Goal: Task Accomplishment & Management: Manage account settings

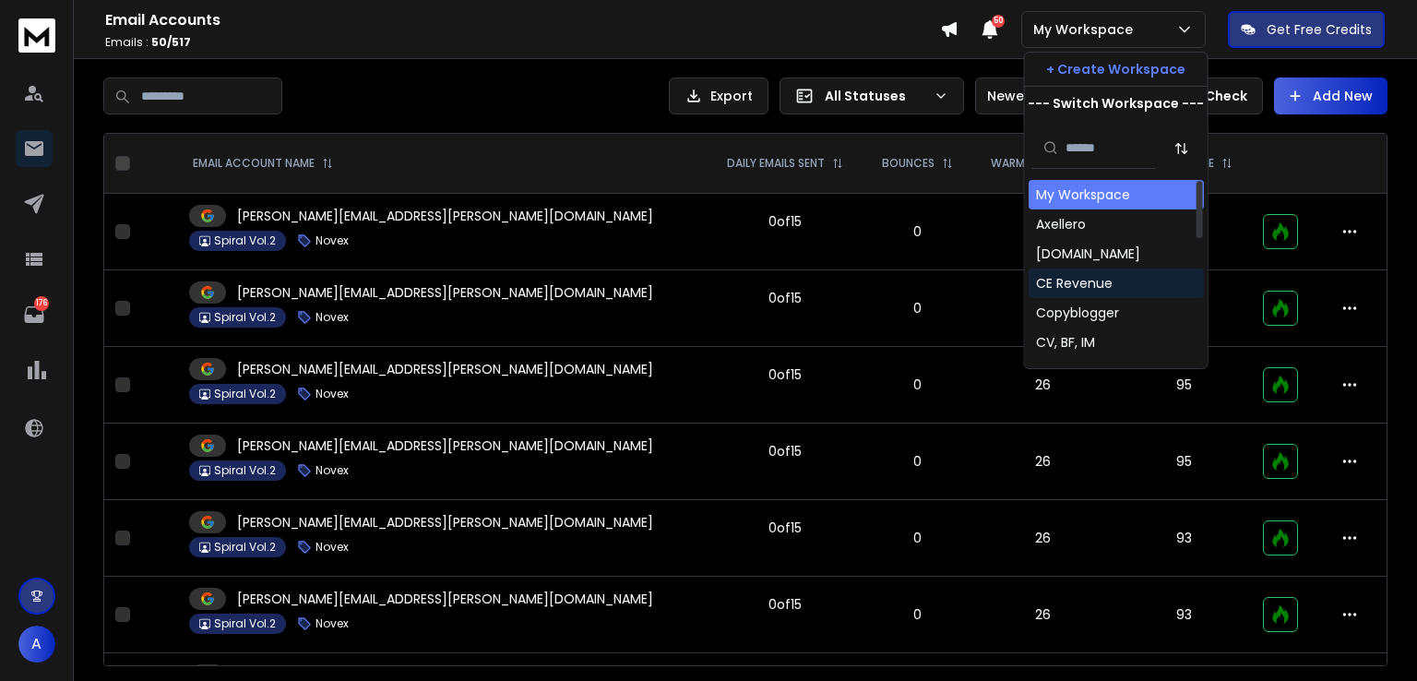
click at [1103, 289] on div "CE Revenue" at bounding box center [1074, 283] width 77 height 18
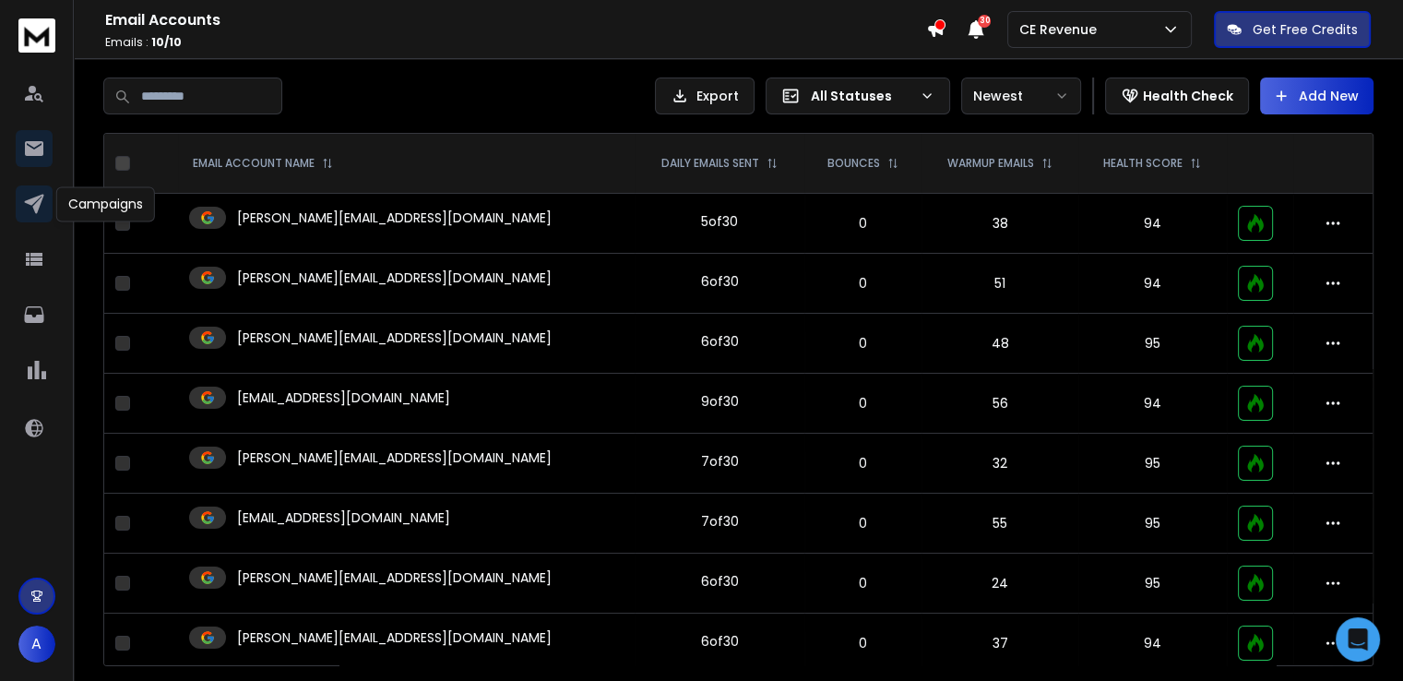
click at [42, 212] on icon at bounding box center [34, 204] width 22 height 22
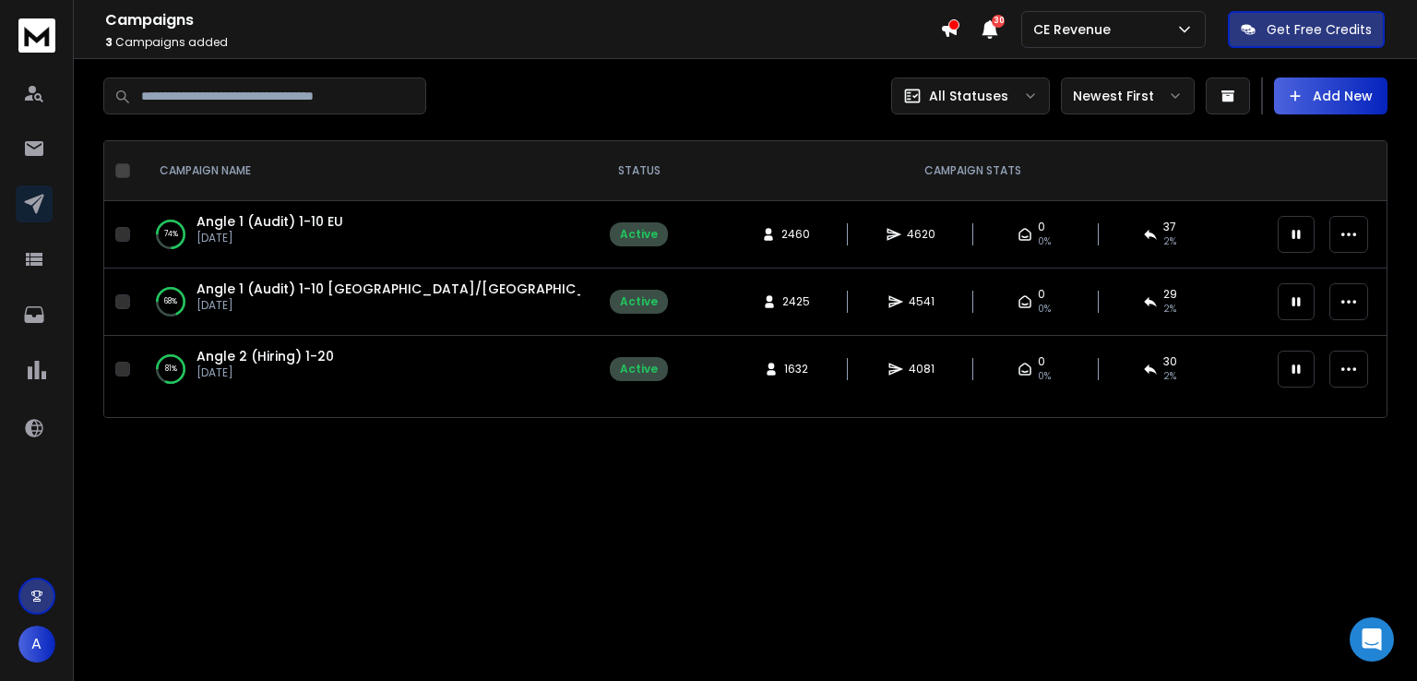
click at [323, 279] on span "Angle 1 (Audit) 1-10 [GEOGRAPHIC_DATA]/[GEOGRAPHIC_DATA]" at bounding box center [412, 288] width 433 height 18
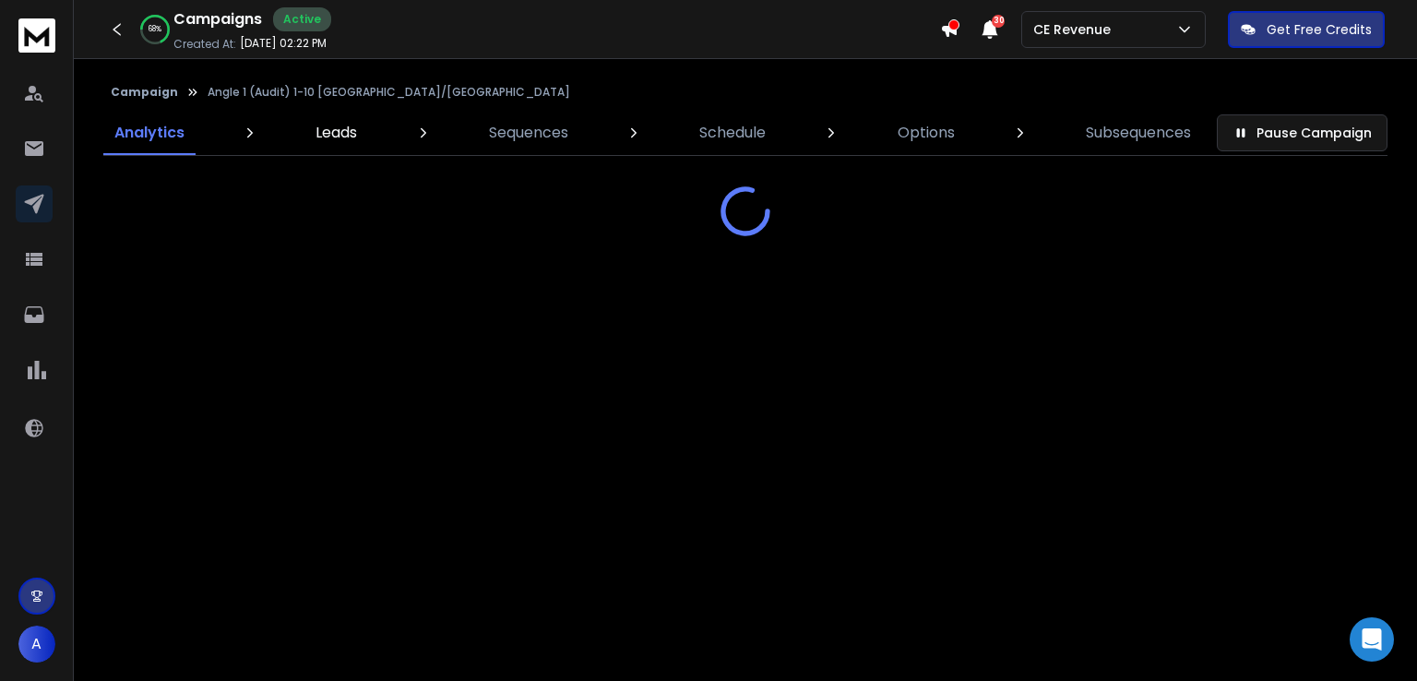
click at [334, 140] on p "Leads" at bounding box center [336, 133] width 42 height 22
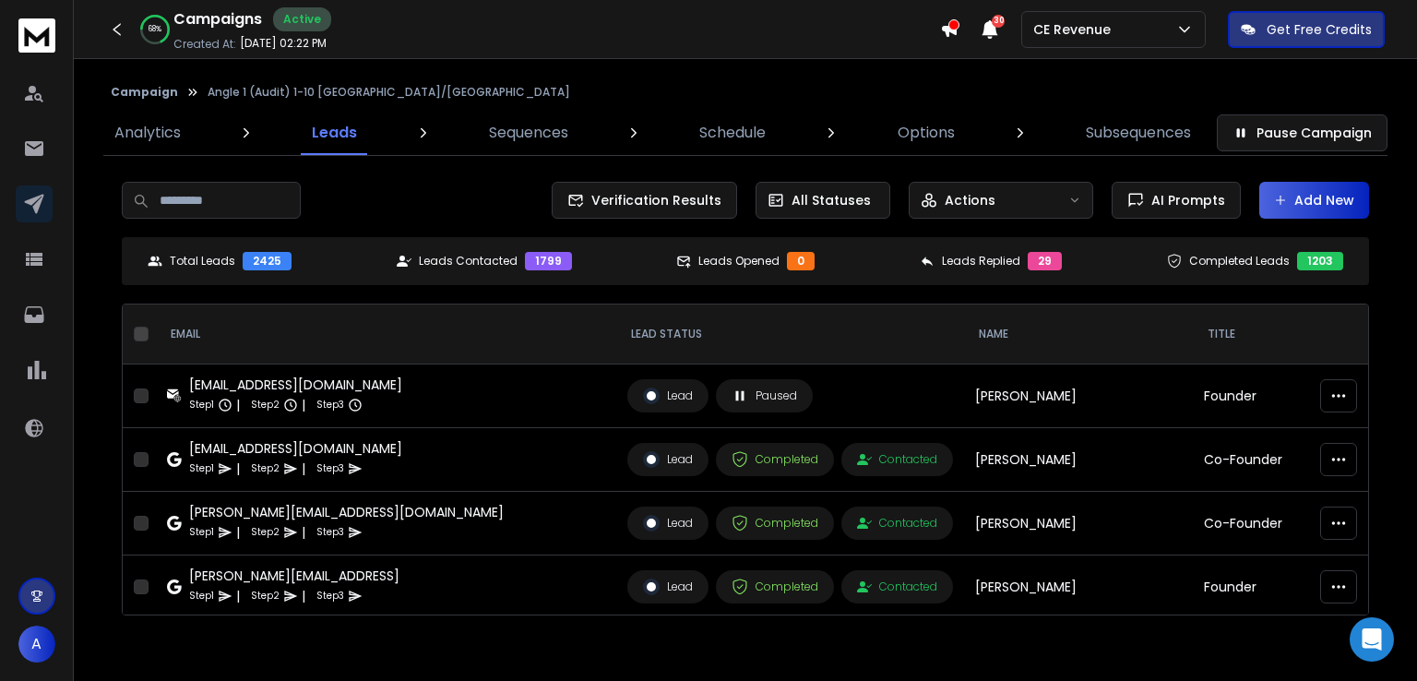
click at [1322, 209] on button "Add New" at bounding box center [1314, 200] width 110 height 37
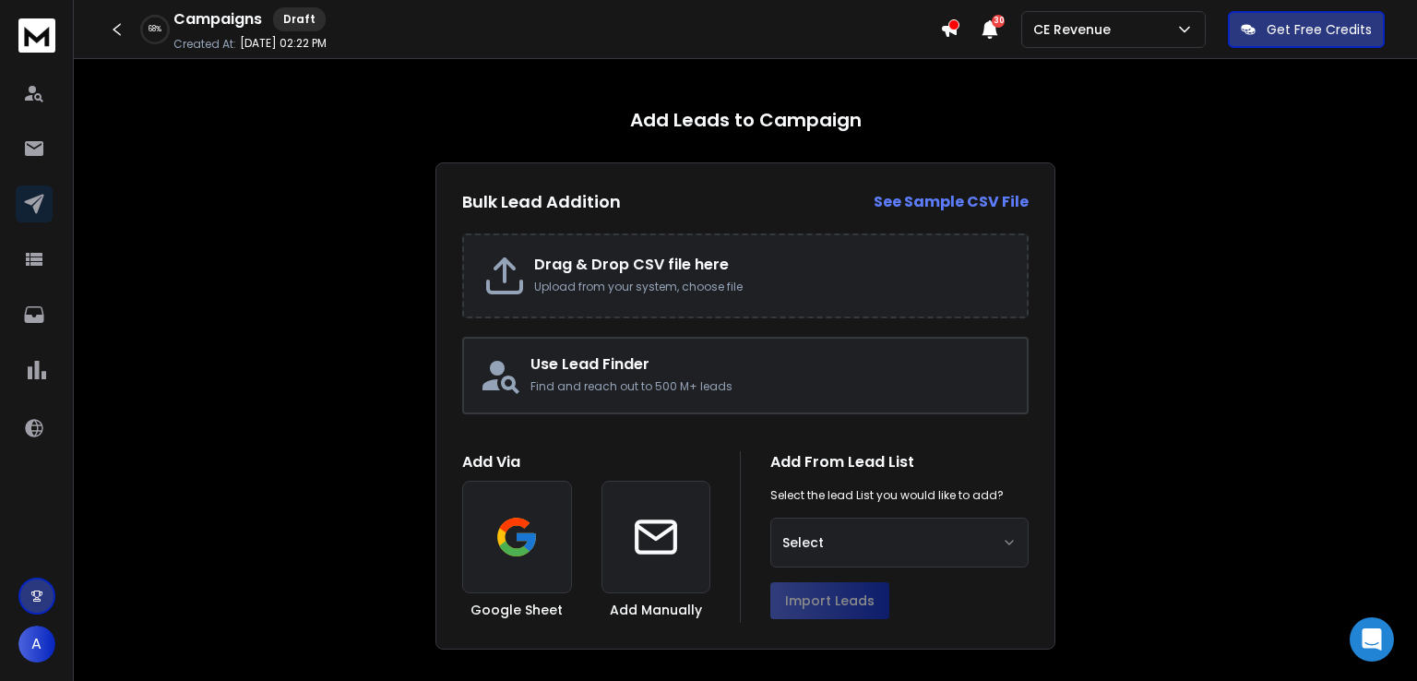
click at [683, 267] on h2 "Drag & Drop CSV file here" at bounding box center [771, 265] width 474 height 22
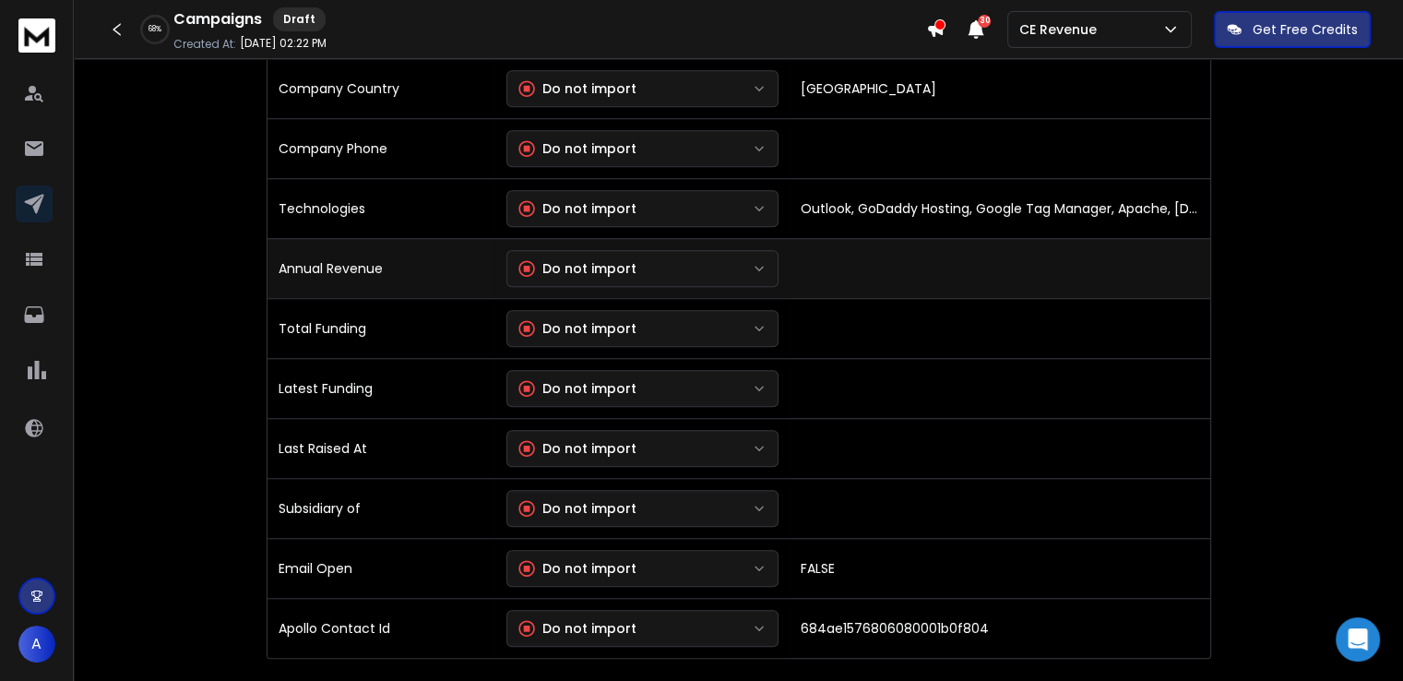
scroll to position [1793, 0]
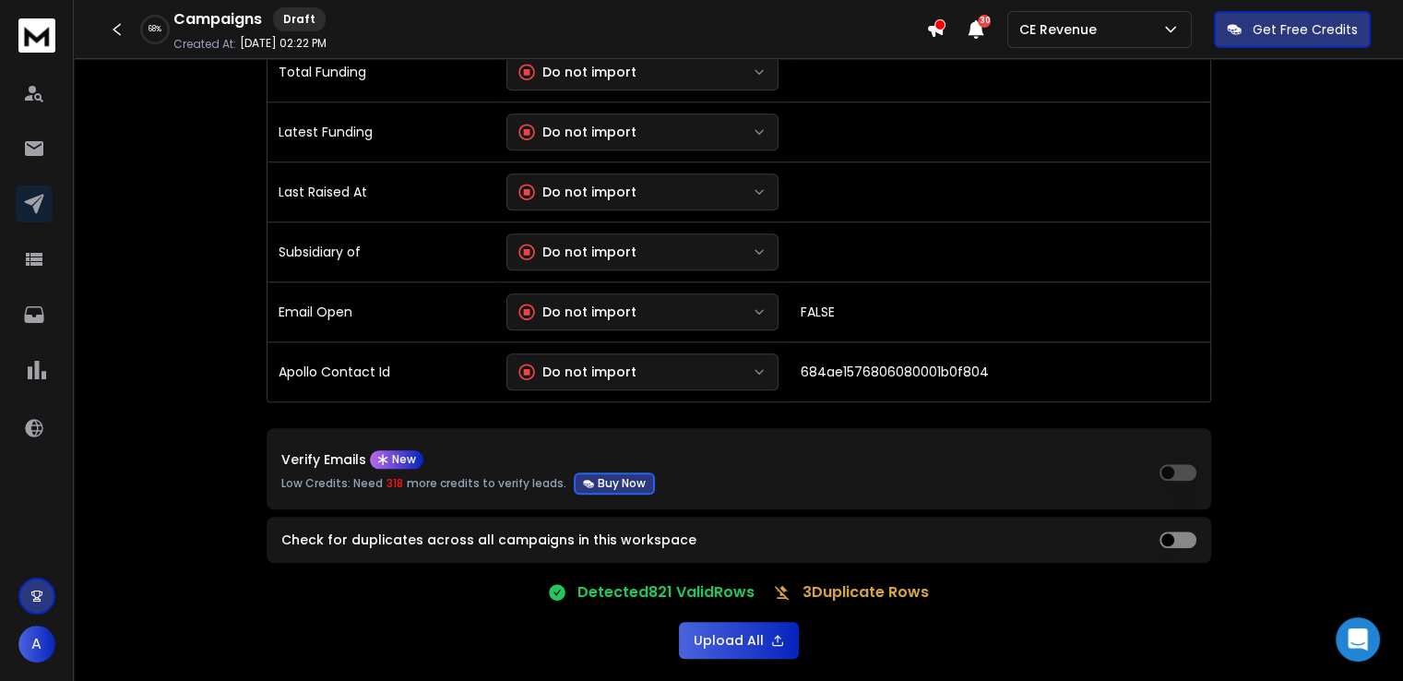
click at [723, 636] on button "Upload All" at bounding box center [739, 640] width 120 height 37
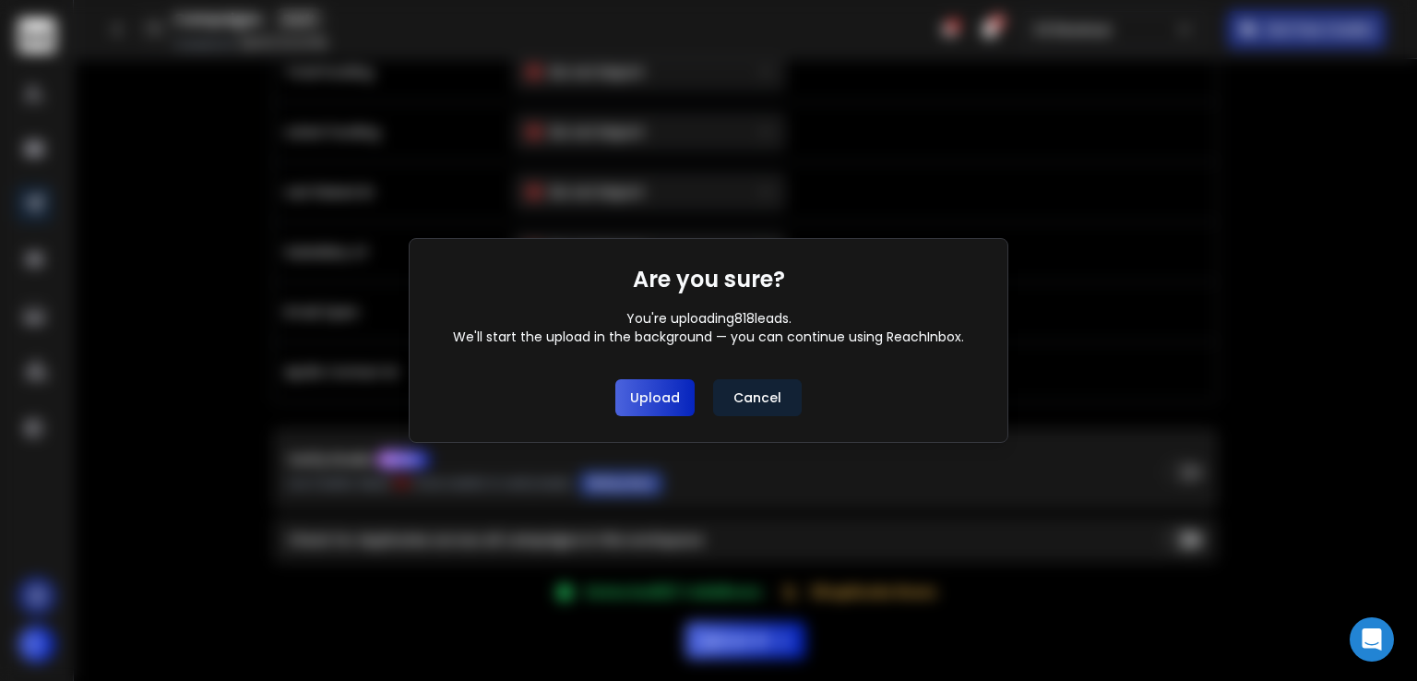
click at [647, 392] on button "Upload" at bounding box center [654, 397] width 79 height 37
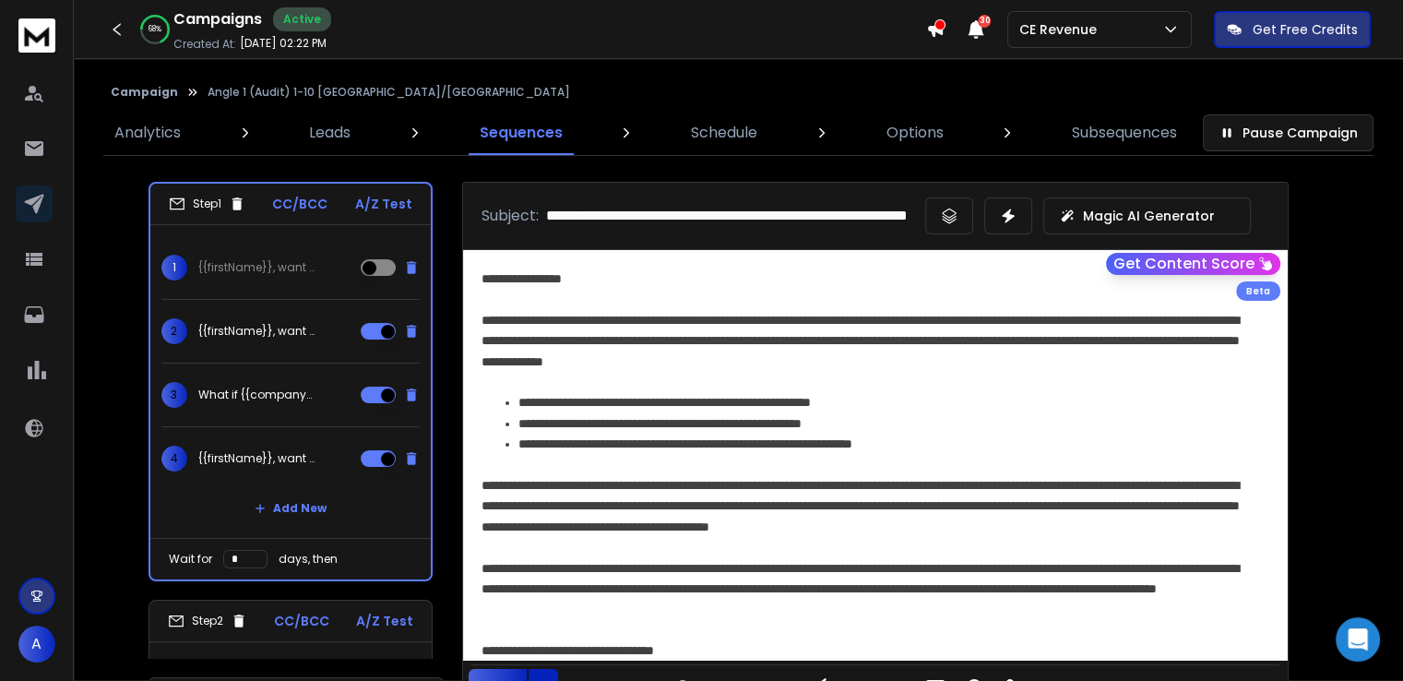
click at [262, 274] on p "{{firstName}}, want a no-cost GTM plan built for {{companyName}}?" at bounding box center [257, 267] width 118 height 15
click at [262, 328] on p "{{firstName}}, want a no-cost GTM plan built for {{companyName}}?" at bounding box center [257, 331] width 118 height 15
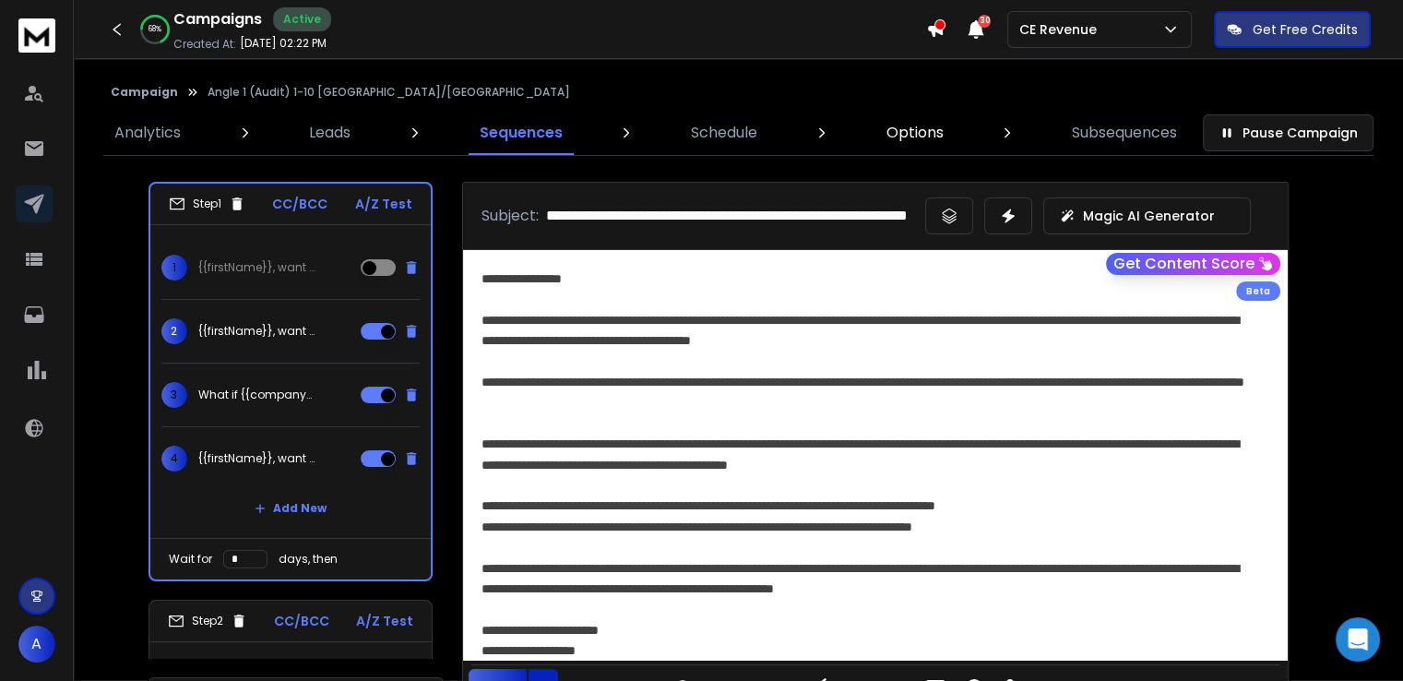
click at [931, 144] on link "Options" at bounding box center [914, 133] width 79 height 44
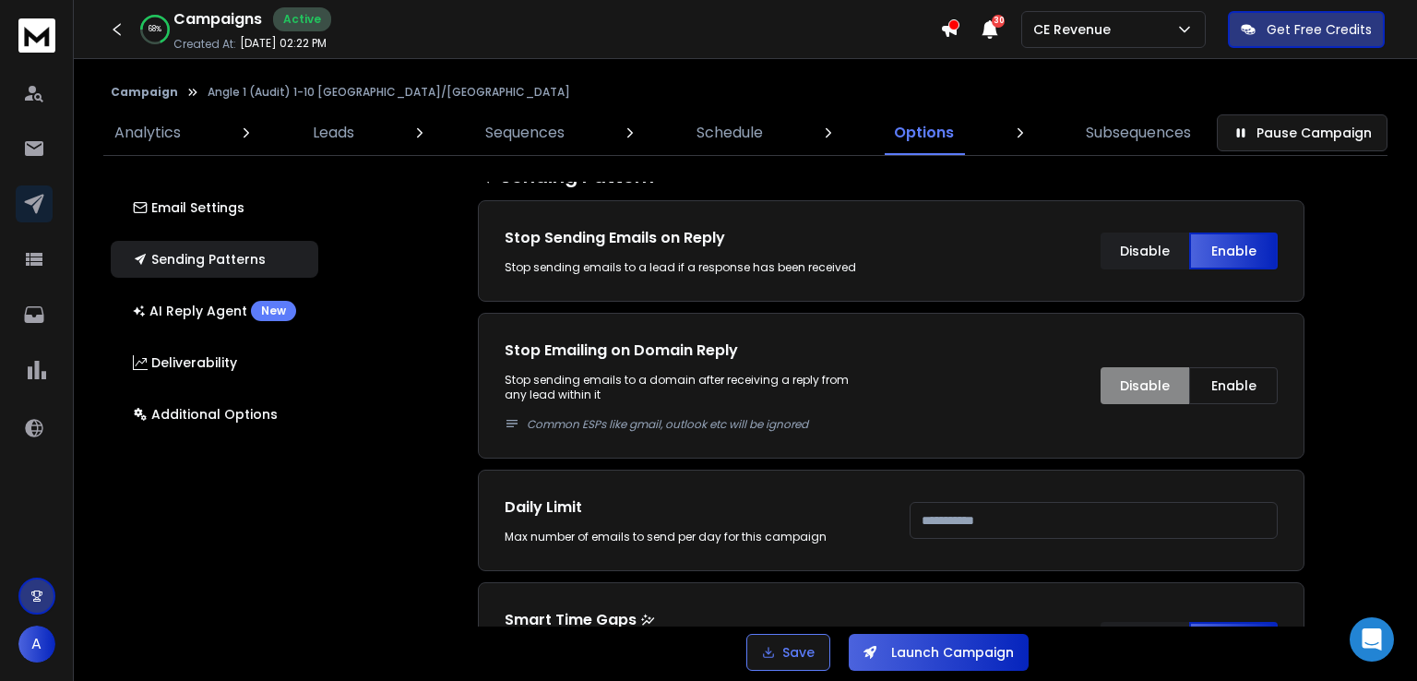
scroll to position [922, 0]
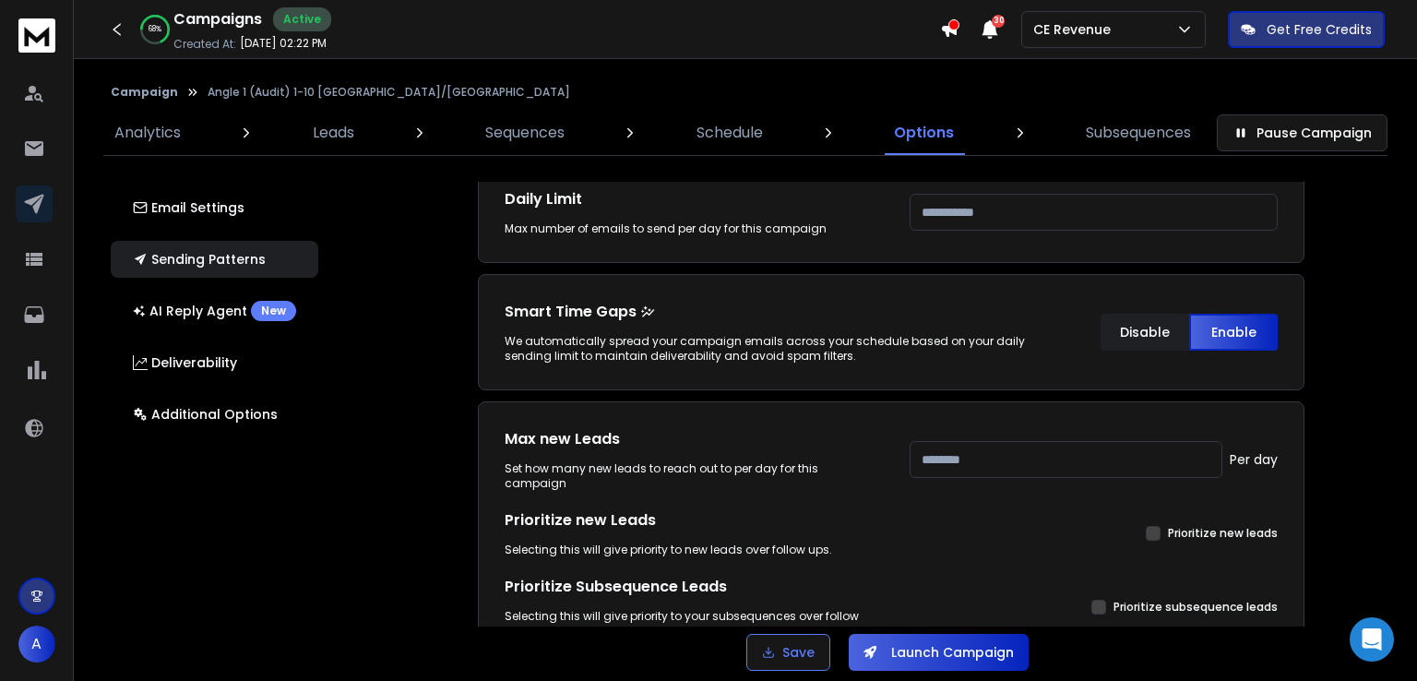
click at [1037, 466] on input "*" at bounding box center [1065, 459] width 313 height 37
type input "***"
click at [1146, 528] on button "Prioritize new leads" at bounding box center [1153, 533] width 15 height 15
click at [801, 650] on button "Save" at bounding box center [788, 652] width 84 height 37
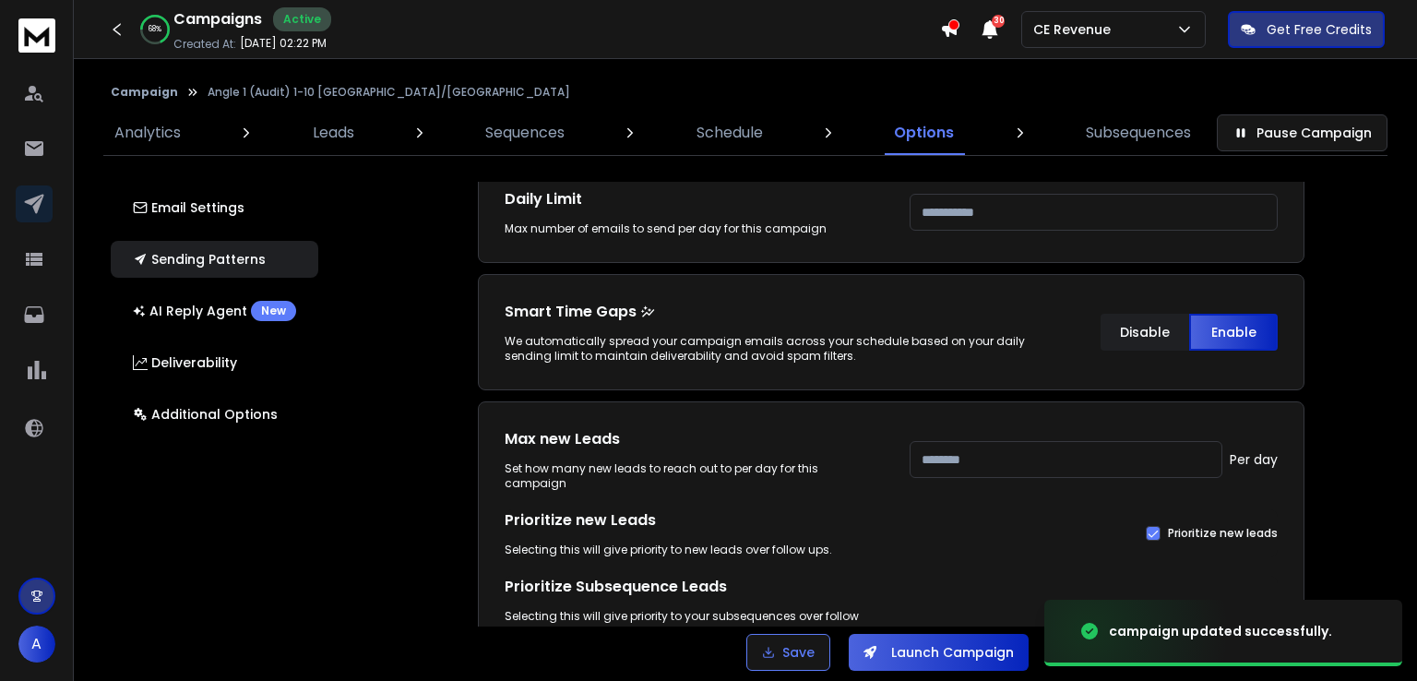
click at [856, 653] on button "Launch Campaign" at bounding box center [939, 652] width 180 height 37
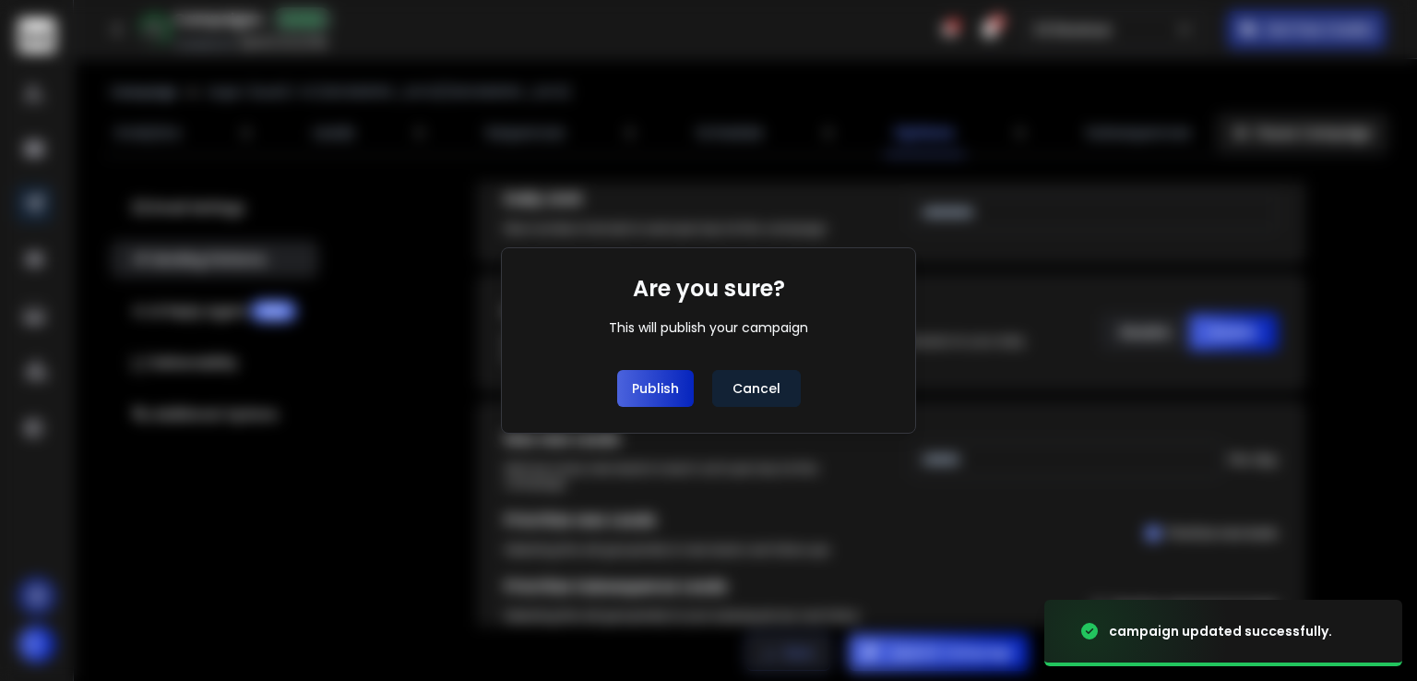
click at [643, 389] on button "Publish" at bounding box center [655, 388] width 77 height 37
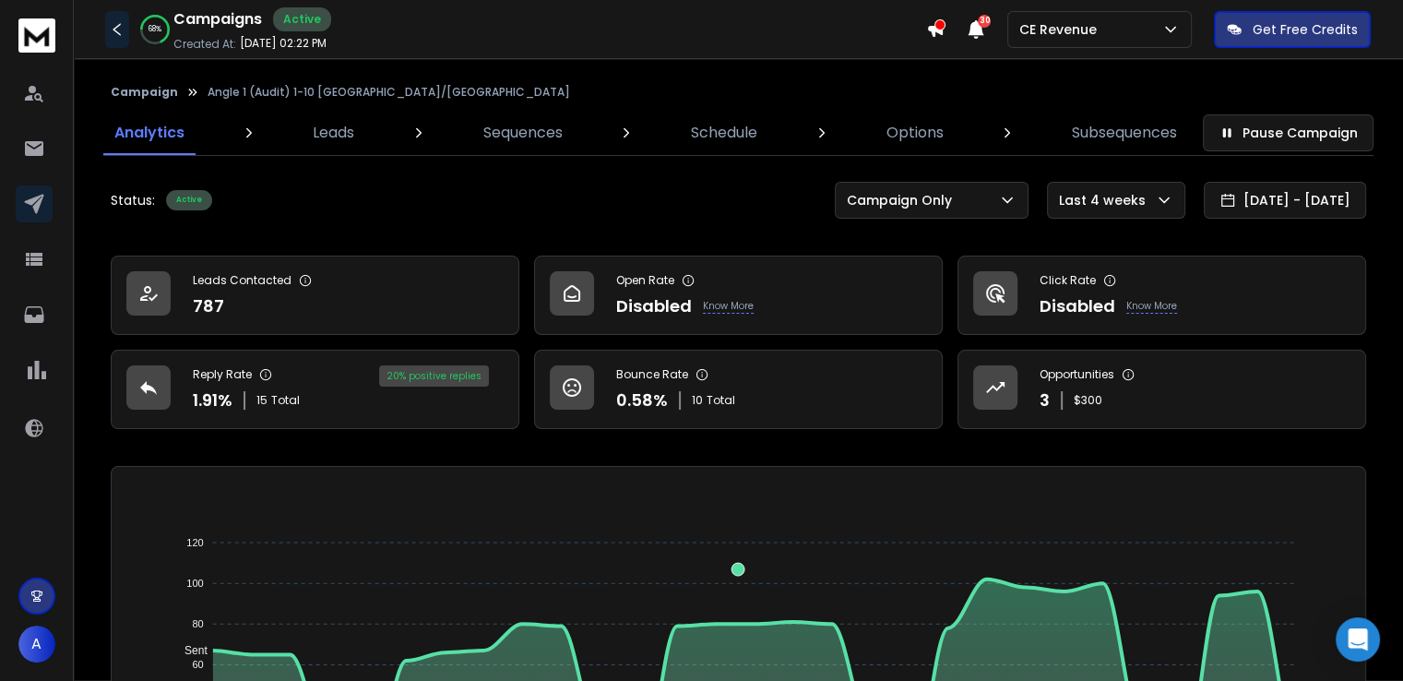
click at [116, 30] on icon at bounding box center [116, 29] width 7 height 12
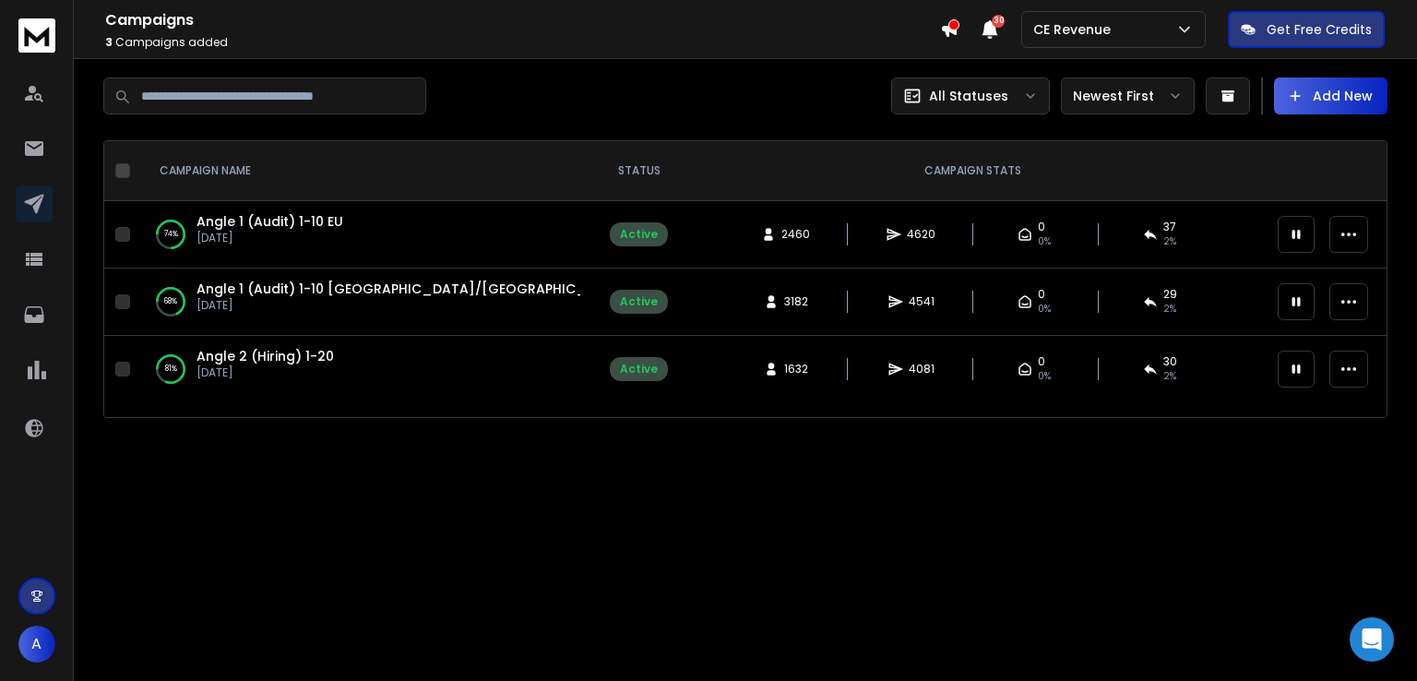
click at [314, 215] on span "Angle 1 (Audit) 1-10 EU" at bounding box center [269, 221] width 147 height 18
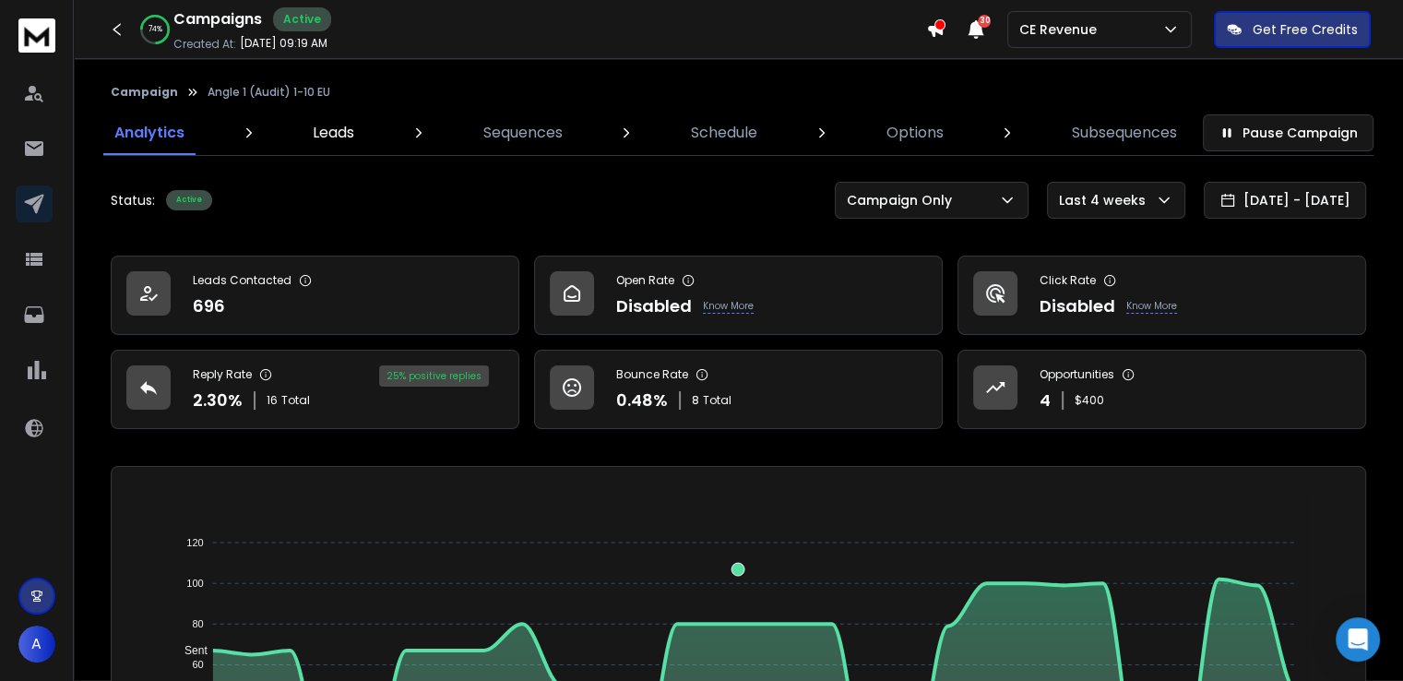
click at [316, 122] on p "Leads" at bounding box center [334, 133] width 42 height 22
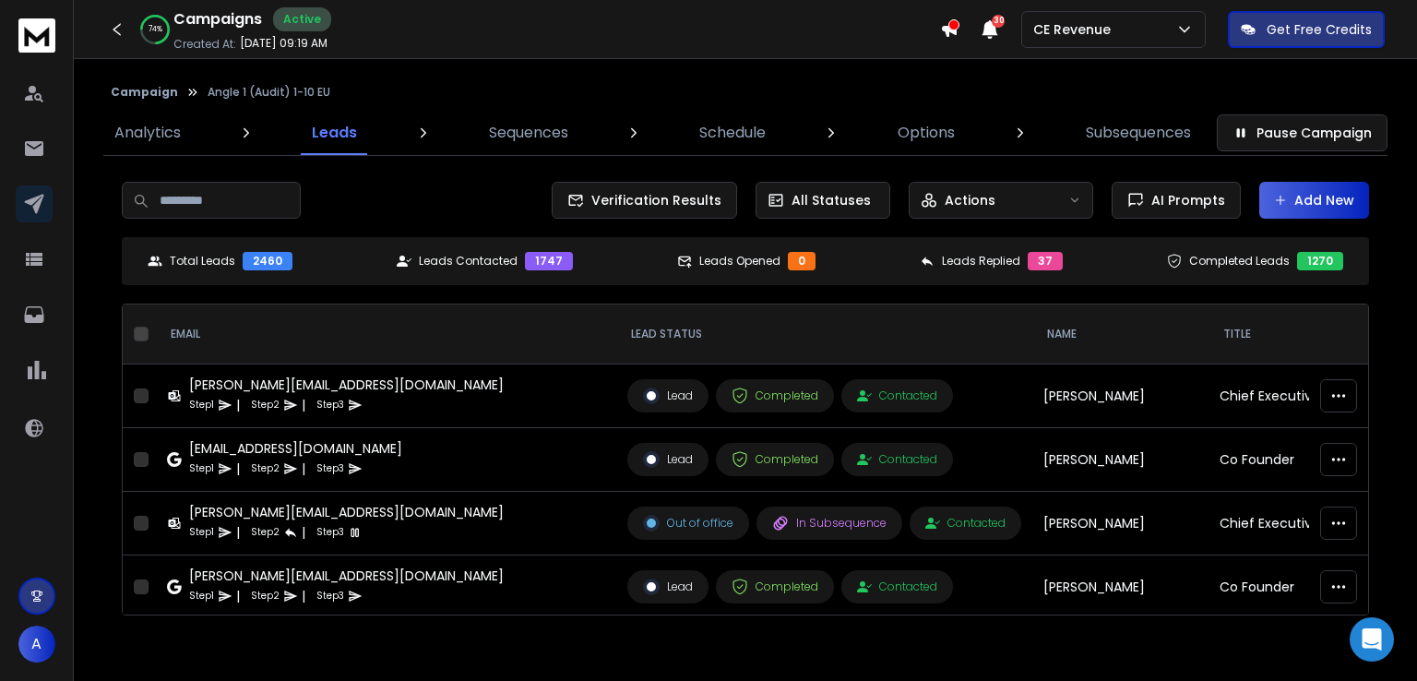
click at [1336, 197] on button "Add New" at bounding box center [1314, 200] width 110 height 37
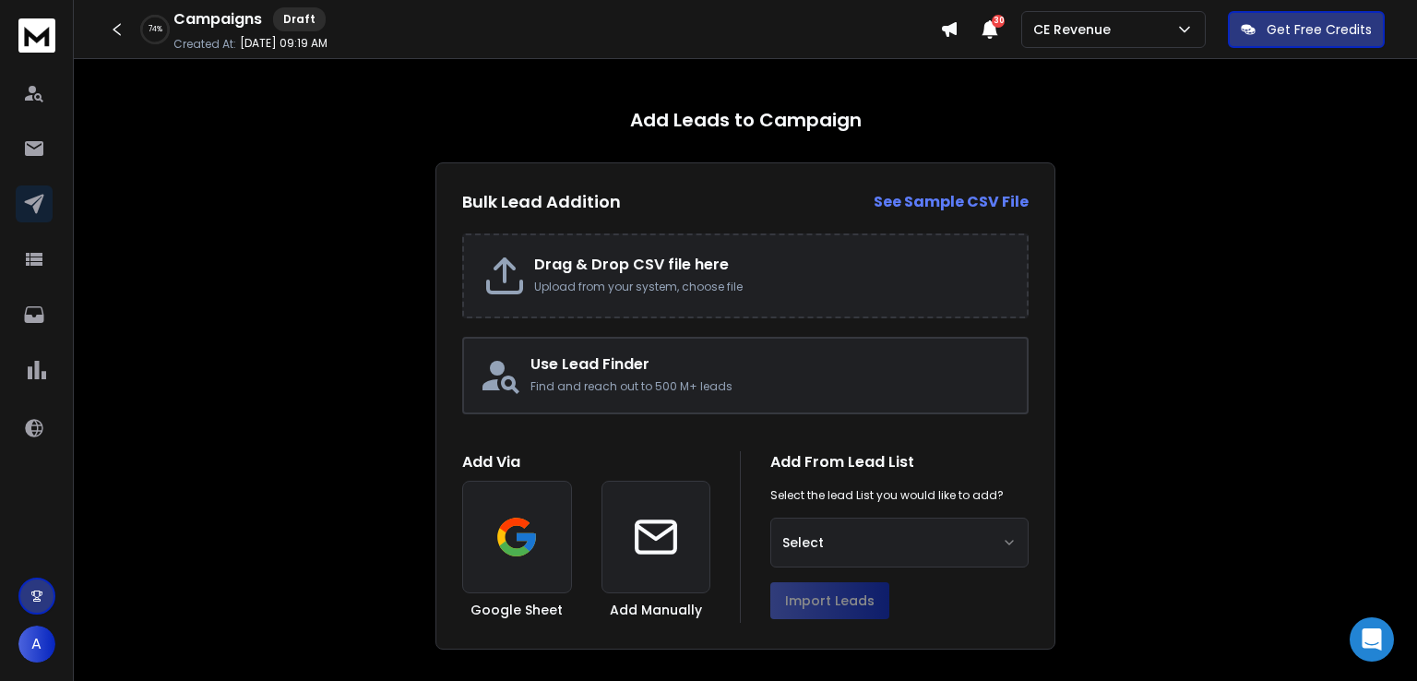
click at [751, 263] on h2 "Drag & Drop CSV file here" at bounding box center [771, 265] width 474 height 22
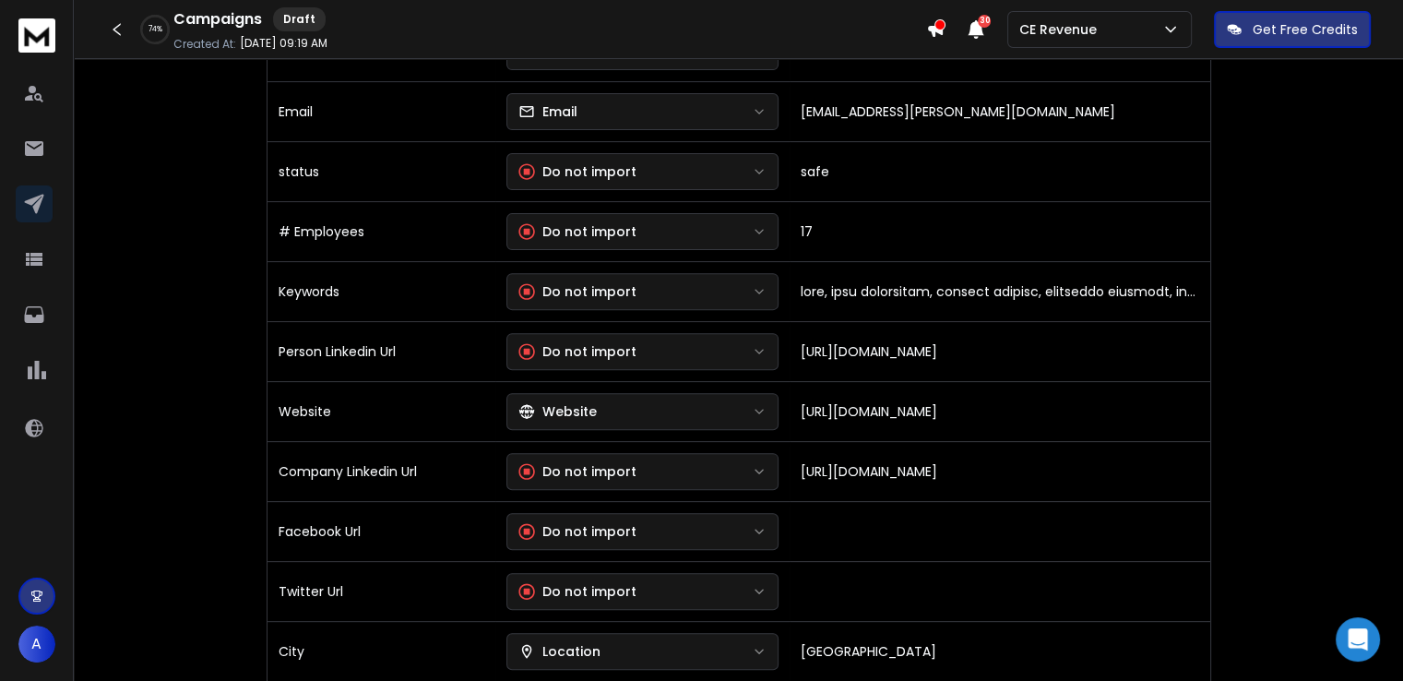
scroll to position [1547, 0]
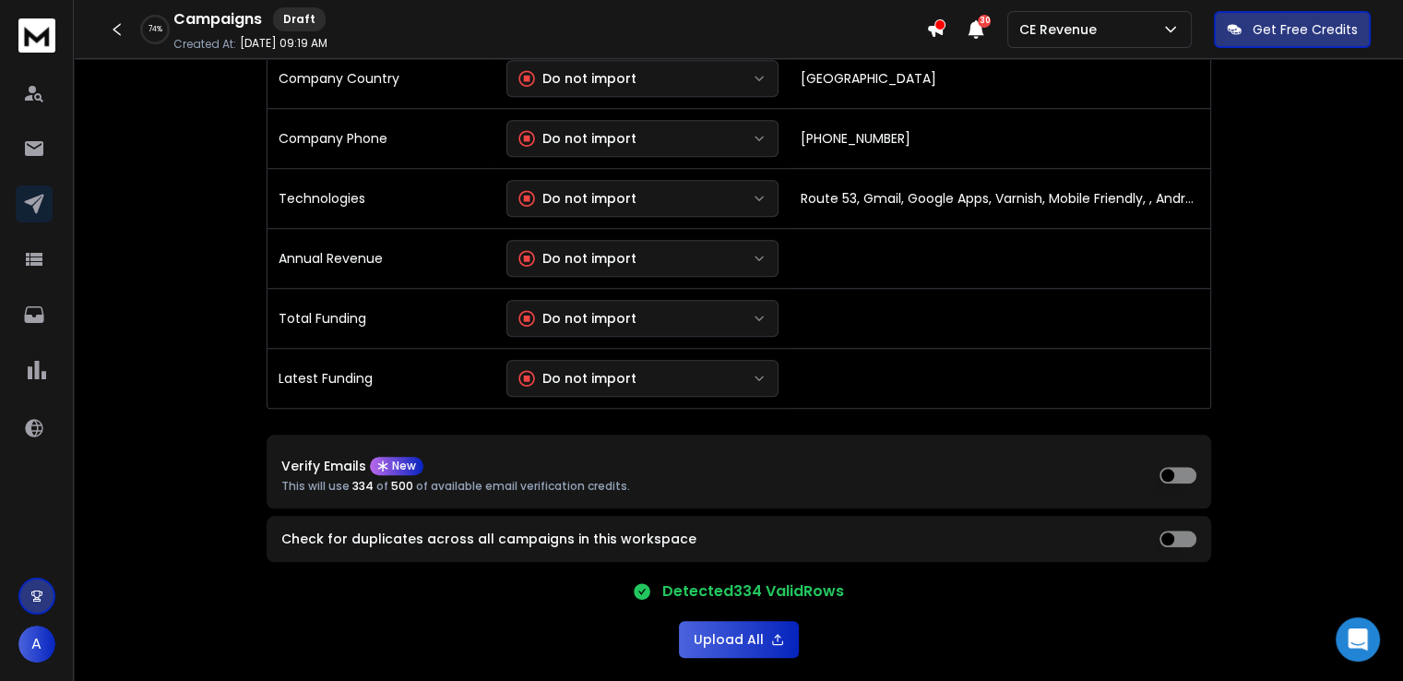
click at [740, 628] on button "Upload All" at bounding box center [739, 639] width 120 height 37
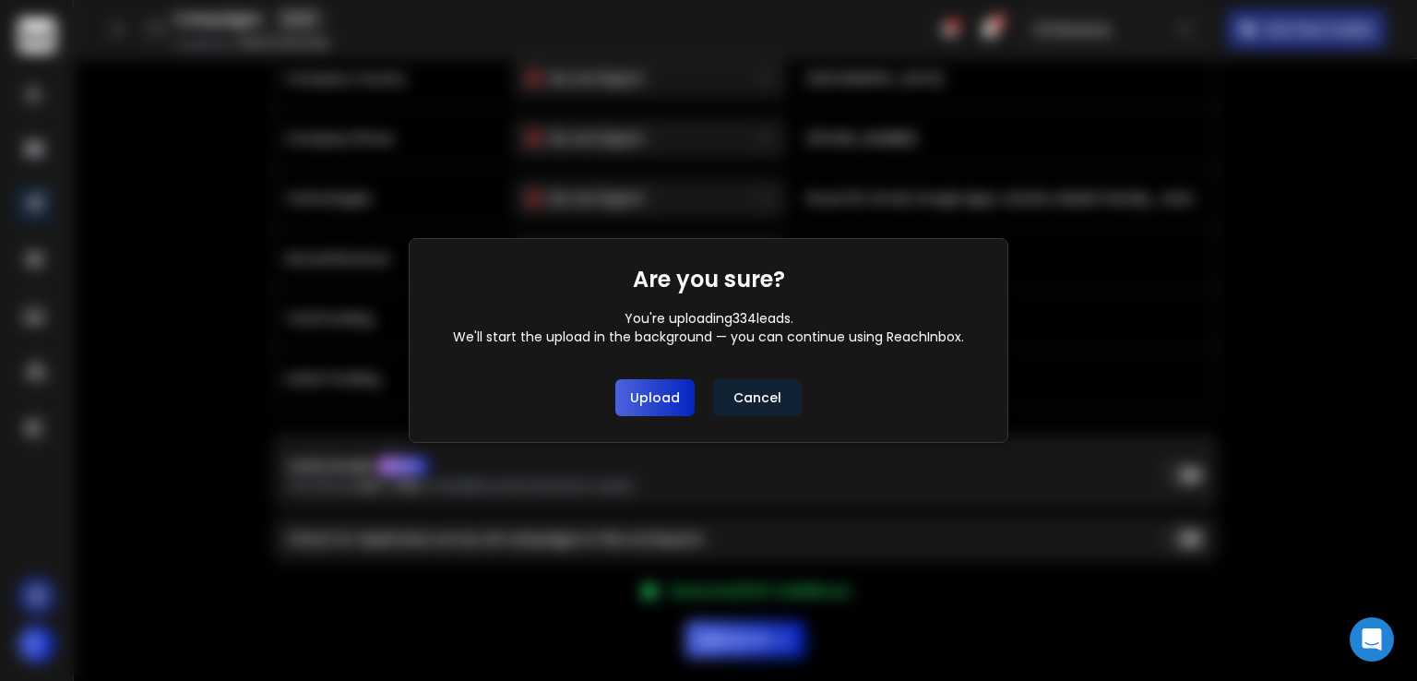
click at [644, 399] on button "Upload" at bounding box center [654, 397] width 79 height 37
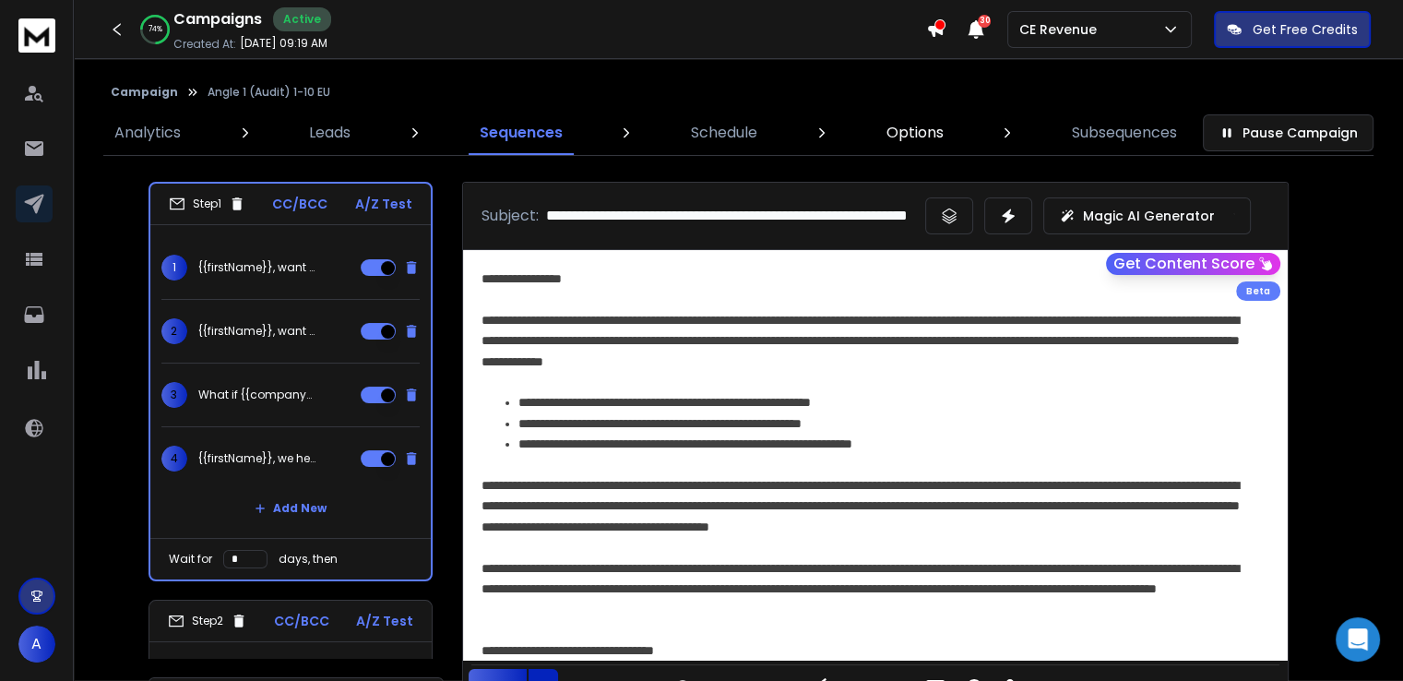
click at [919, 145] on link "Options" at bounding box center [914, 133] width 79 height 44
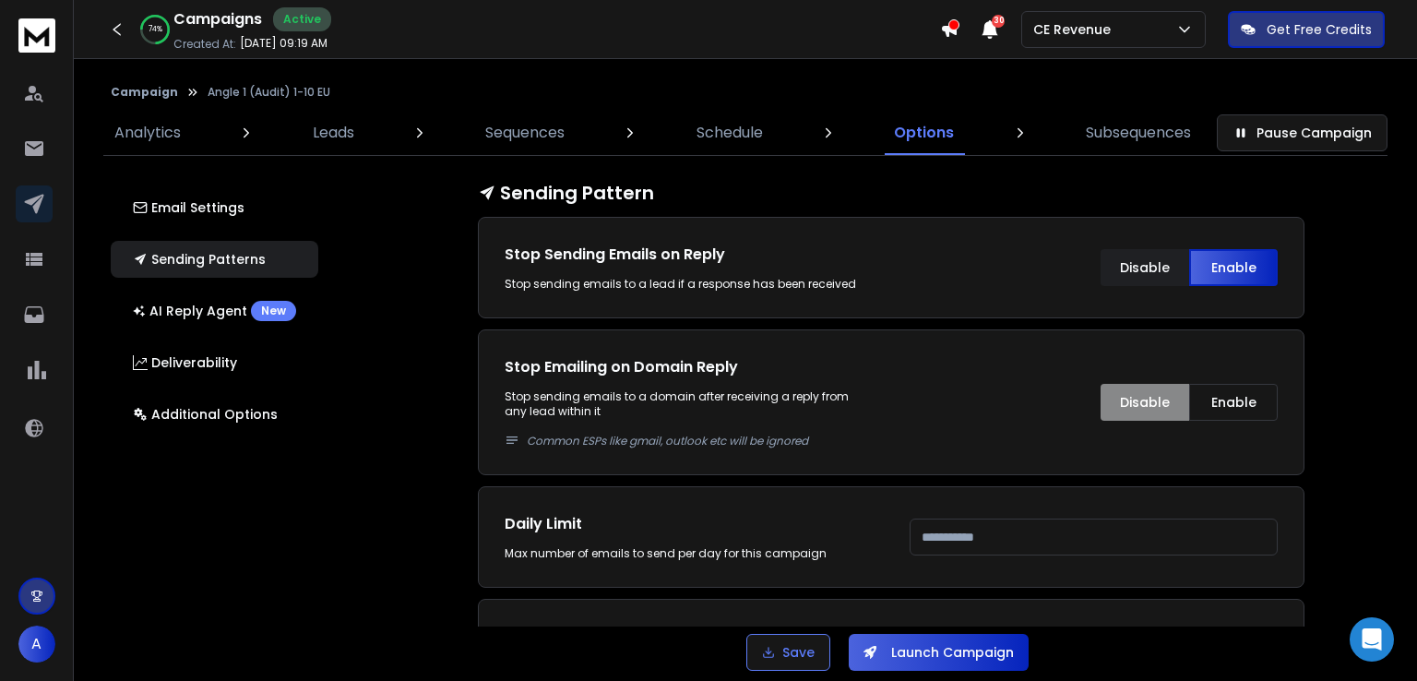
scroll to position [904, 0]
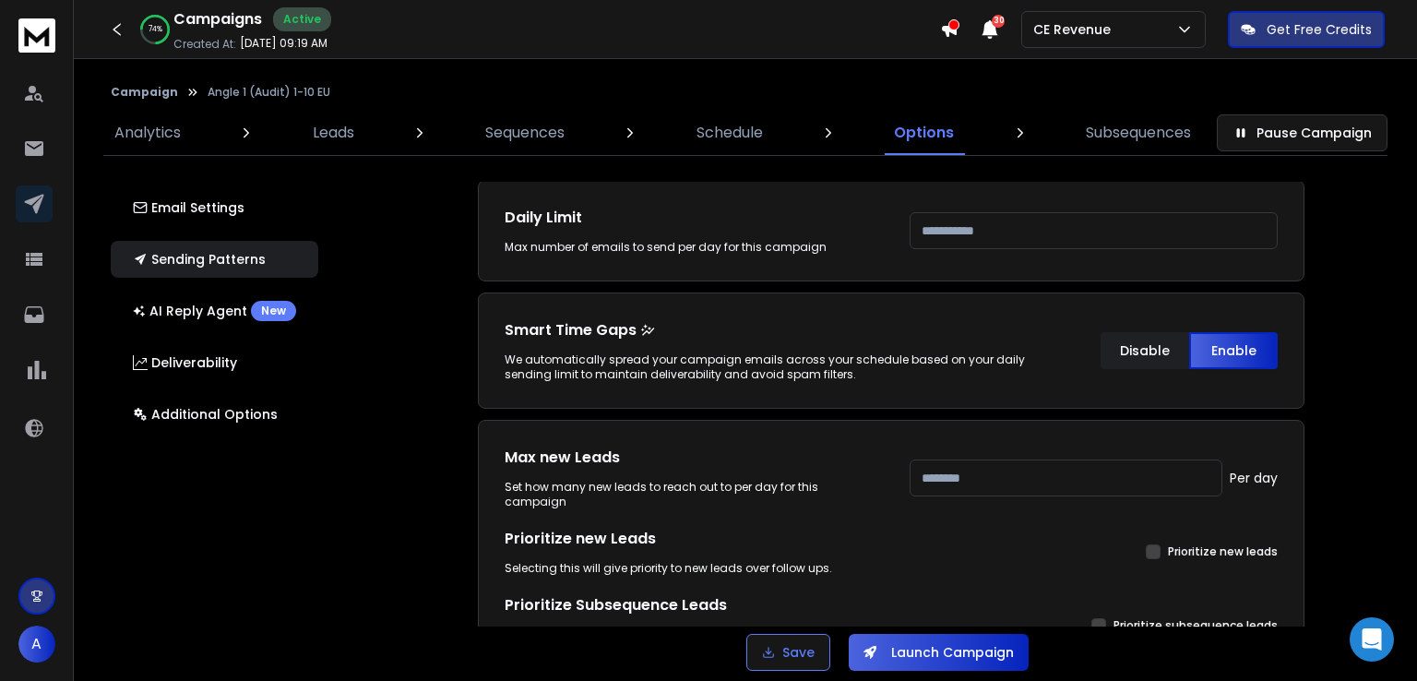
click at [948, 473] on input "*" at bounding box center [1065, 477] width 313 height 37
type input "***"
click at [1151, 547] on button "Prioritize new leads" at bounding box center [1153, 551] width 15 height 15
click at [742, 639] on div "Save Launch Campaign" at bounding box center [887, 652] width 1346 height 37
click at [766, 656] on icon "submit" at bounding box center [768, 656] width 10 height 4
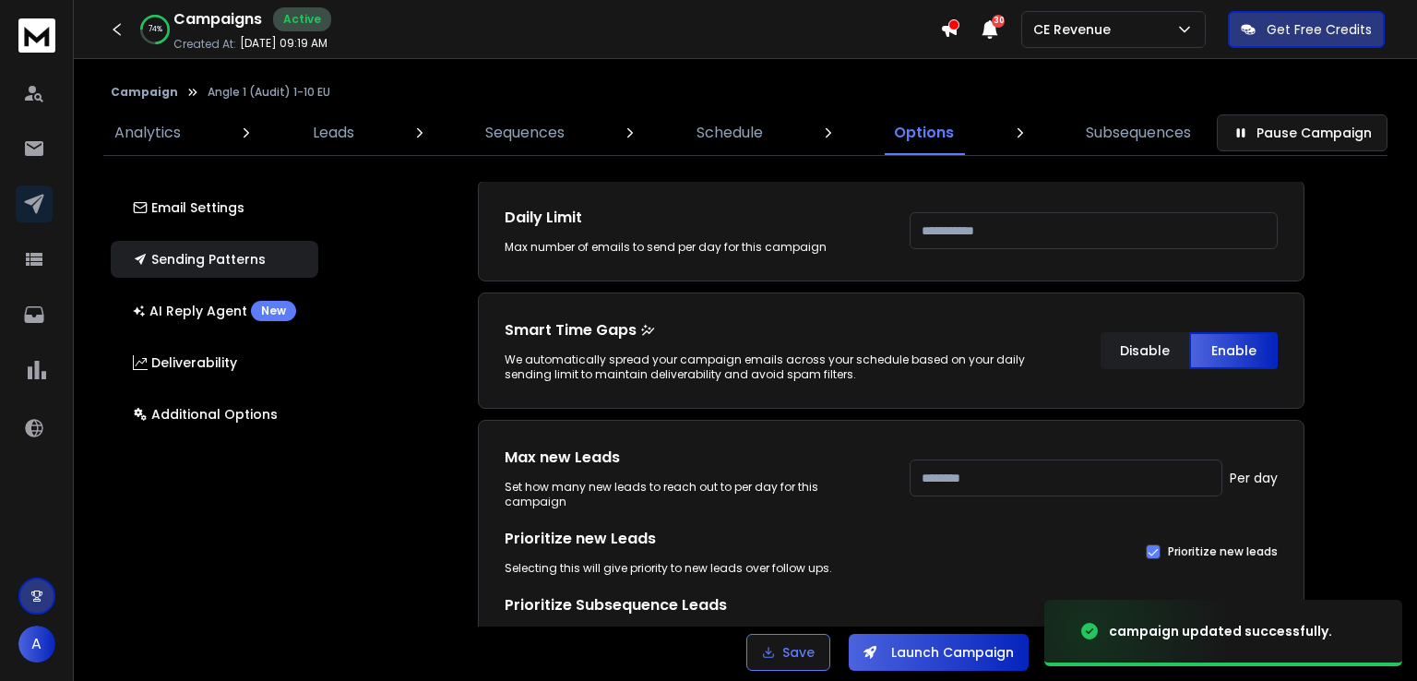
click at [899, 653] on button "Launch Campaign" at bounding box center [939, 652] width 180 height 37
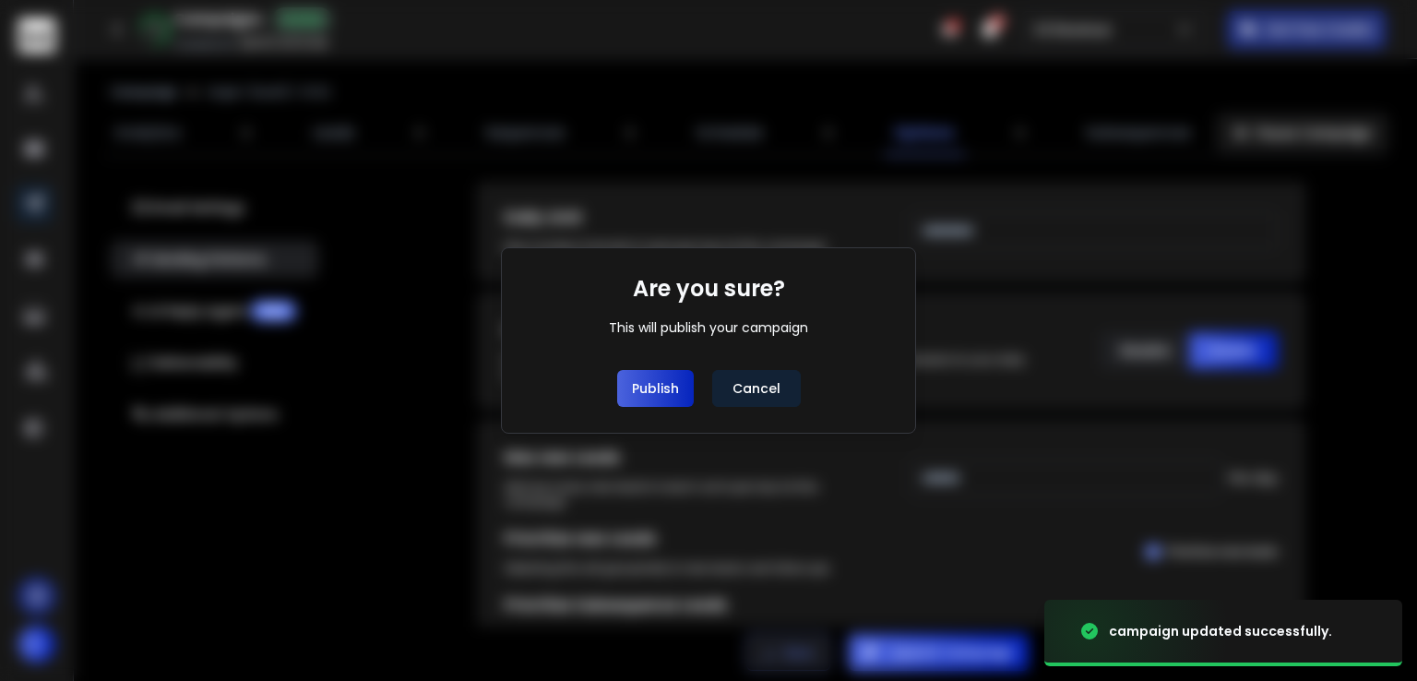
click at [640, 386] on button "Publish" at bounding box center [655, 388] width 77 height 37
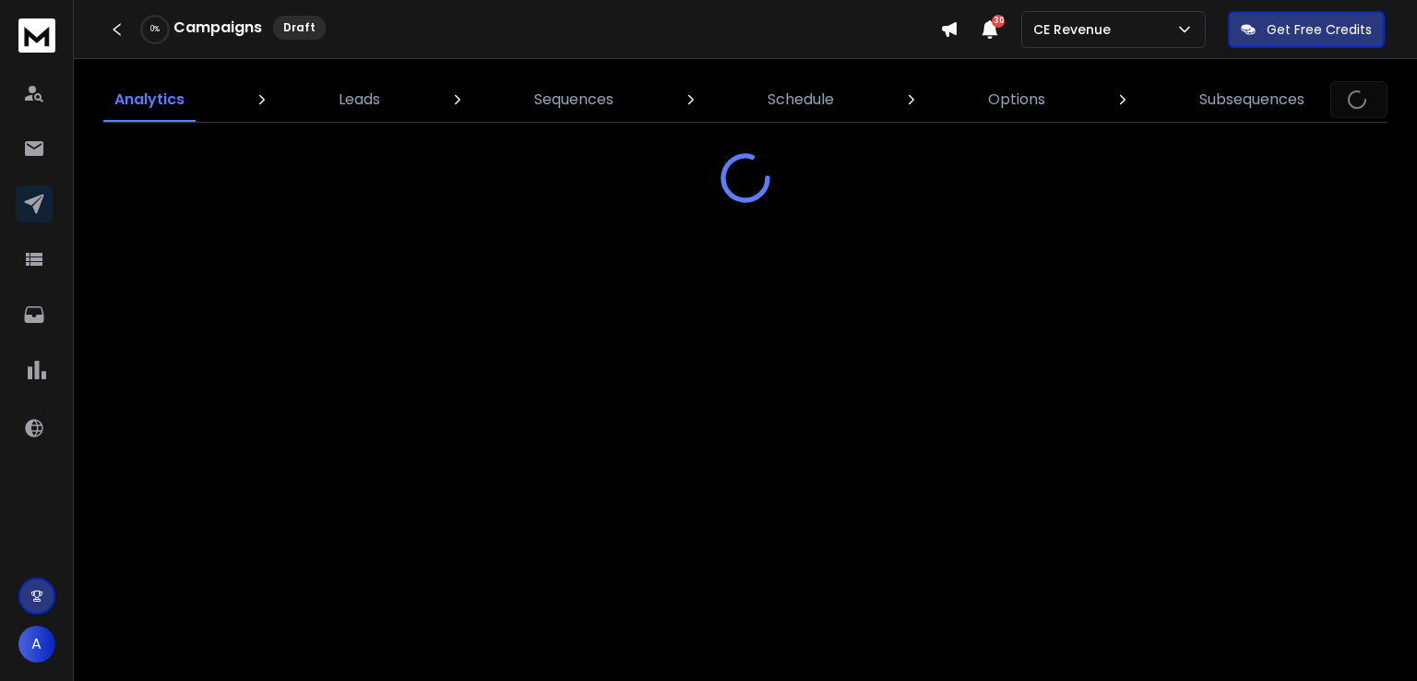
click at [112, 34] on icon at bounding box center [117, 29] width 17 height 17
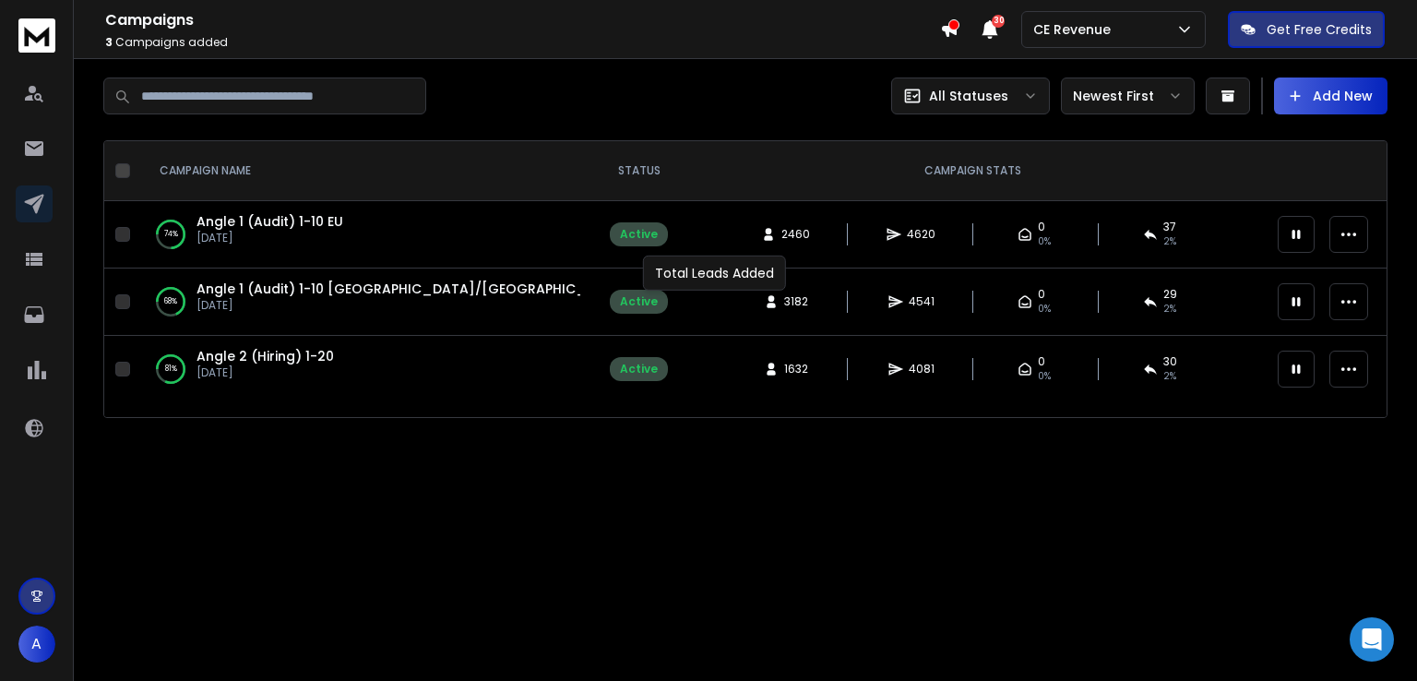
click at [392, 374] on div "81 % Angle 2 (Hiring) 1-20 3 months ago" at bounding box center [368, 369] width 424 height 44
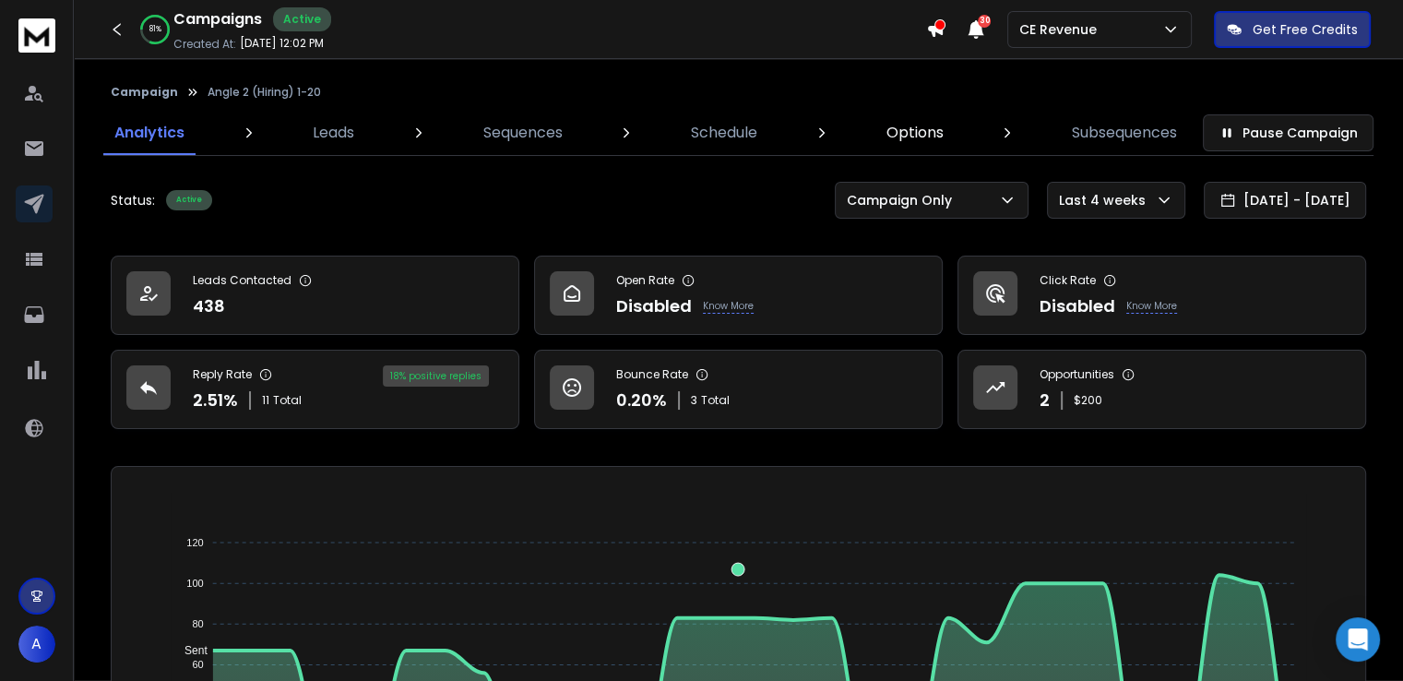
click at [914, 134] on p "Options" at bounding box center [914, 133] width 57 height 22
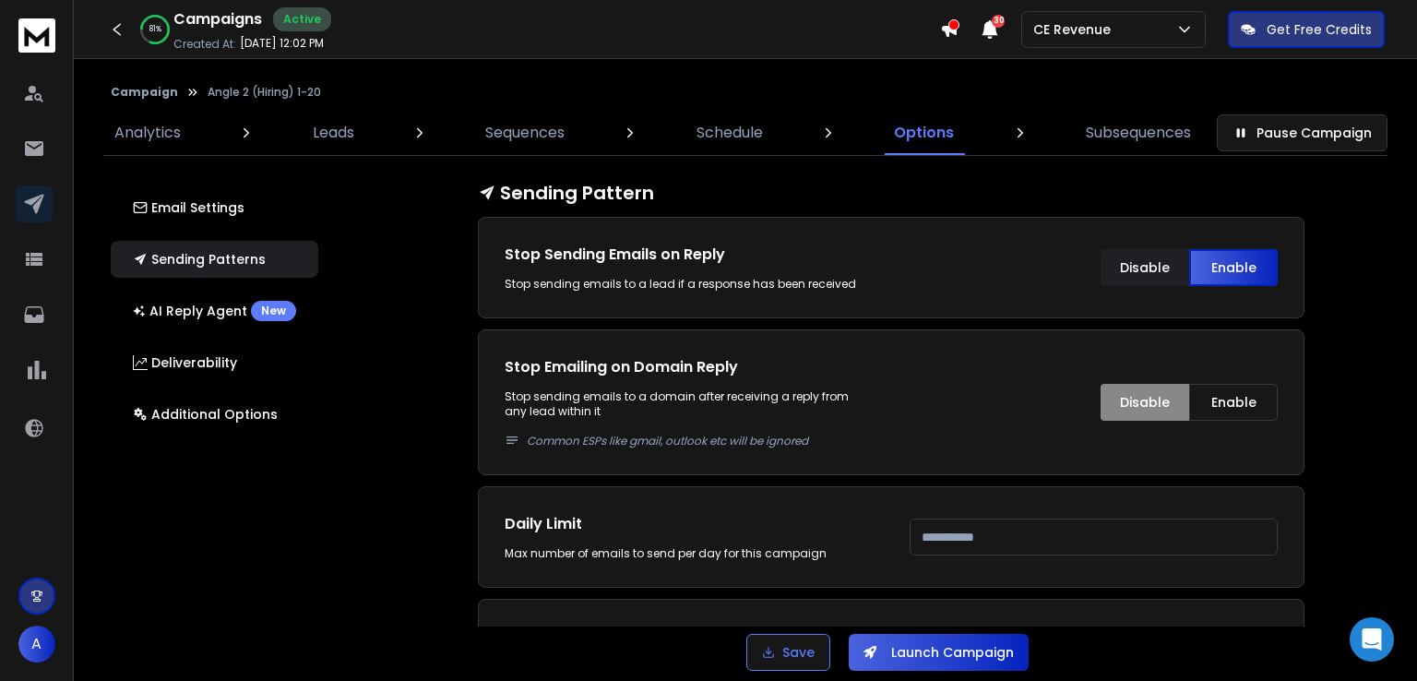
scroll to position [904, 0]
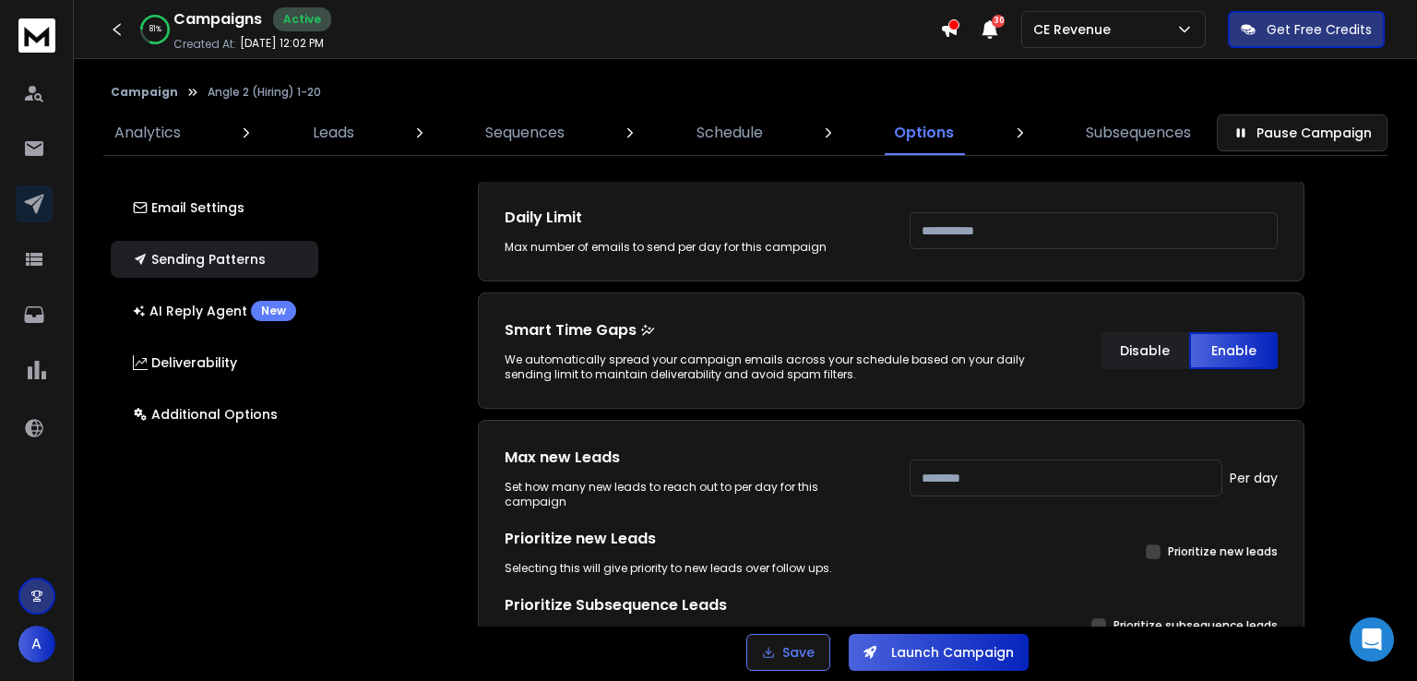
click at [1000, 473] on input "*" at bounding box center [1065, 477] width 313 height 37
type input "***"
drag, startPoint x: 1144, startPoint y: 545, endPoint x: 994, endPoint y: 645, distance: 179.6
click at [1146, 547] on button "Prioritize new leads" at bounding box center [1153, 551] width 15 height 15
drag, startPoint x: 782, startPoint y: 654, endPoint x: 797, endPoint y: 661, distance: 16.5
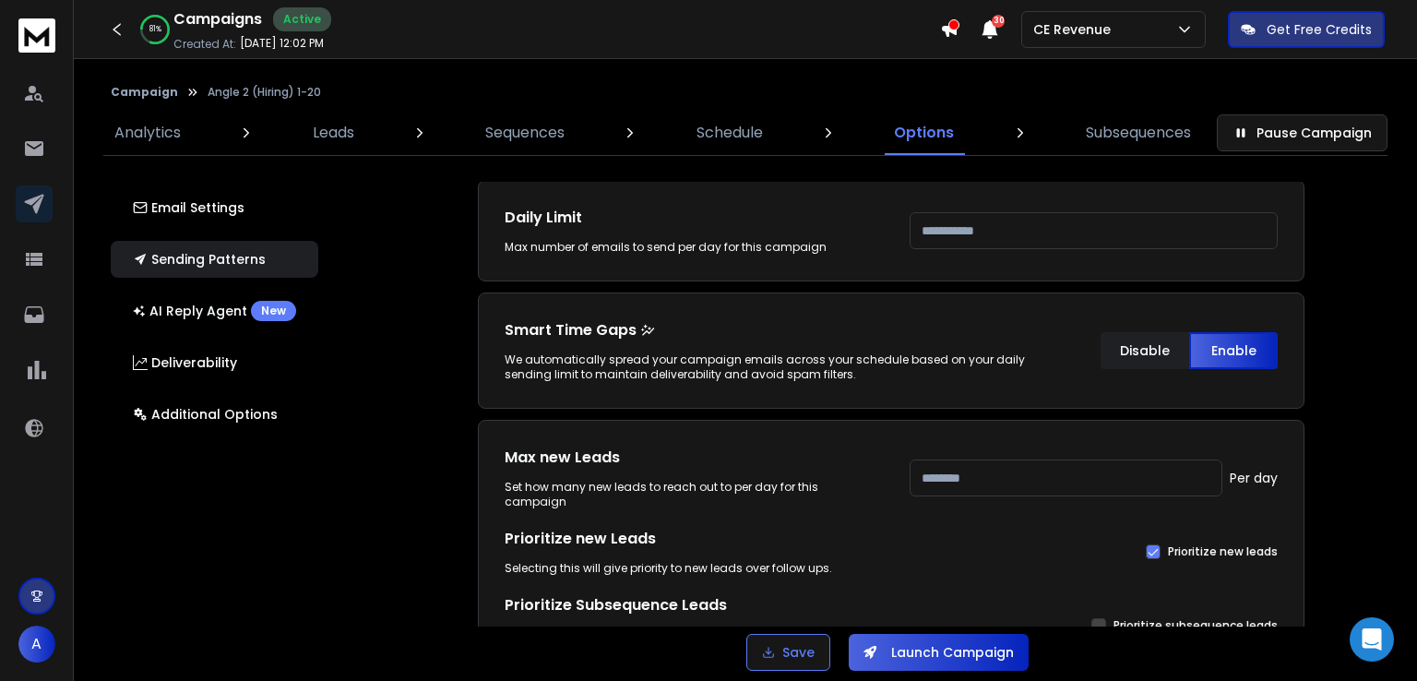
click at [782, 655] on button "Save" at bounding box center [788, 652] width 84 height 37
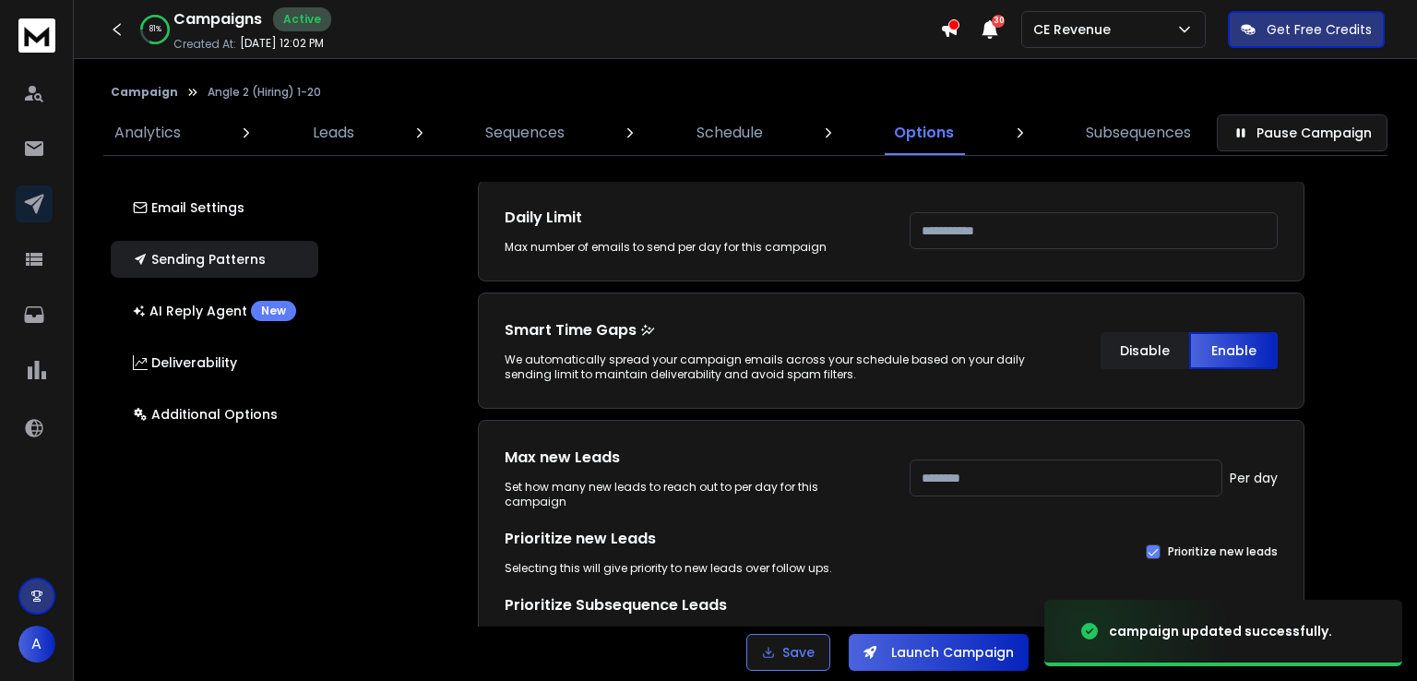
click at [908, 651] on button "Launch Campaign" at bounding box center [939, 652] width 180 height 37
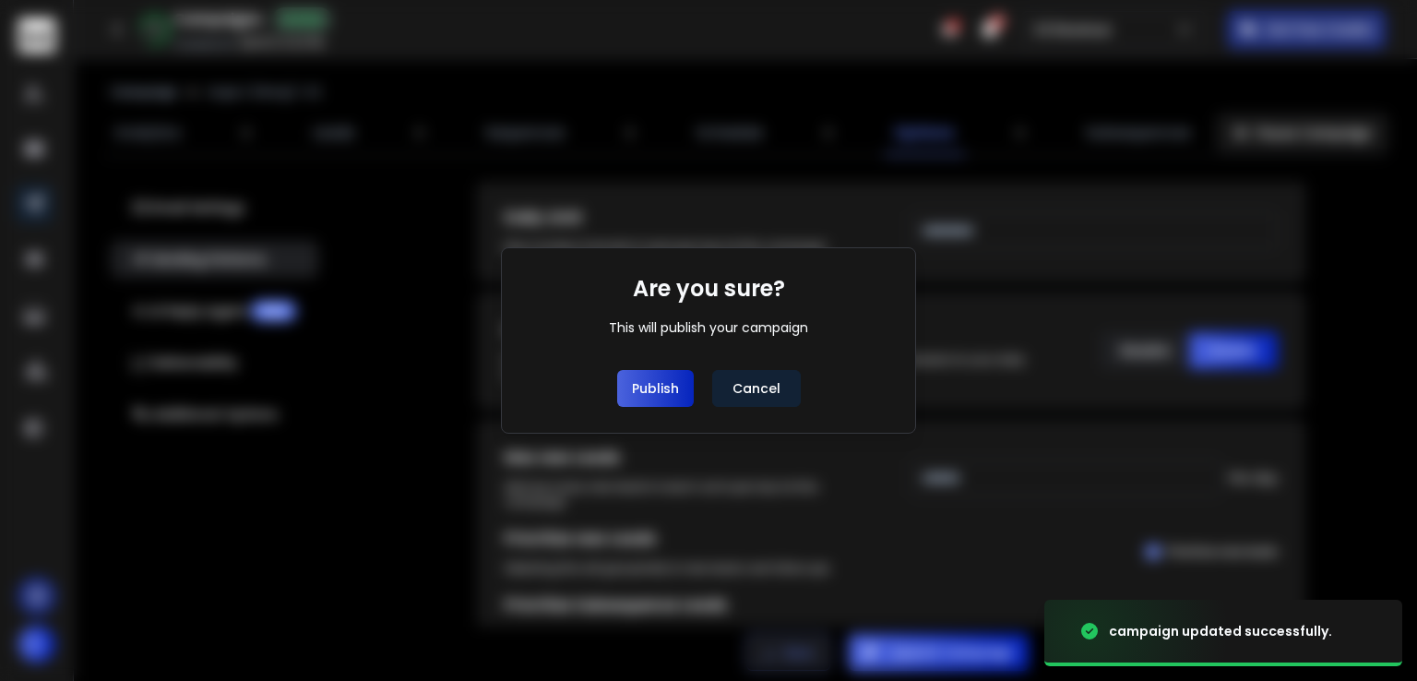
click at [662, 389] on button "Publish" at bounding box center [655, 388] width 77 height 37
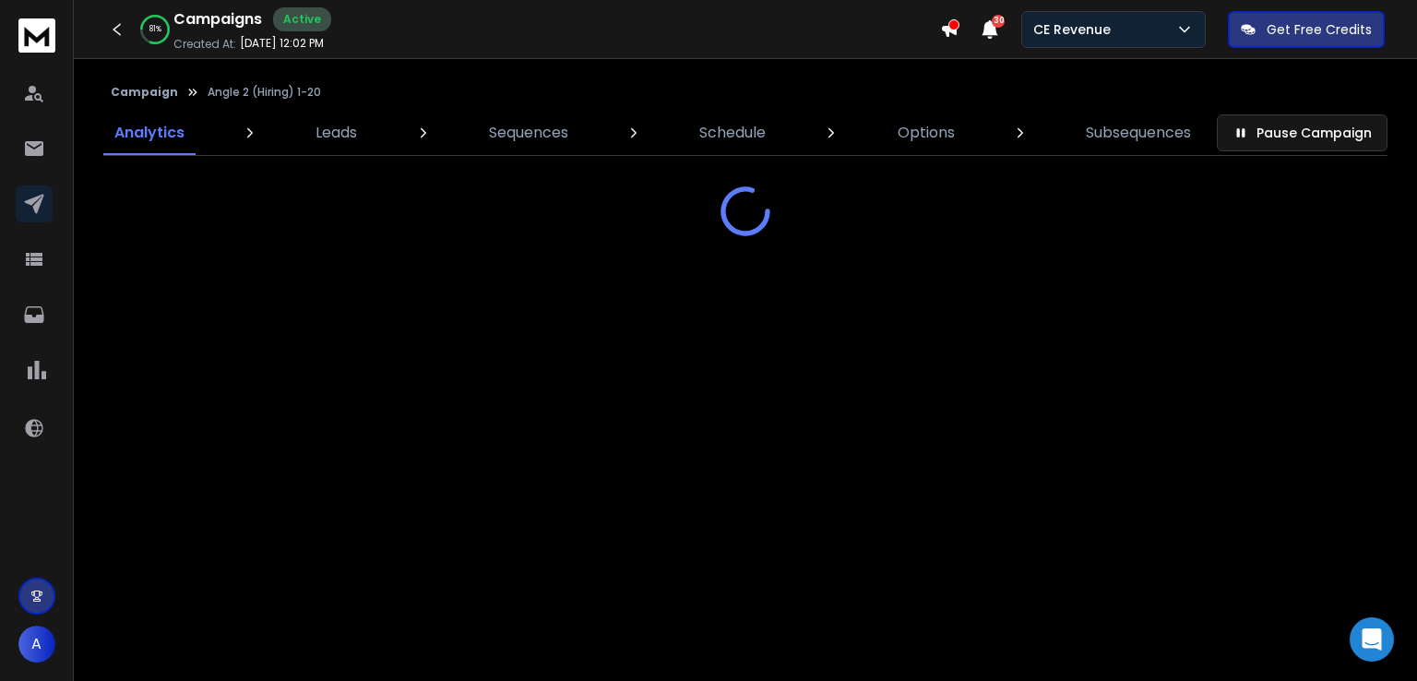
click at [1108, 27] on p "CE Revenue" at bounding box center [1075, 29] width 85 height 18
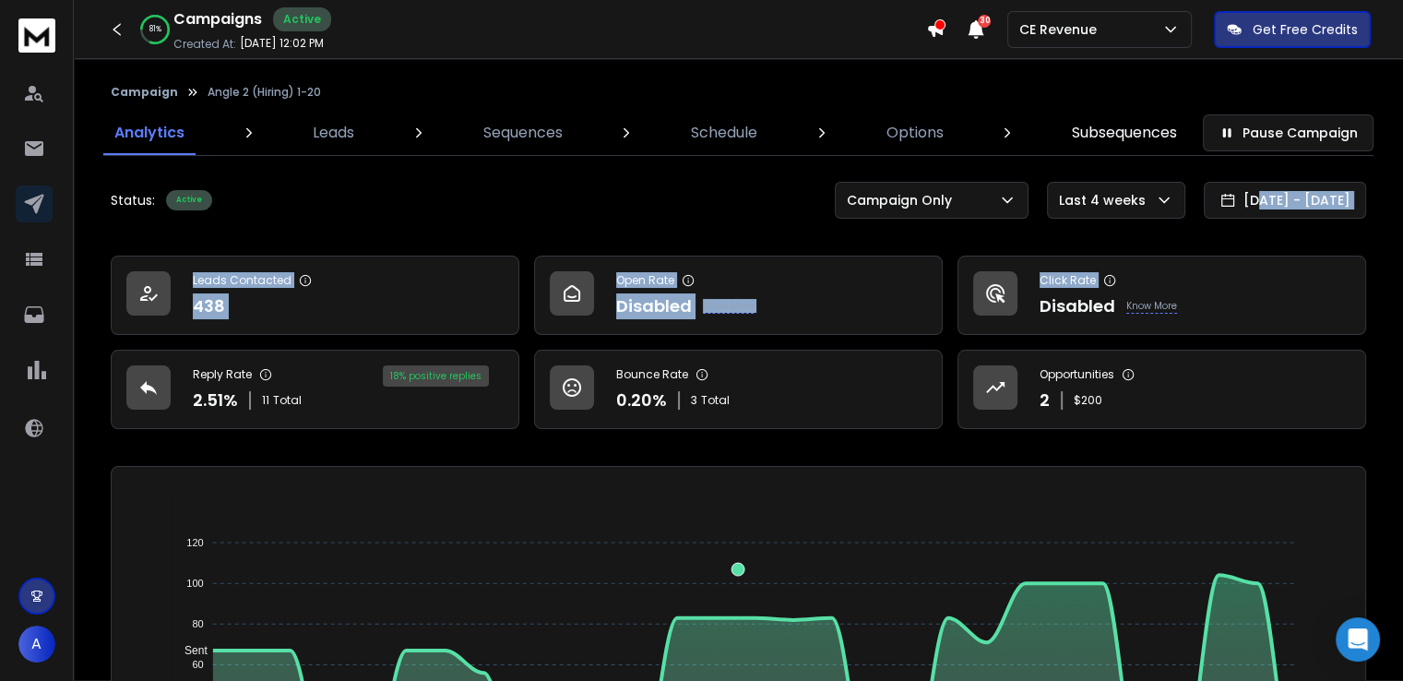
click at [1134, 44] on button "CE Revenue" at bounding box center [1099, 29] width 184 height 37
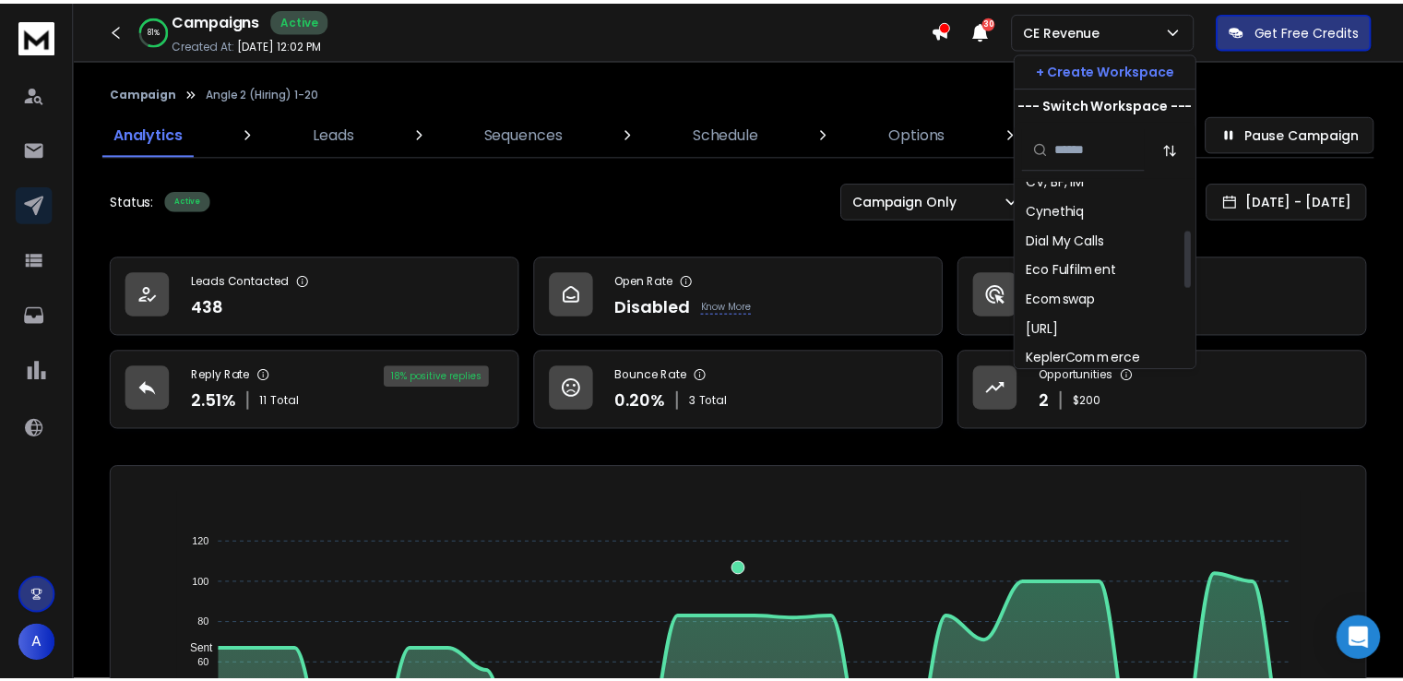
scroll to position [169, 0]
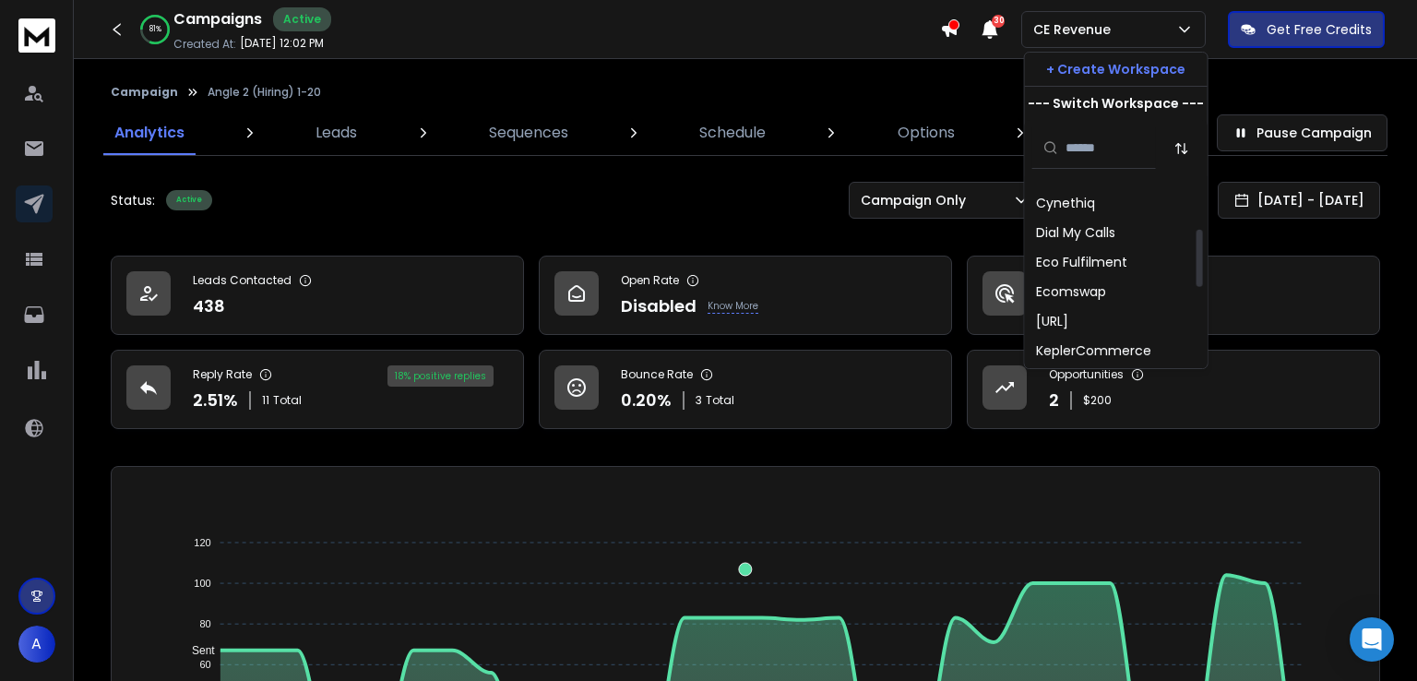
drag, startPoint x: 1201, startPoint y: 200, endPoint x: 1205, endPoint y: 252, distance: 51.9
click at [1203, 252] on div at bounding box center [1199, 258] width 6 height 57
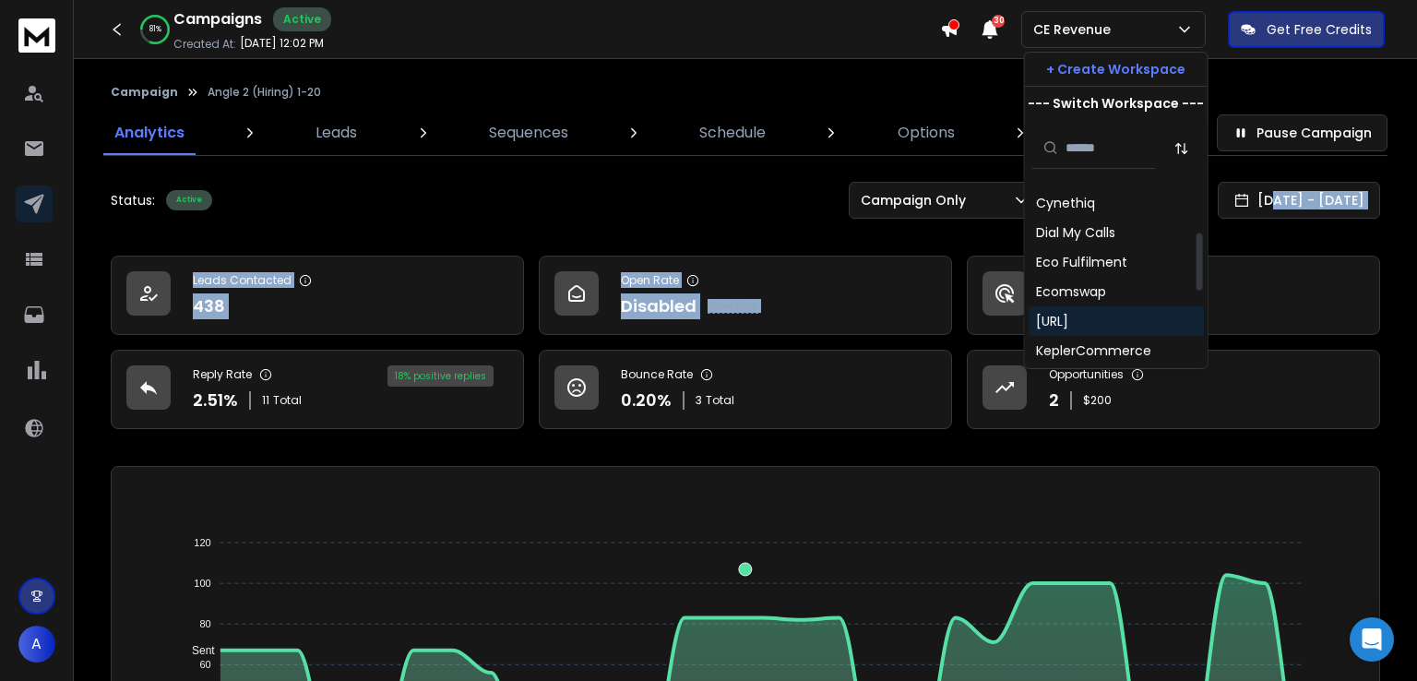
click at [1147, 309] on div "[URL]" at bounding box center [1115, 321] width 175 height 30
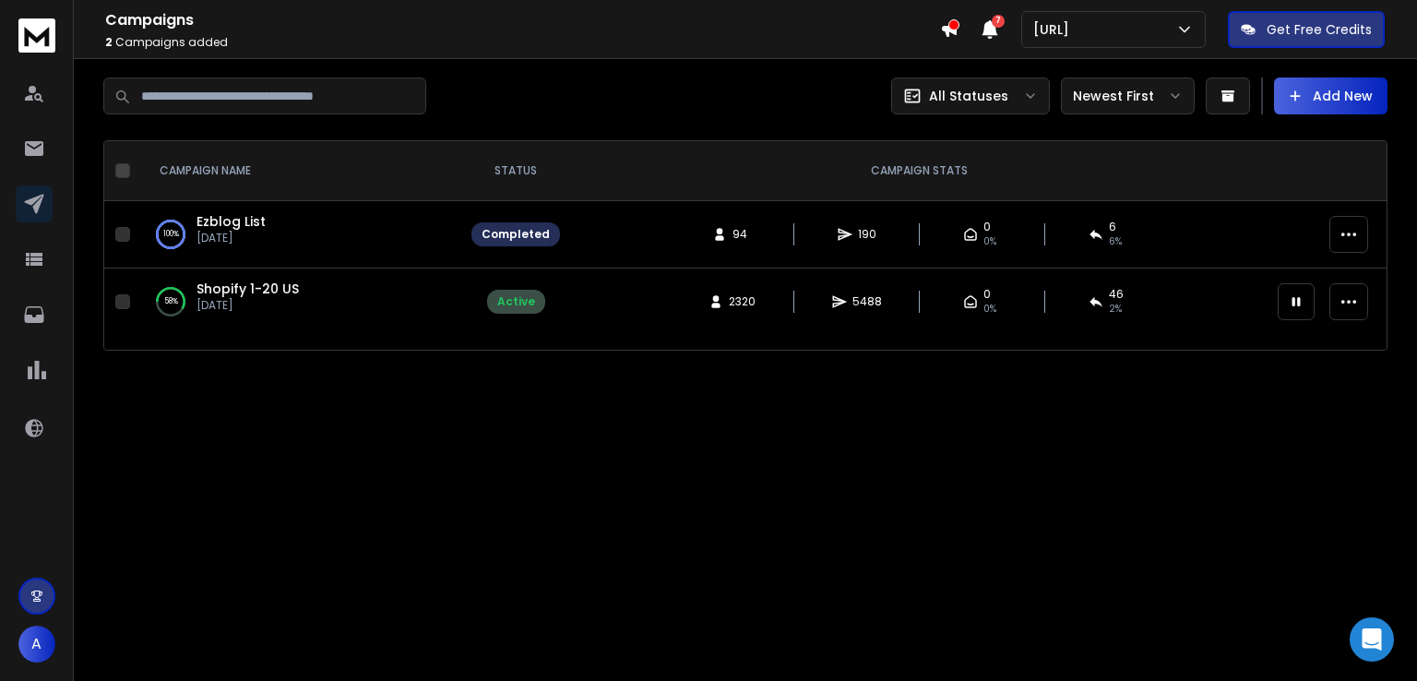
click at [317, 292] on div "58 % Shopify 1-20 US [DATE]" at bounding box center [299, 301] width 286 height 44
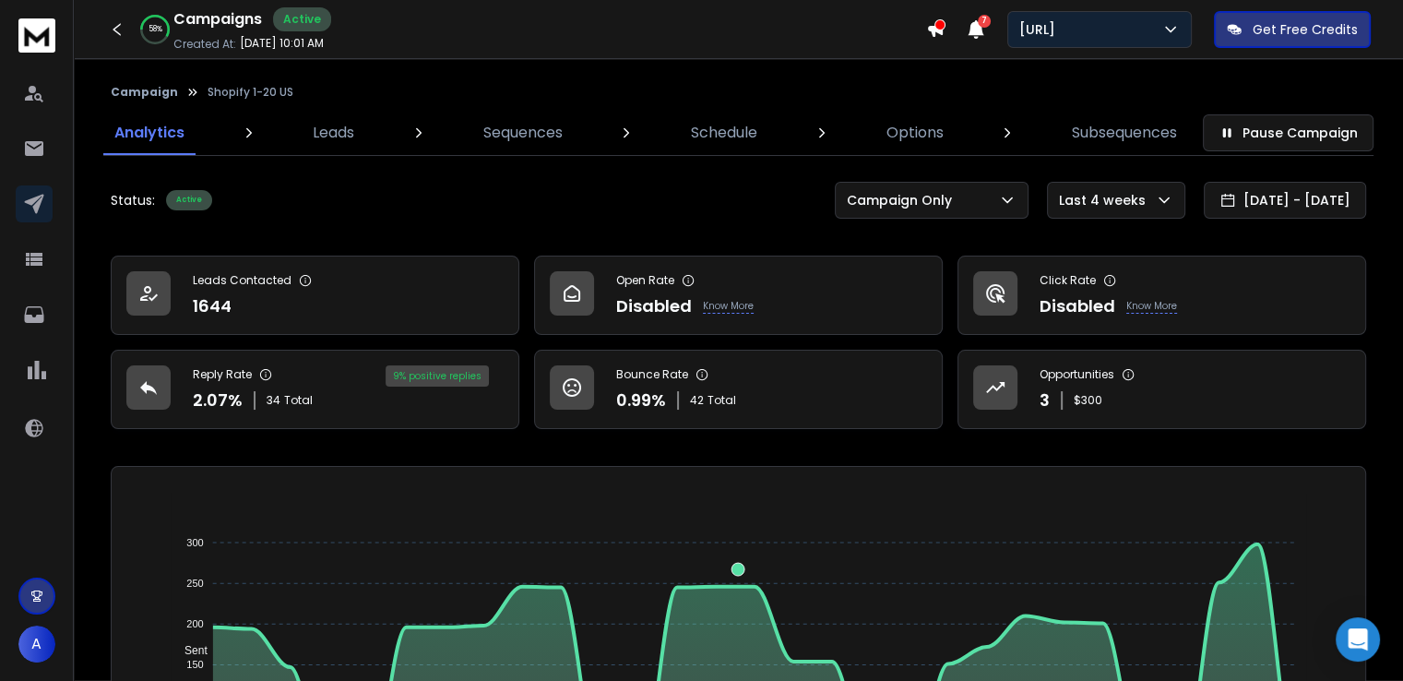
click at [1134, 34] on div "[URL]" at bounding box center [1099, 29] width 160 height 18
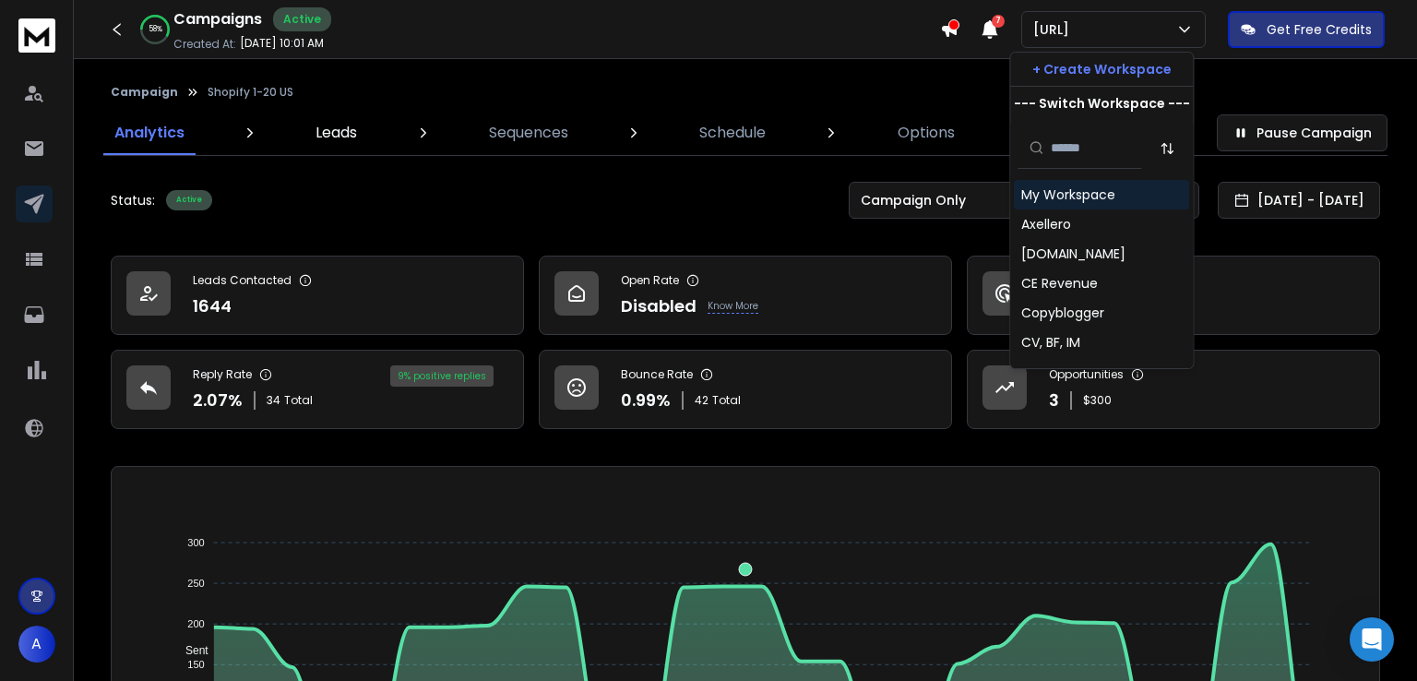
click at [338, 129] on p "Leads" at bounding box center [336, 133] width 42 height 22
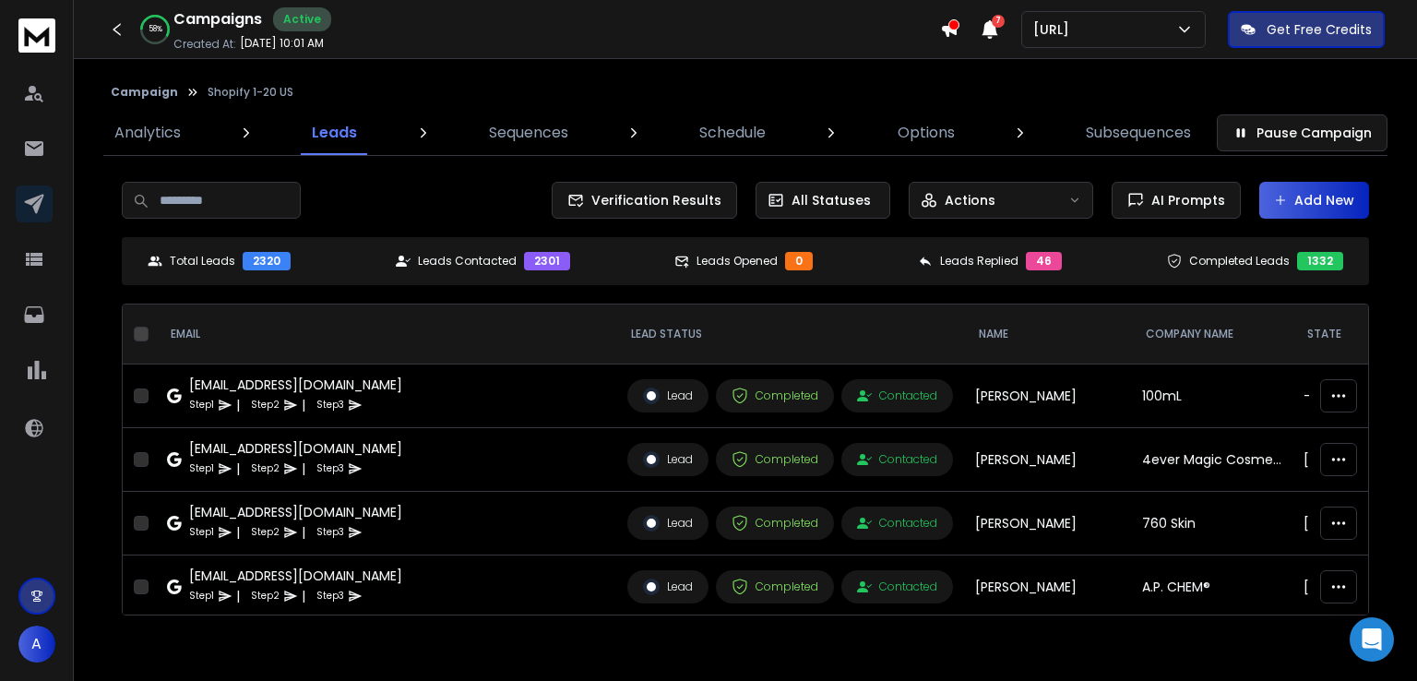
click at [220, 203] on input at bounding box center [211, 200] width 179 height 37
paste input "**********"
type input "**********"
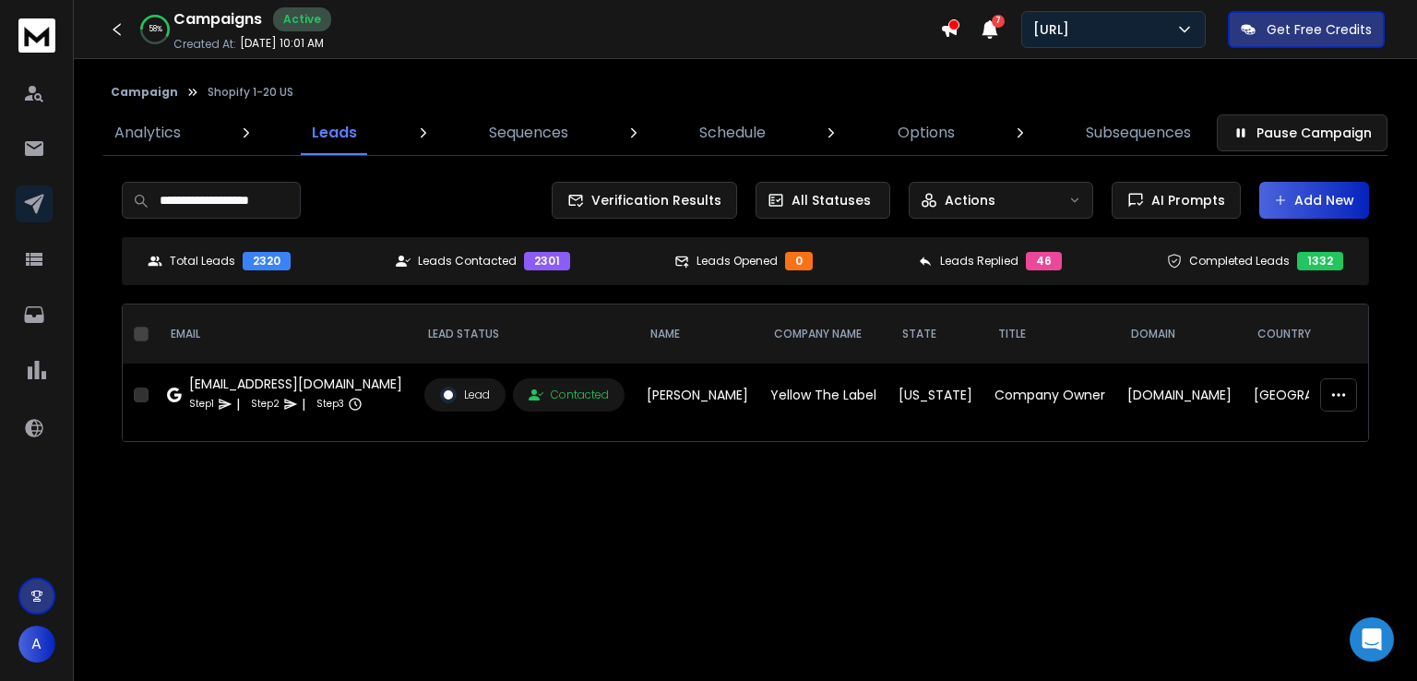
click at [1162, 29] on div "[URL]" at bounding box center [1113, 29] width 160 height 18
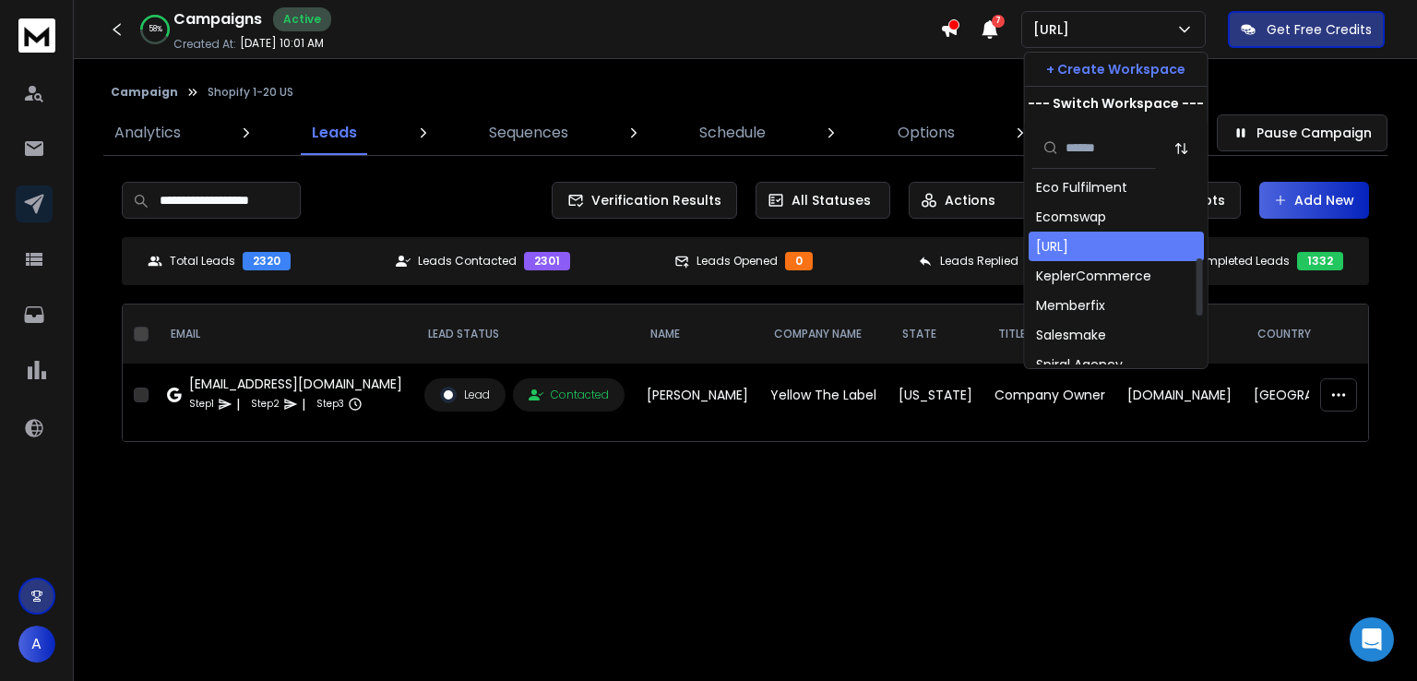
scroll to position [250, 0]
drag, startPoint x: 1198, startPoint y: 188, endPoint x: 1201, endPoint y: 265, distance: 76.6
click at [1201, 265] on div at bounding box center [1199, 286] width 6 height 57
click at [1166, 263] on div "KeplerCommerce" at bounding box center [1115, 270] width 175 height 30
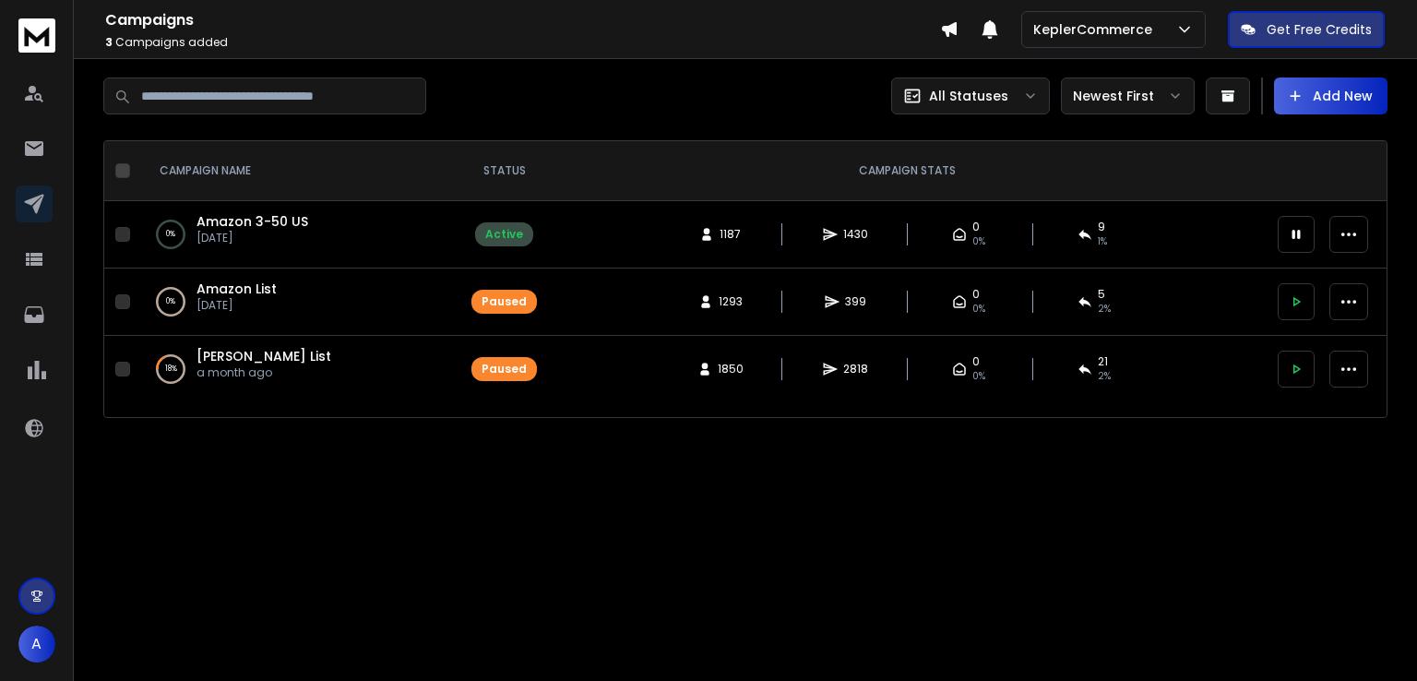
click at [1120, 37] on p "KeplerCommerce" at bounding box center [1096, 29] width 126 height 18
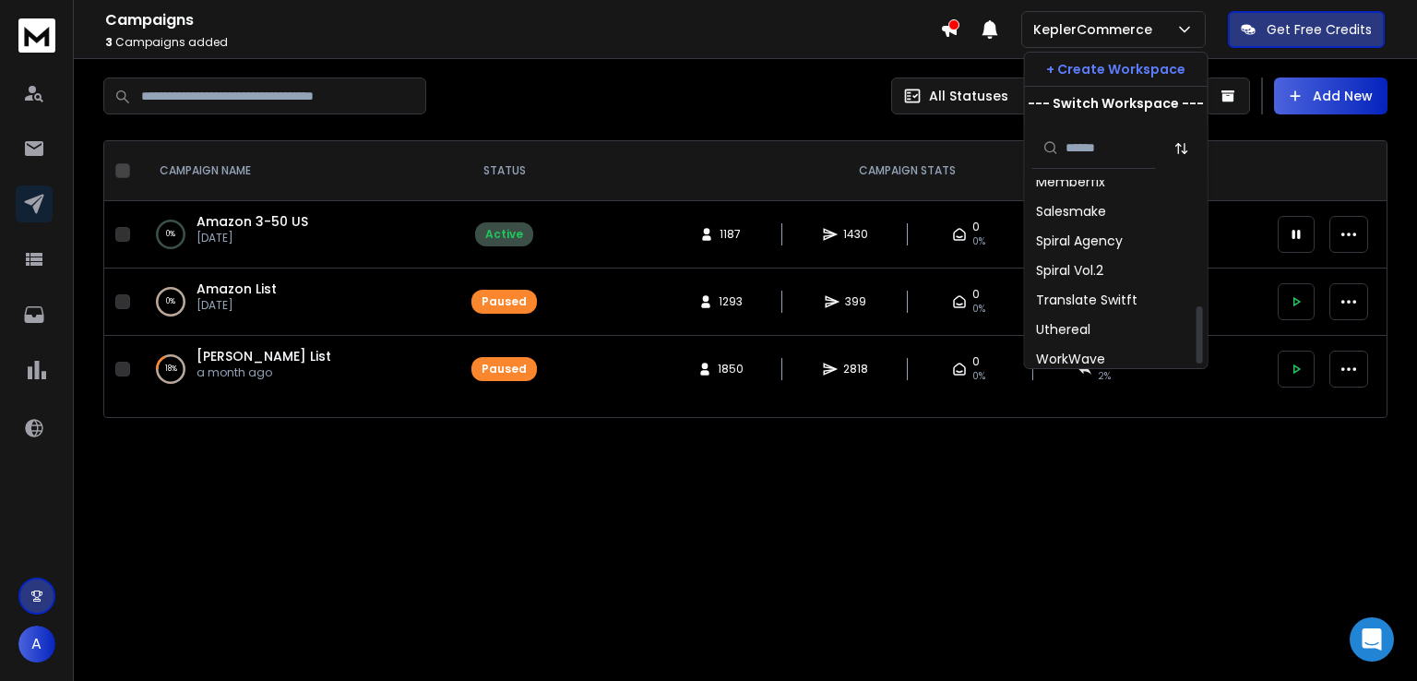
scroll to position [405, 0]
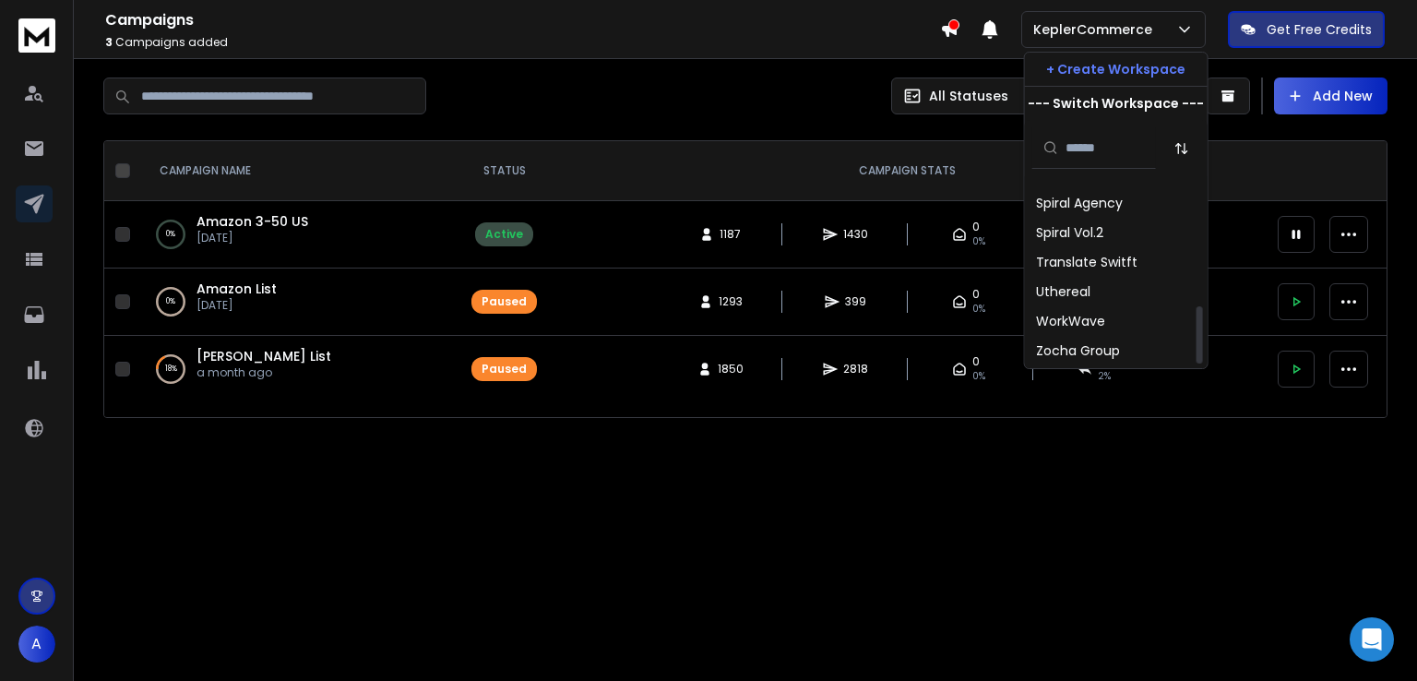
drag, startPoint x: 1197, startPoint y: 218, endPoint x: 1201, endPoint y: 342, distance: 124.6
click at [1203, 343] on div at bounding box center [1199, 334] width 6 height 57
click at [1144, 289] on div "Uthereal" at bounding box center [1115, 292] width 175 height 30
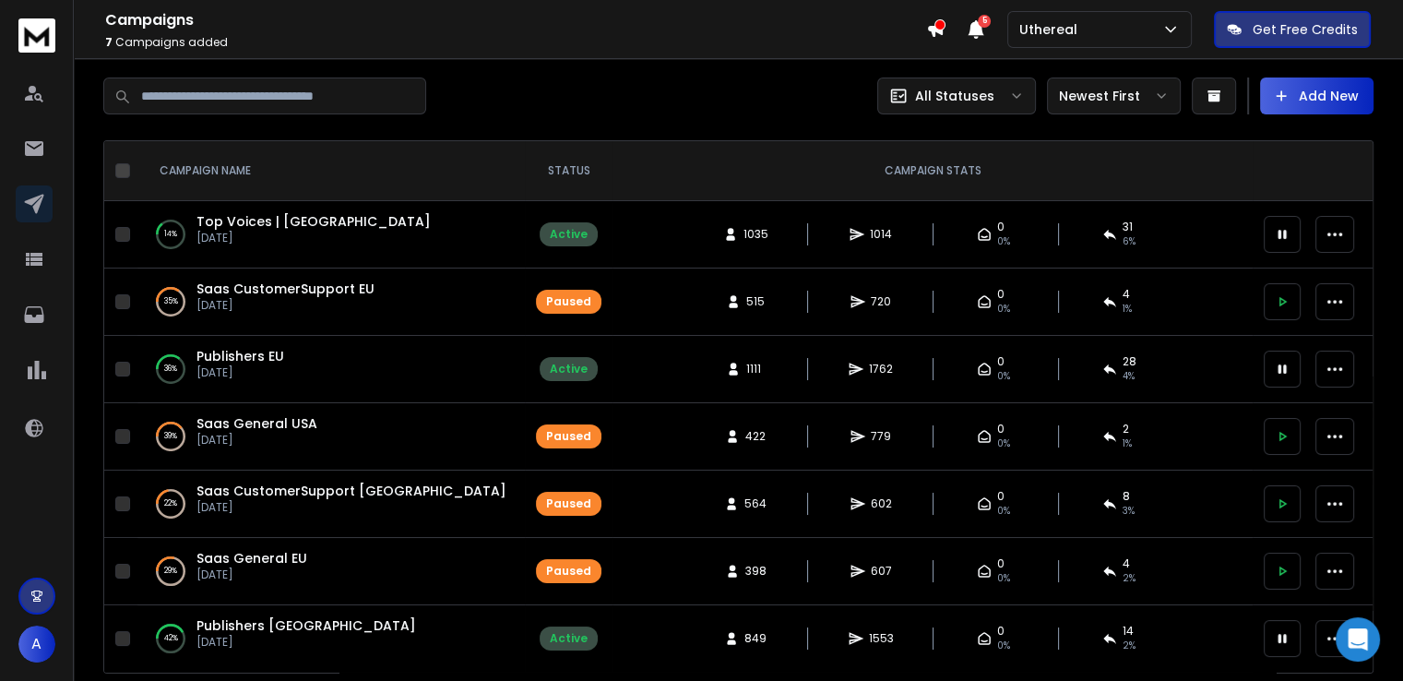
scroll to position [12, 0]
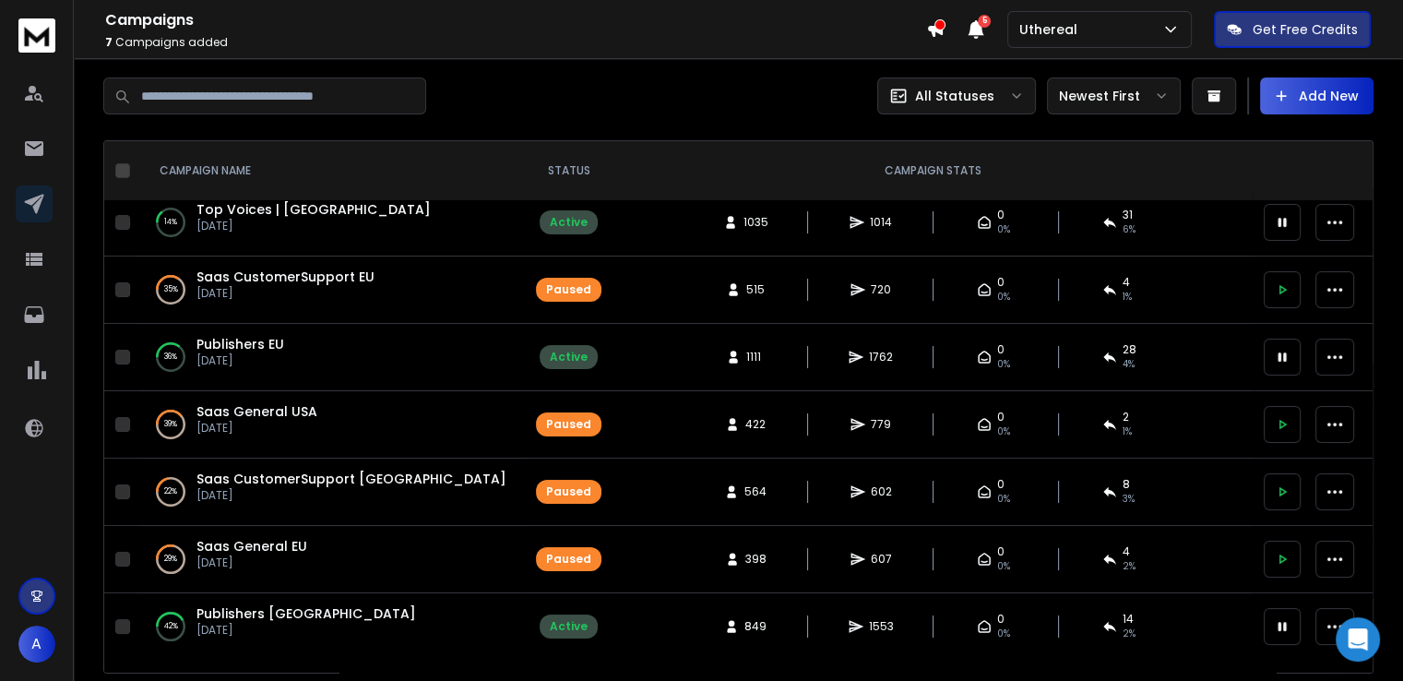
click at [344, 226] on div "14 % Top Voices | USA 23 days ago" at bounding box center [331, 222] width 350 height 44
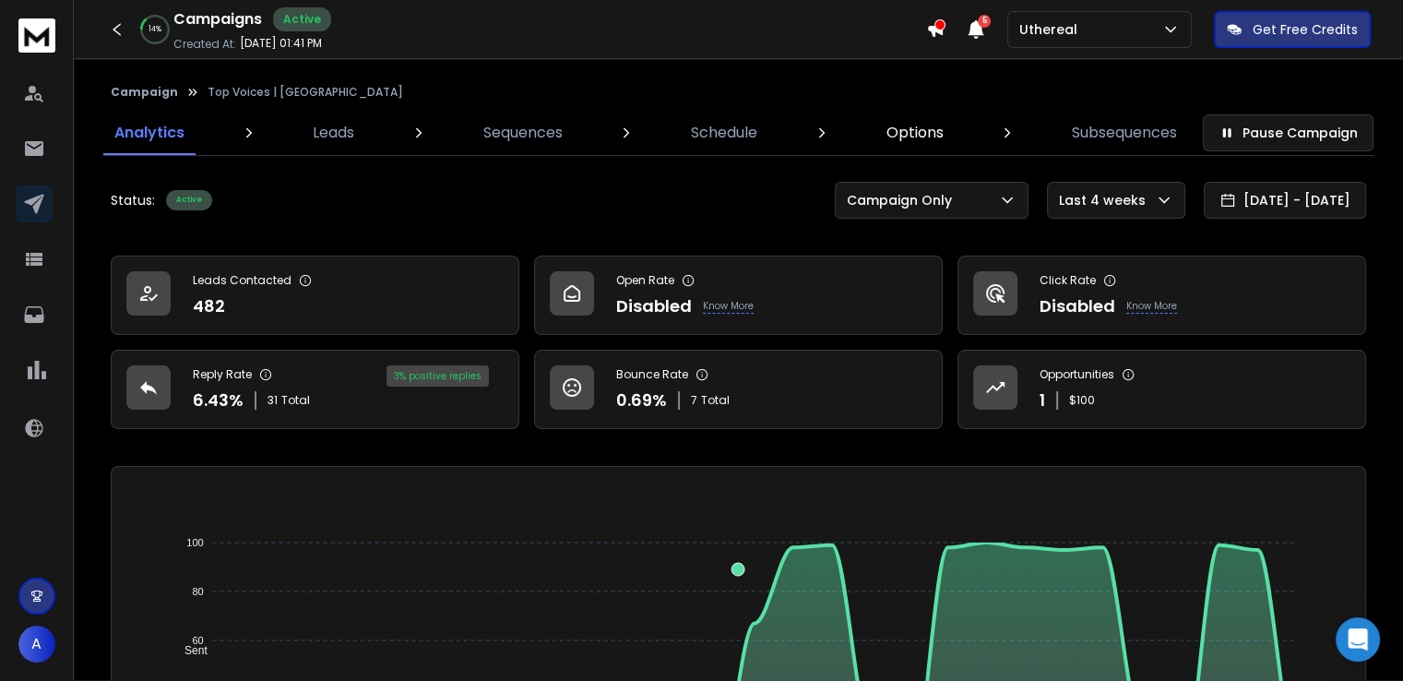
click at [930, 130] on p "Options" at bounding box center [914, 133] width 57 height 22
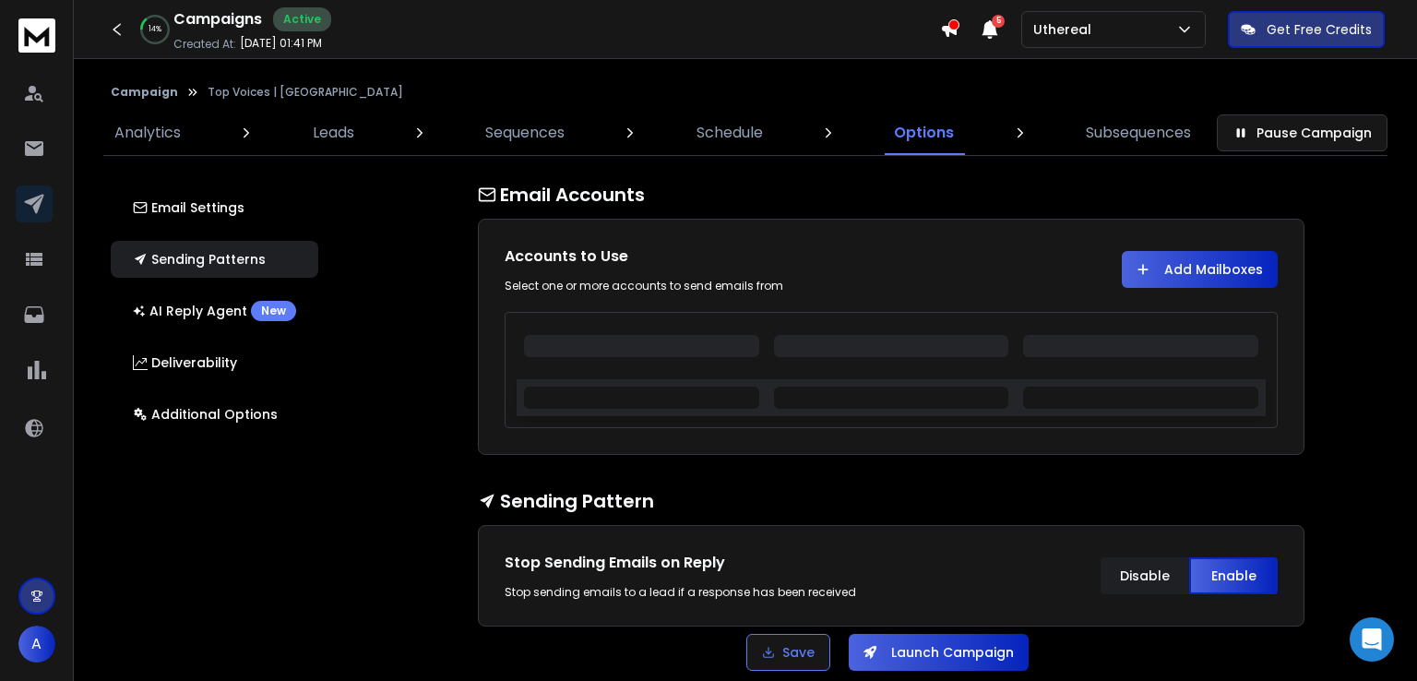
scroll to position [904, 0]
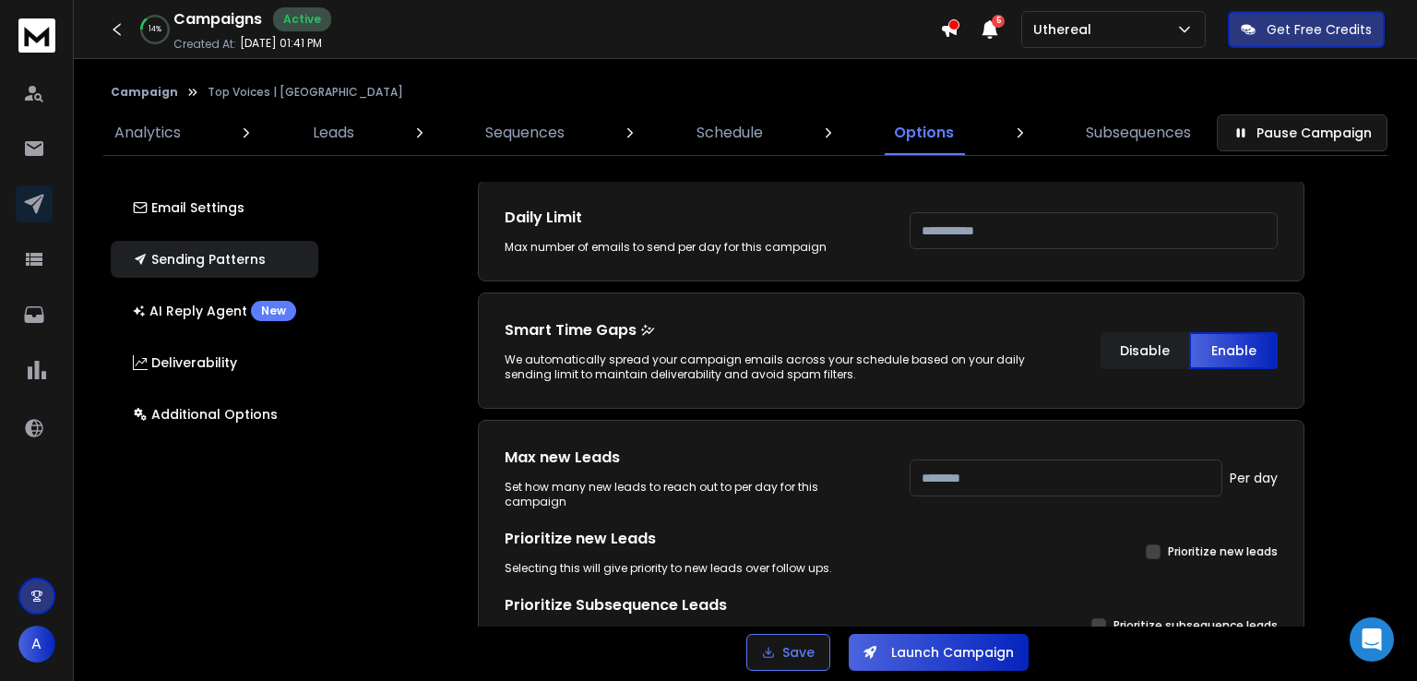
click at [978, 459] on input "*" at bounding box center [1065, 477] width 313 height 37
type input "***"
click at [1147, 545] on button "Prioritize new leads" at bounding box center [1153, 551] width 15 height 15
click at [771, 646] on icon "submit" at bounding box center [768, 652] width 13 height 13
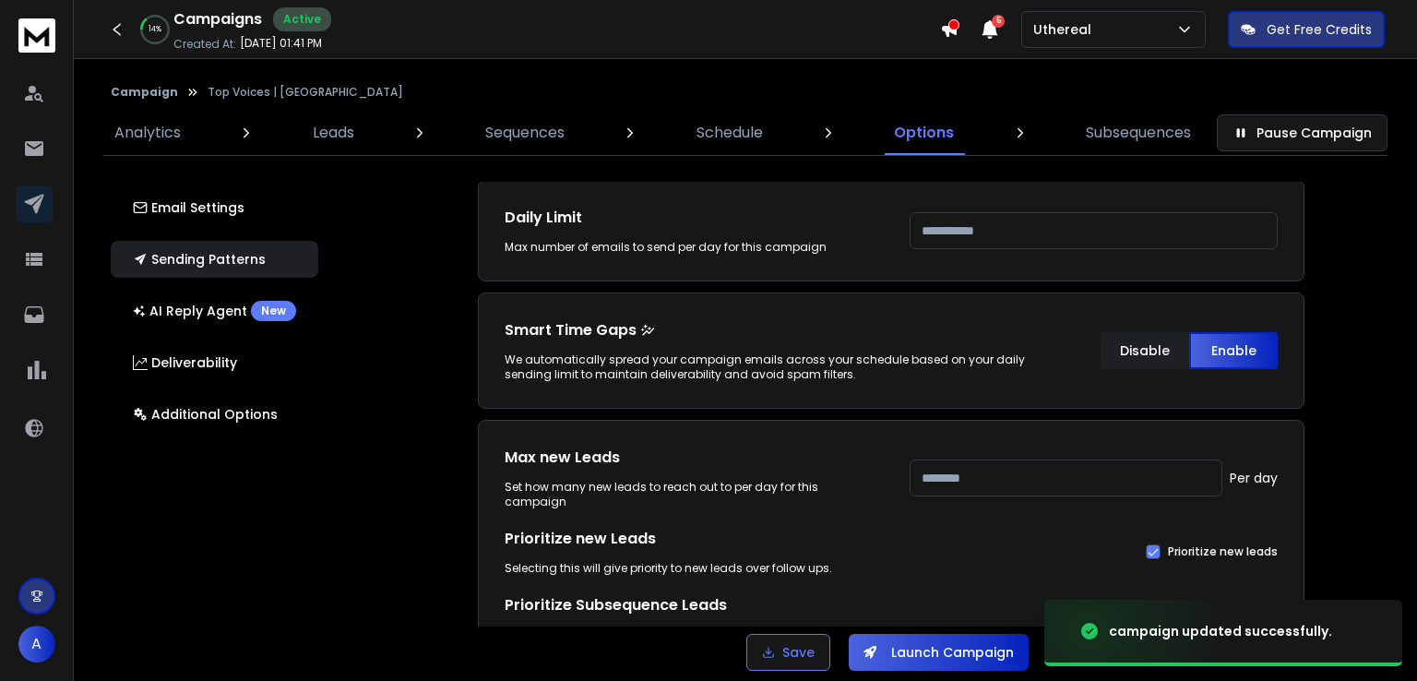
click at [885, 647] on button "Launch Campaign" at bounding box center [939, 652] width 180 height 37
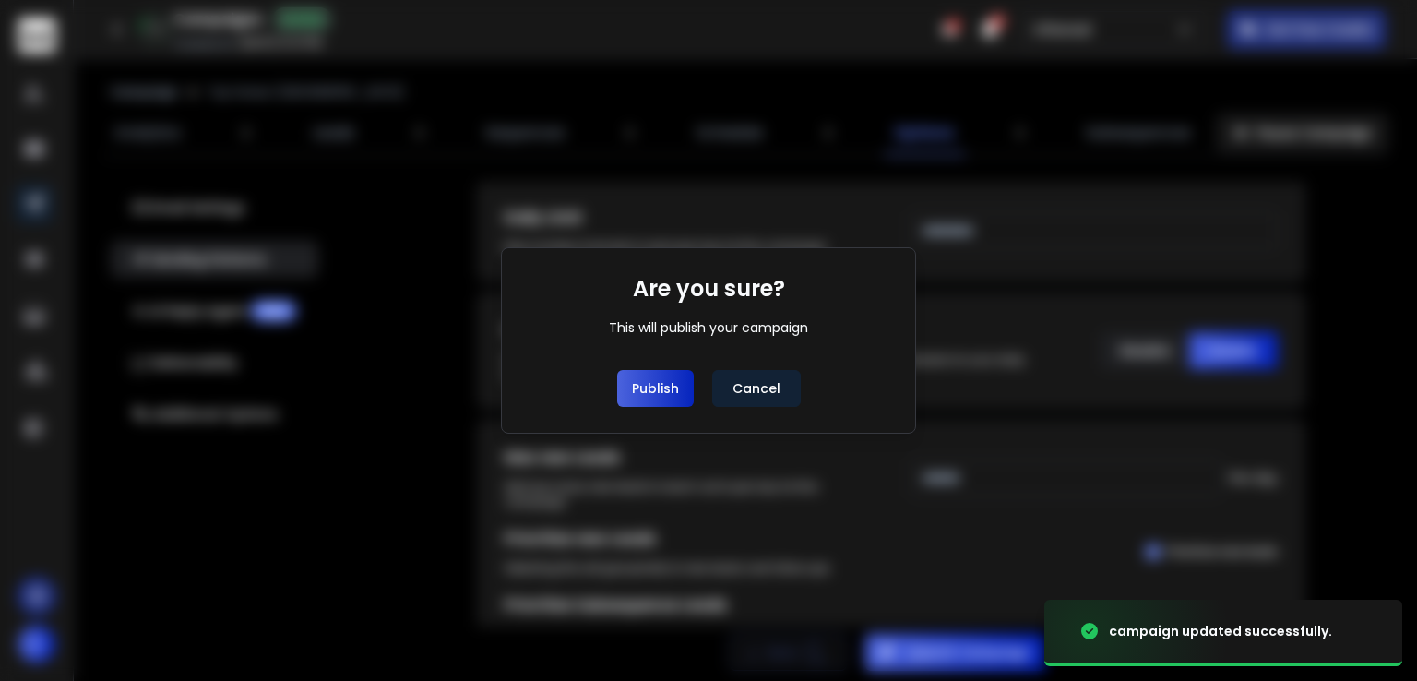
click at [671, 395] on button "Publish" at bounding box center [655, 388] width 77 height 37
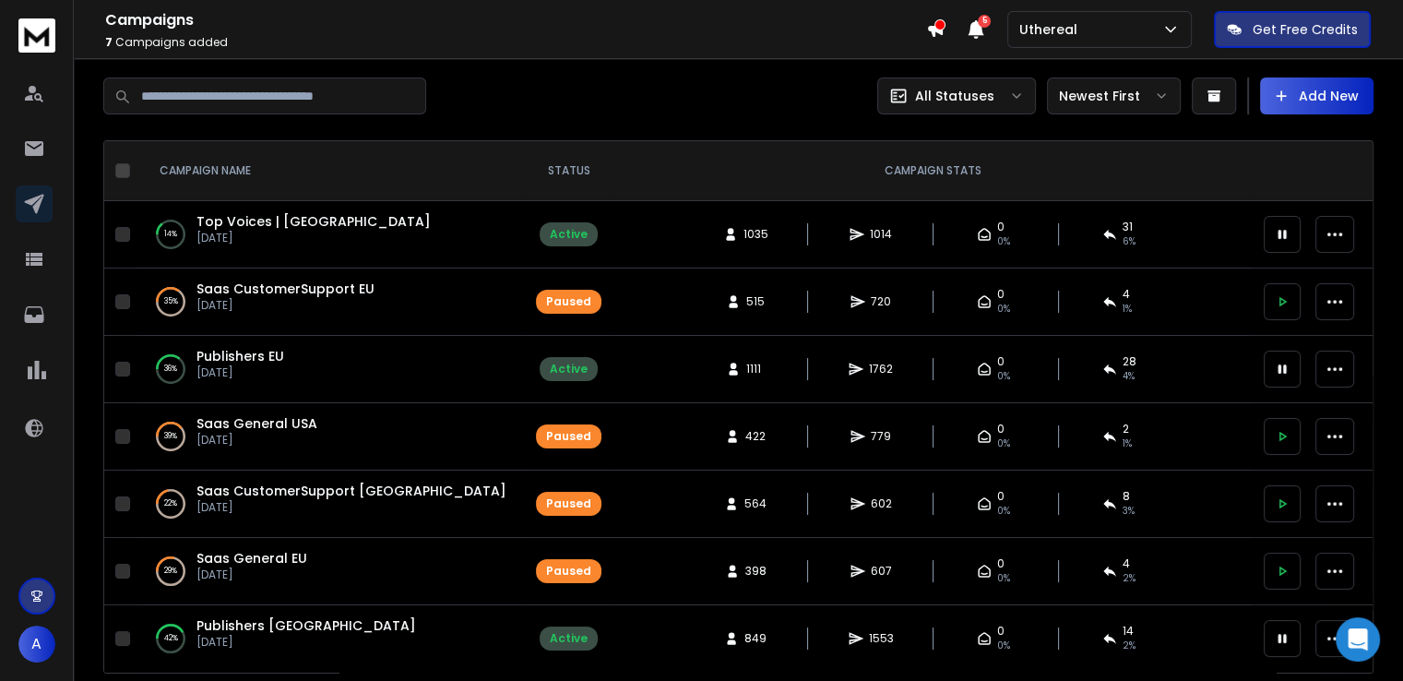
click at [281, 362] on span "Publishers EU" at bounding box center [240, 356] width 88 height 18
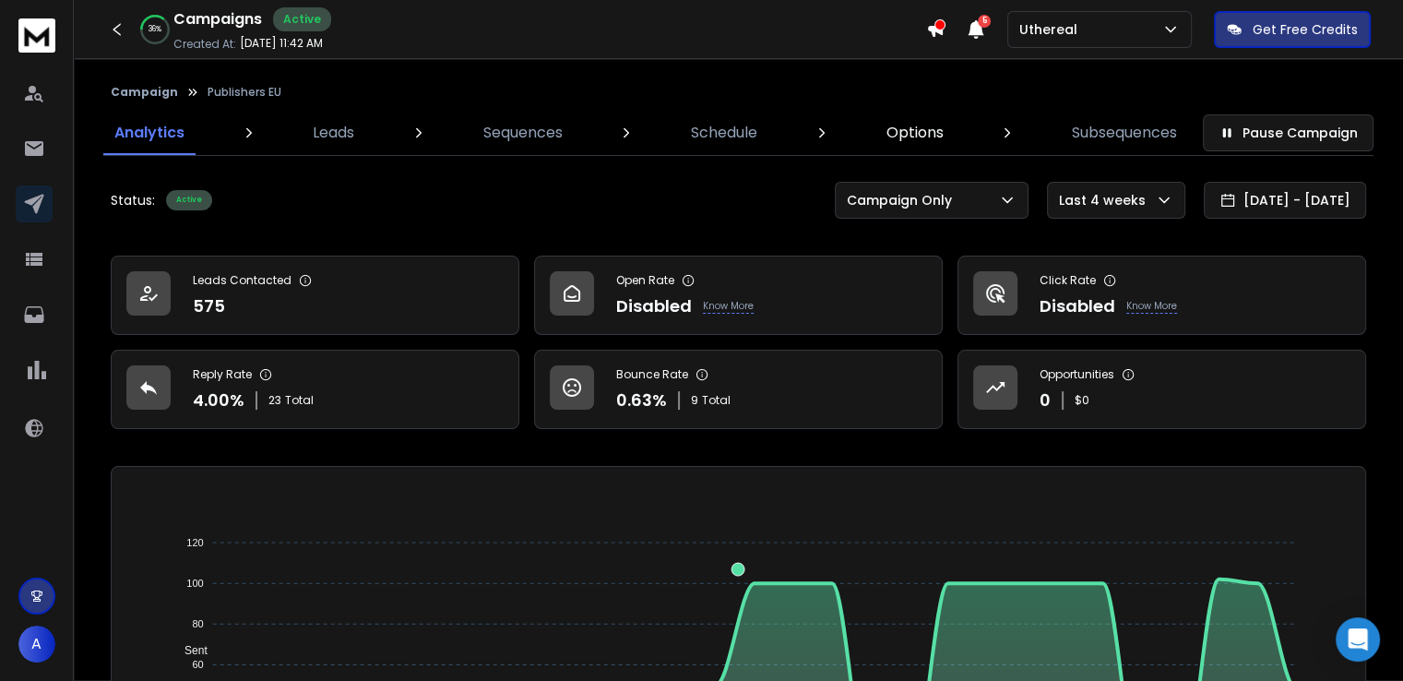
click at [930, 141] on p "Options" at bounding box center [914, 133] width 57 height 22
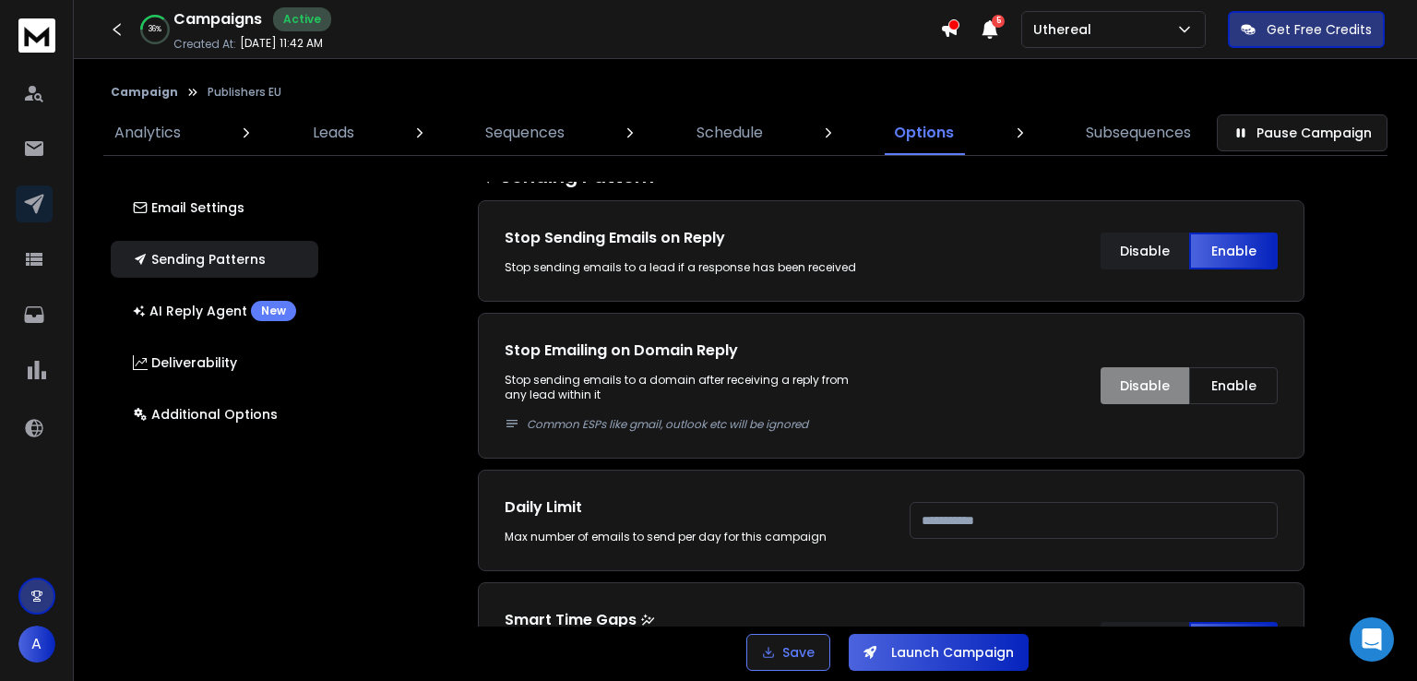
scroll to position [904, 0]
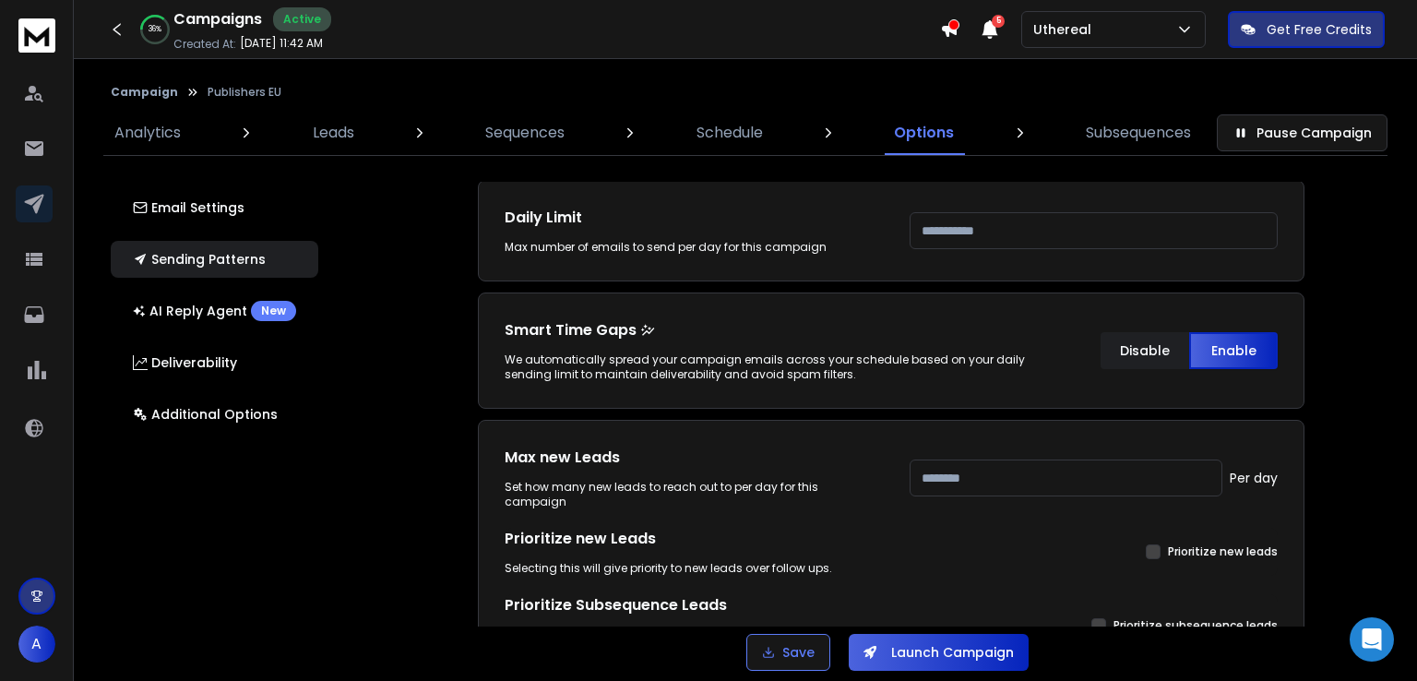
click at [1068, 469] on input "*" at bounding box center [1065, 477] width 313 height 37
type input "***"
click at [1146, 547] on button "Prioritize new leads" at bounding box center [1153, 551] width 15 height 15
click at [786, 643] on button "Save" at bounding box center [788, 652] width 84 height 37
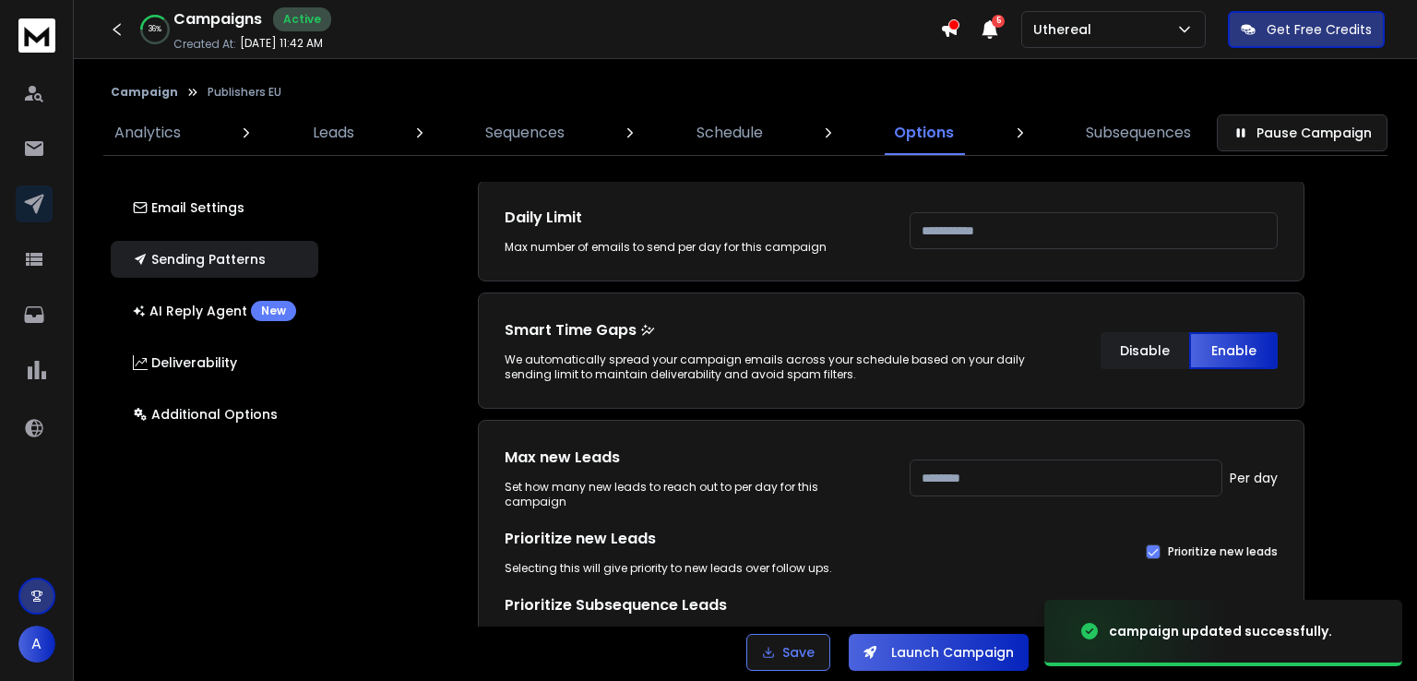
click at [897, 650] on button "Launch Campaign" at bounding box center [939, 652] width 180 height 37
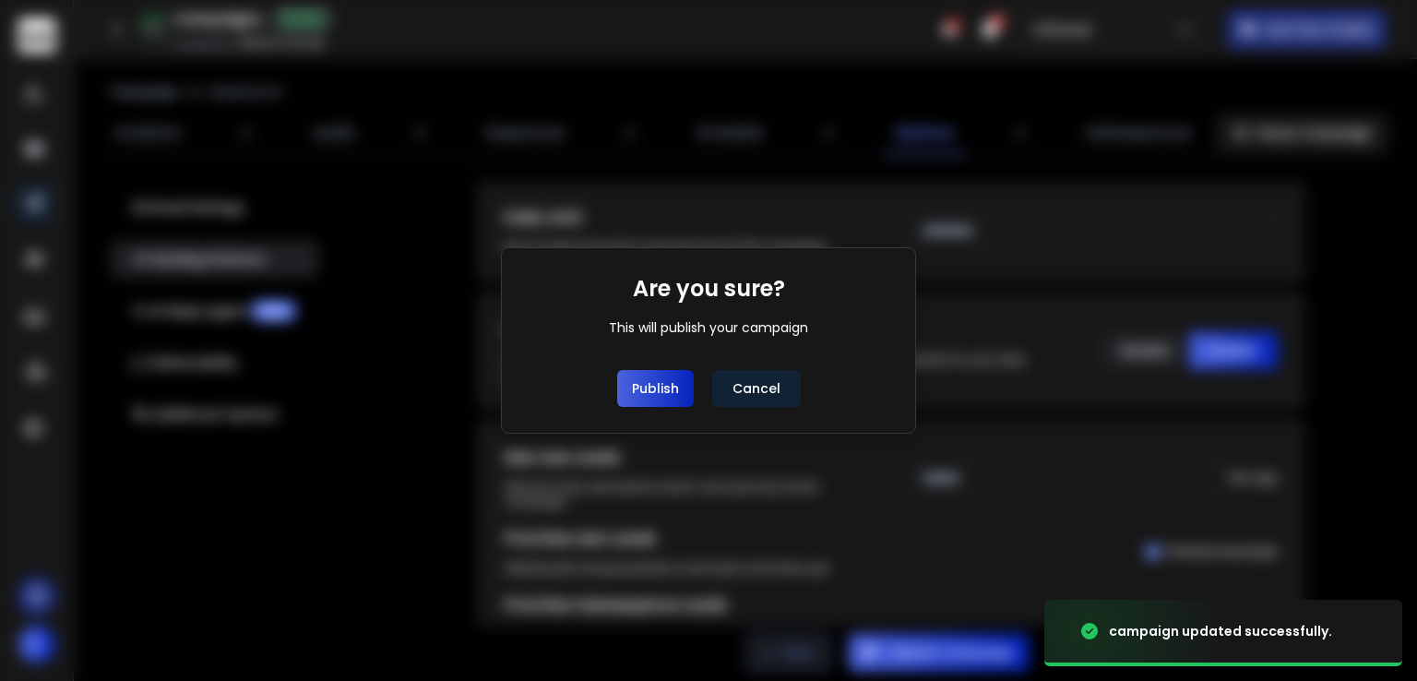
click at [651, 370] on button "Publish" at bounding box center [655, 388] width 77 height 37
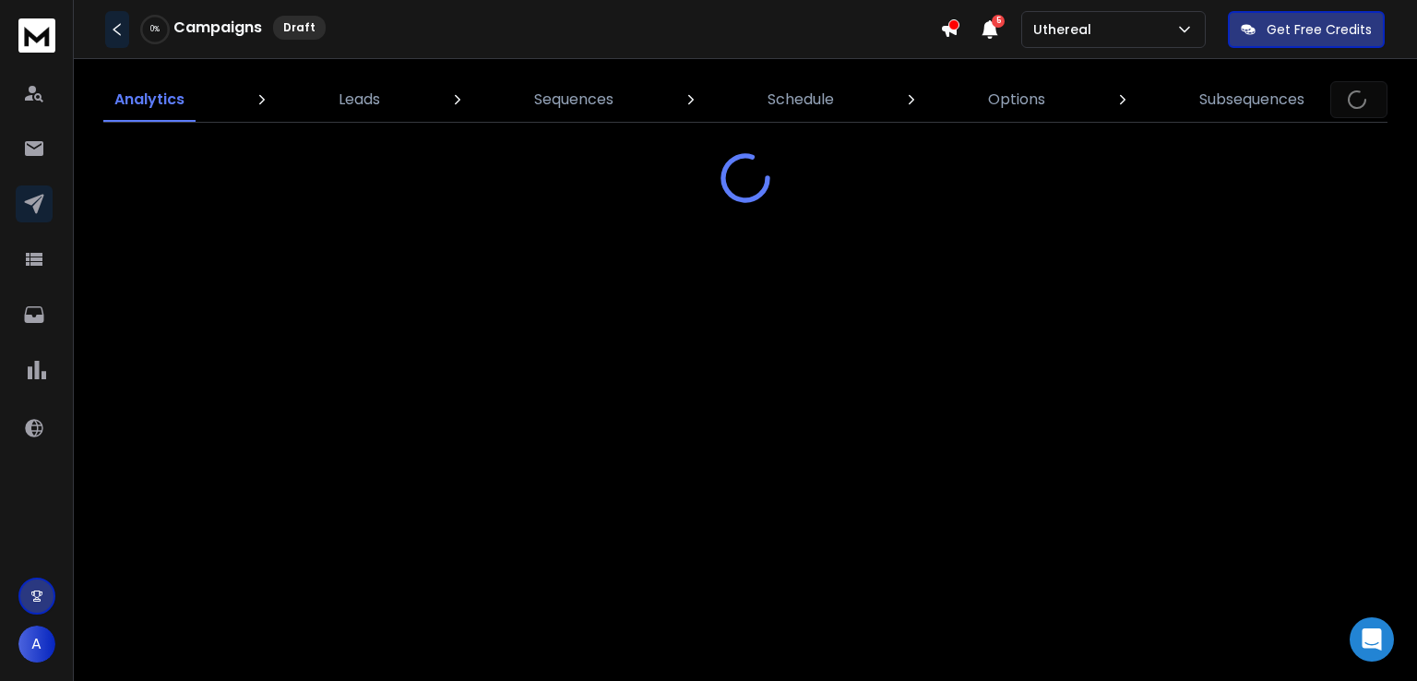
click at [116, 21] on icon at bounding box center [117, 29] width 17 height 17
click at [1005, 105] on p "Options" at bounding box center [1016, 100] width 57 height 22
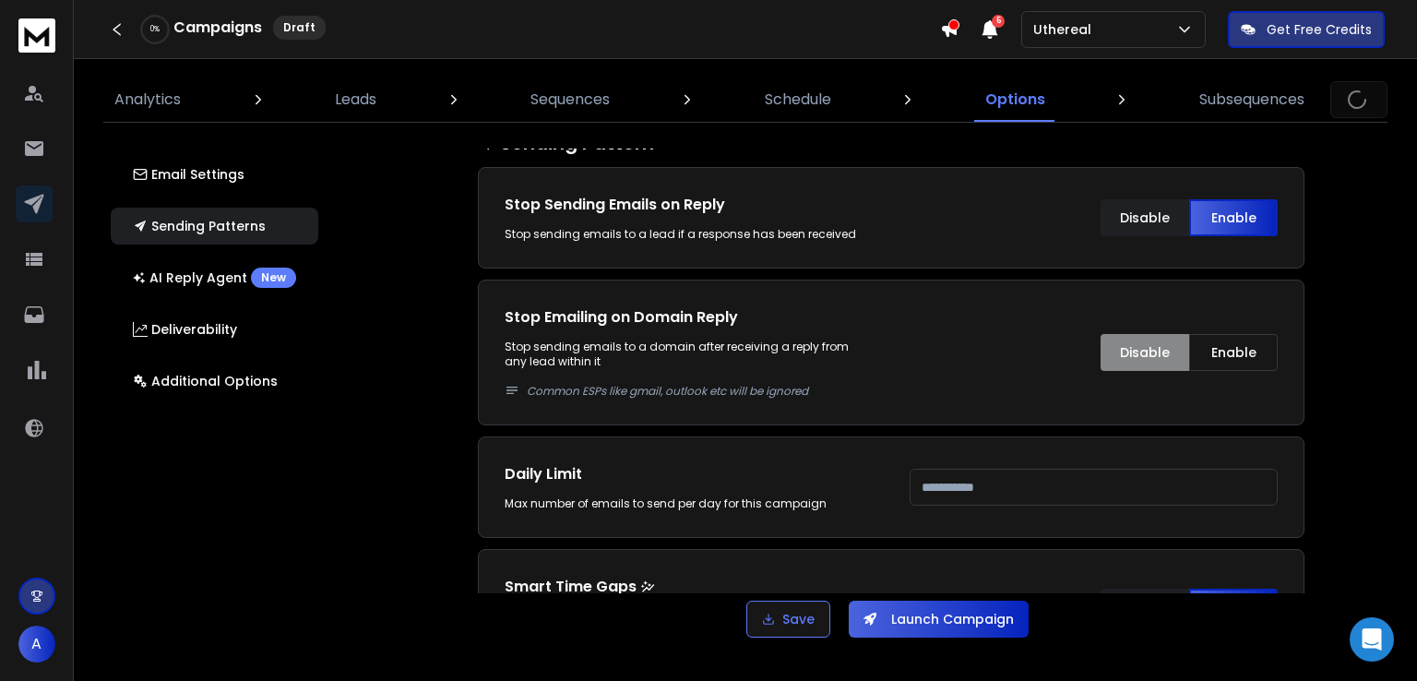
scroll to position [922, 0]
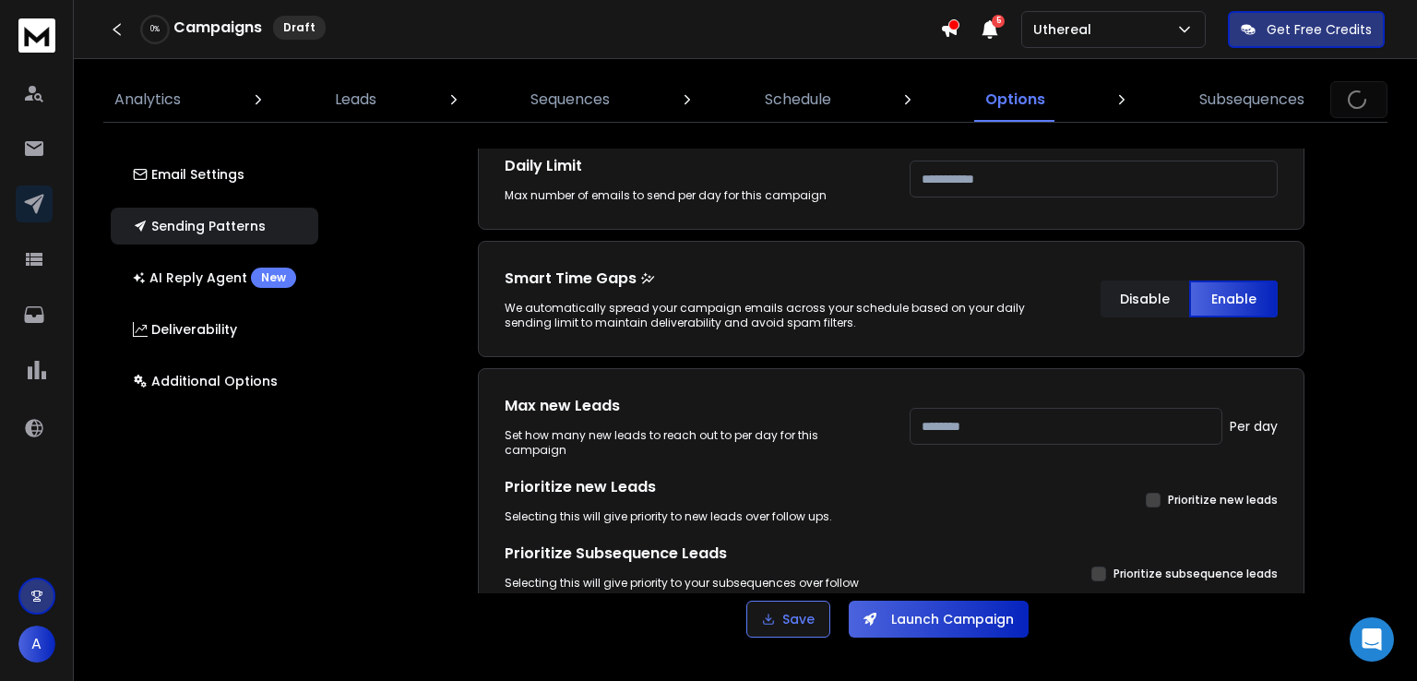
click at [996, 431] on input "*" at bounding box center [1065, 426] width 313 height 37
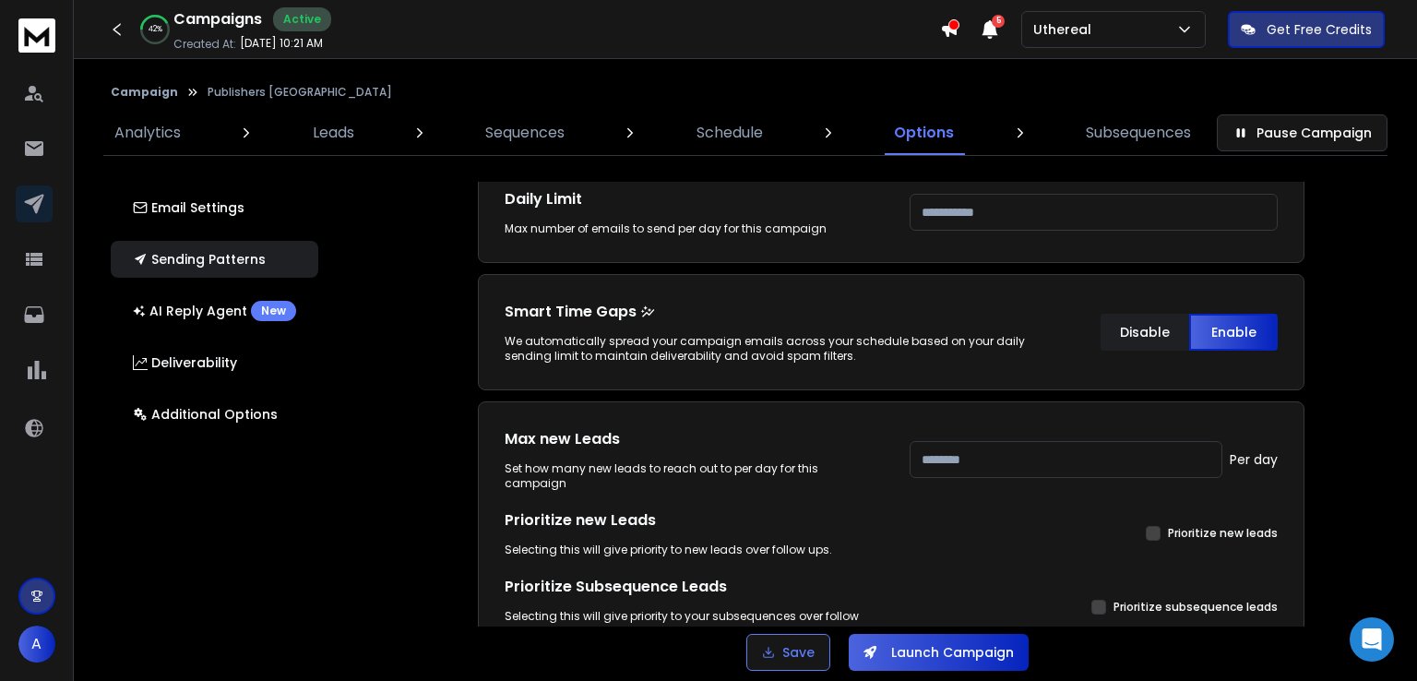
type input "***"
click at [1154, 532] on button "Prioritize new leads" at bounding box center [1153, 533] width 15 height 15
click at [782, 652] on button "Save" at bounding box center [788, 652] width 84 height 37
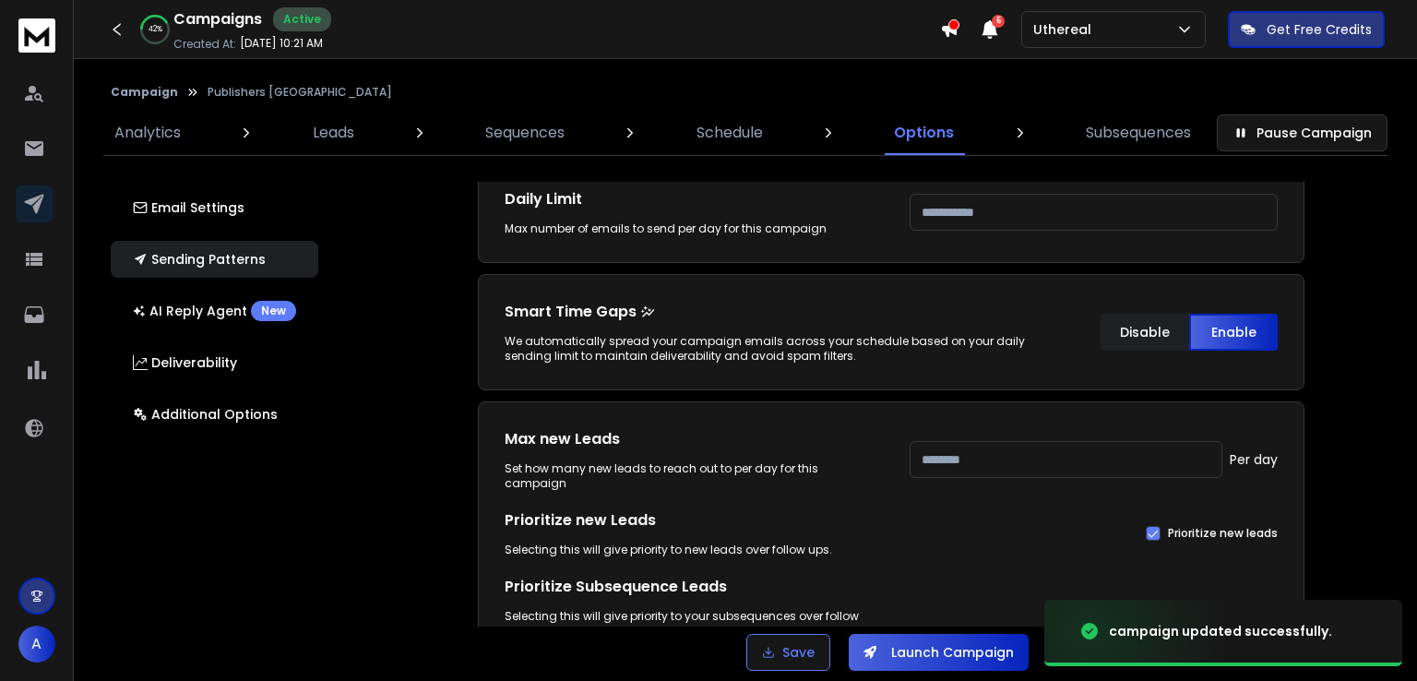
click at [917, 656] on button "Launch Campaign" at bounding box center [939, 652] width 180 height 37
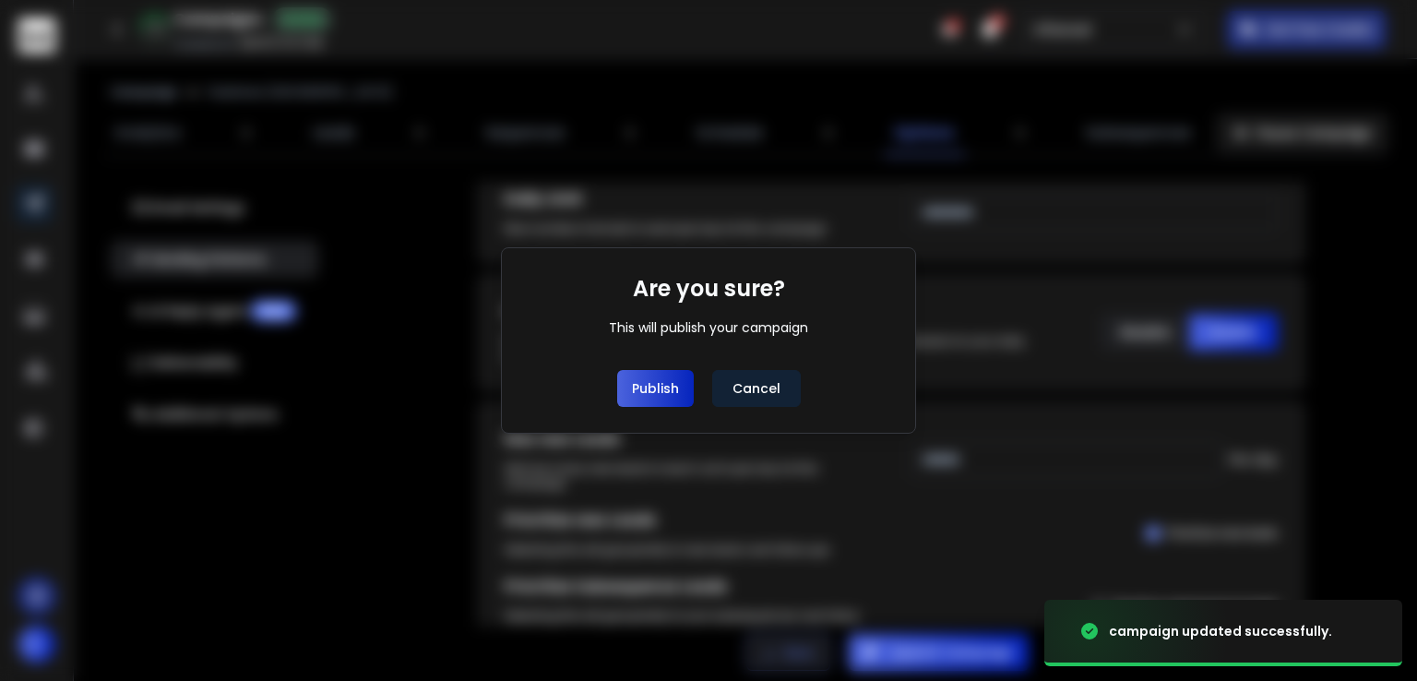
click at [655, 389] on button "Publish" at bounding box center [655, 388] width 77 height 37
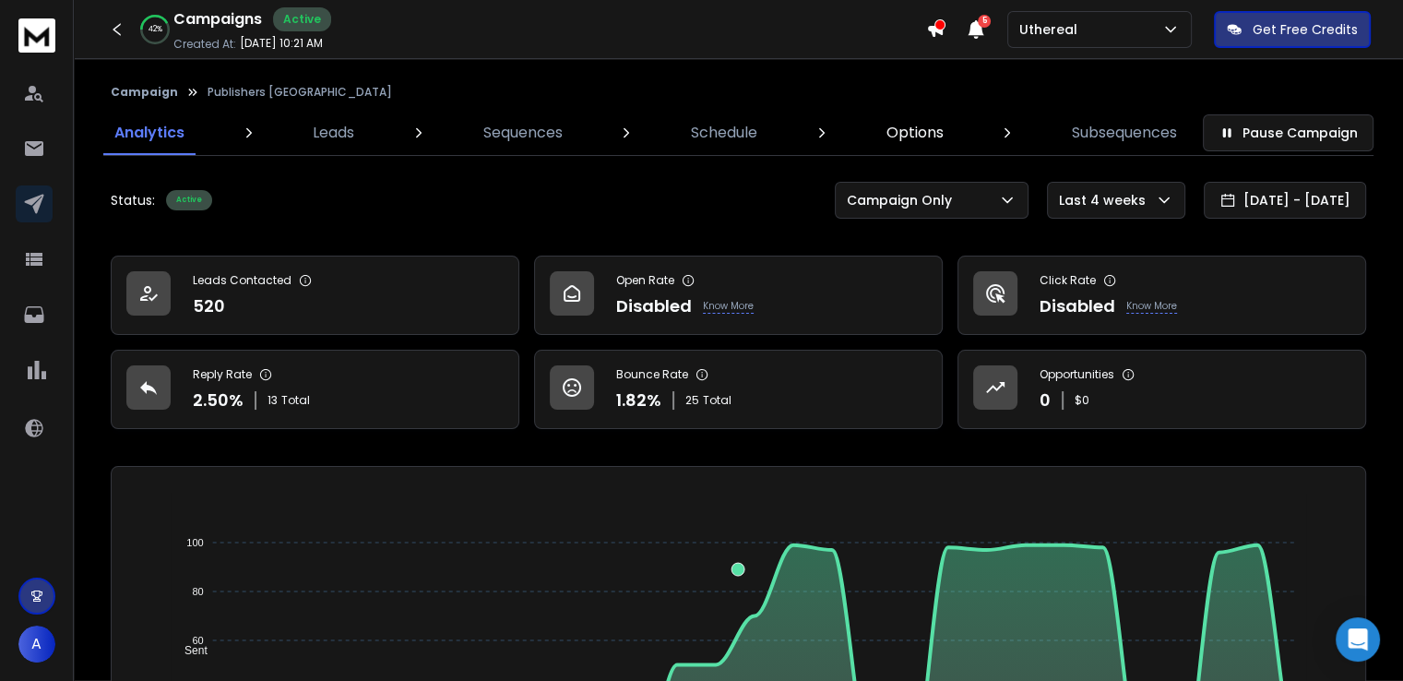
click at [906, 136] on p "Options" at bounding box center [914, 133] width 57 height 22
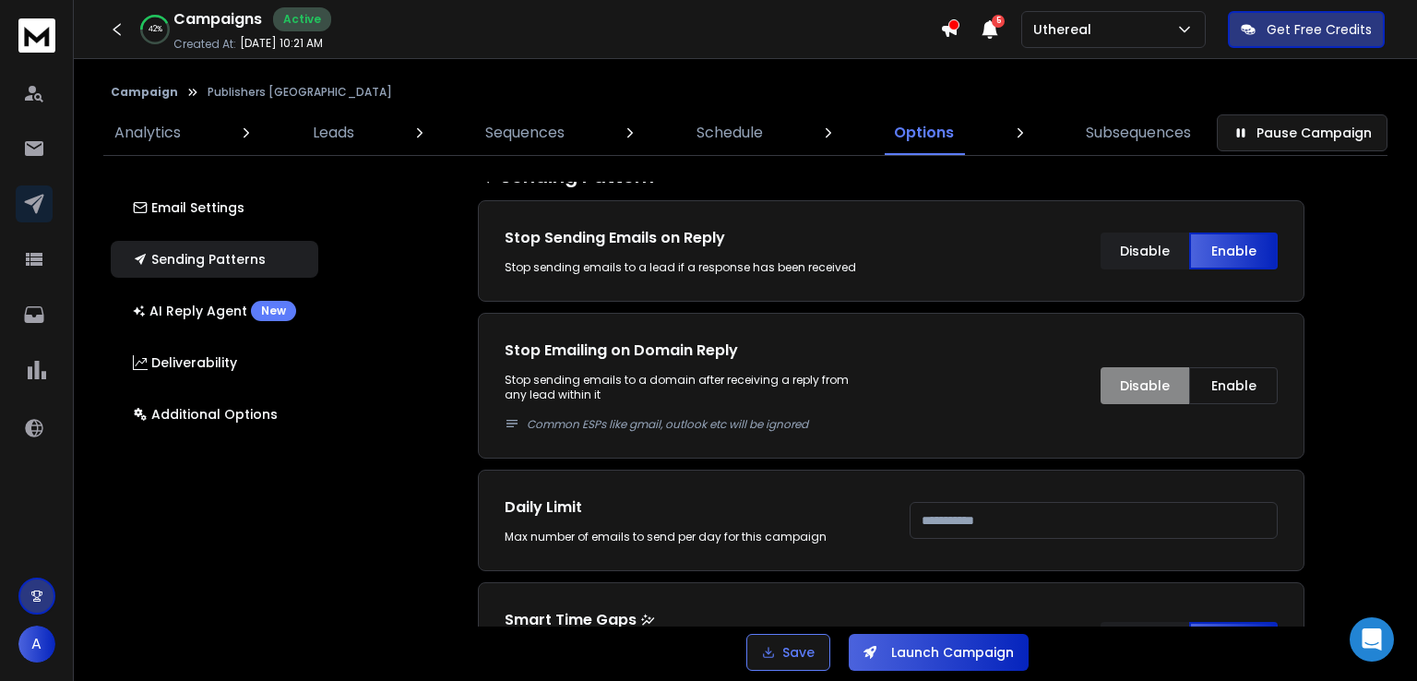
scroll to position [922, 0]
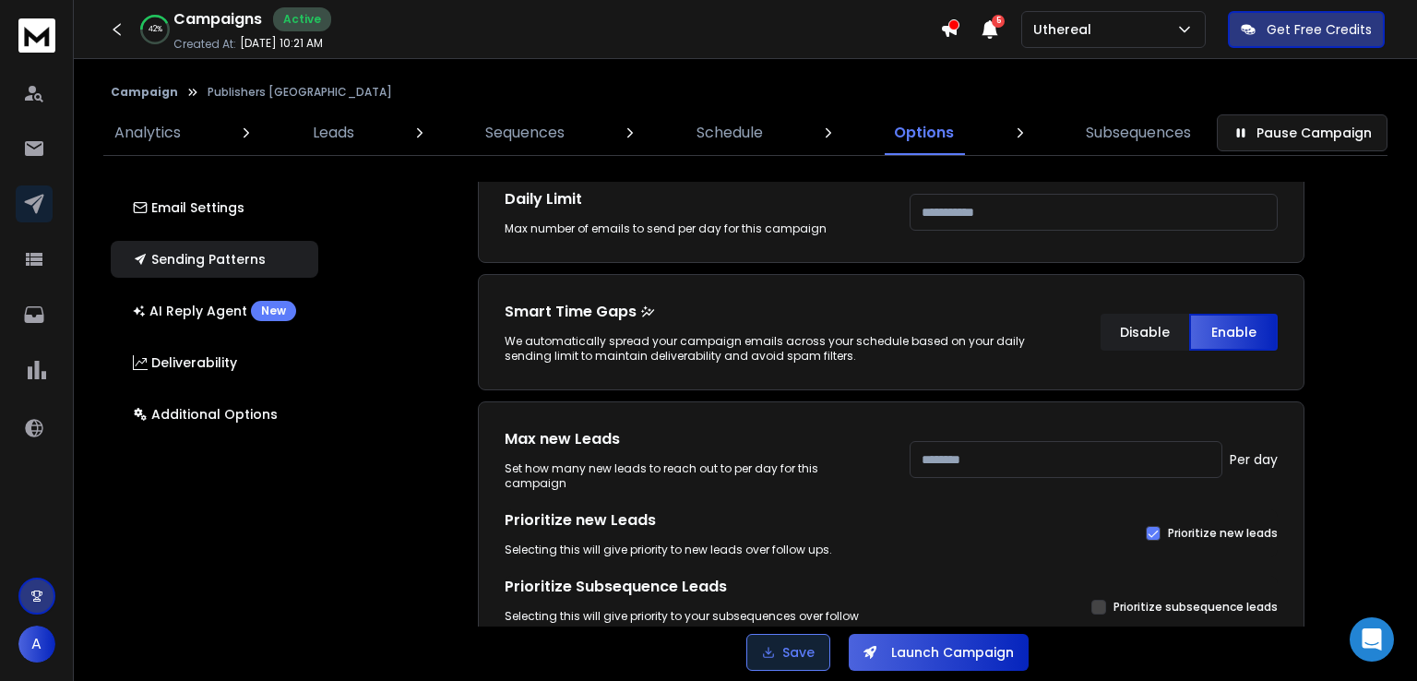
click at [790, 647] on button "Save" at bounding box center [788, 652] width 84 height 37
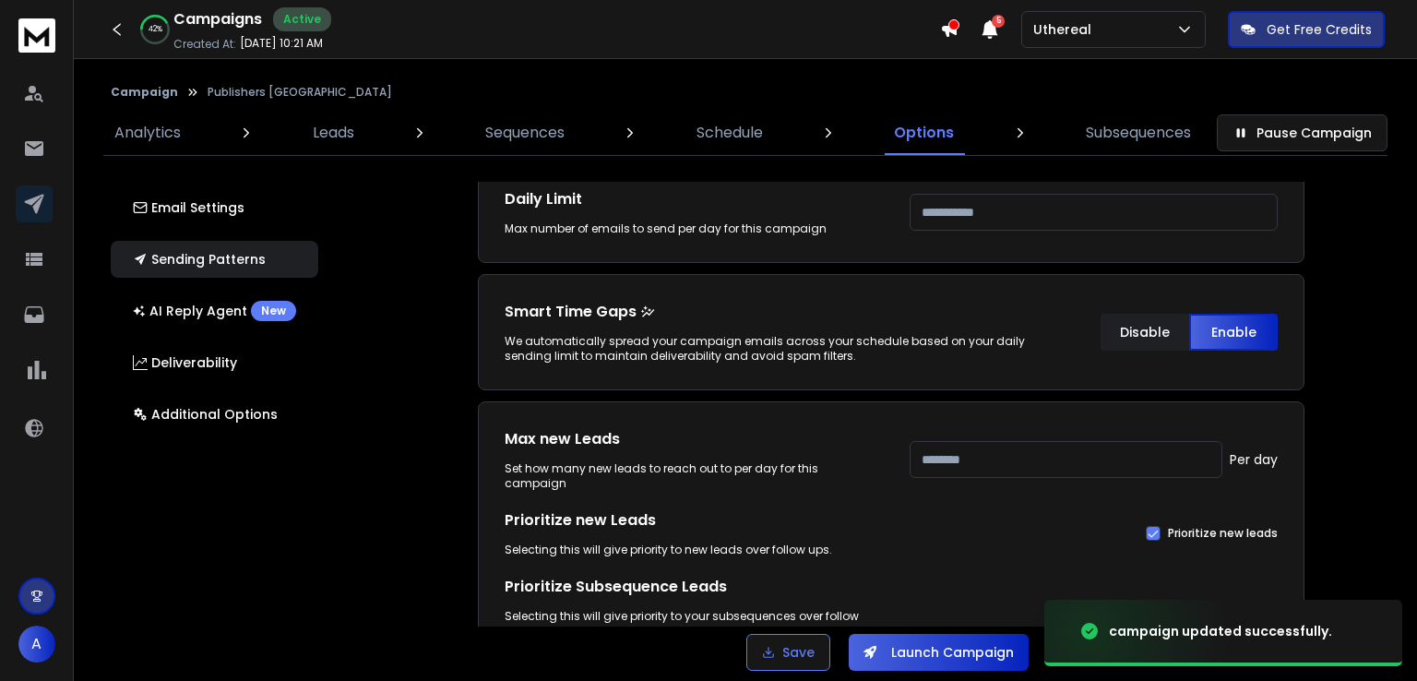
click at [913, 648] on button "Launch Campaign" at bounding box center [939, 652] width 180 height 37
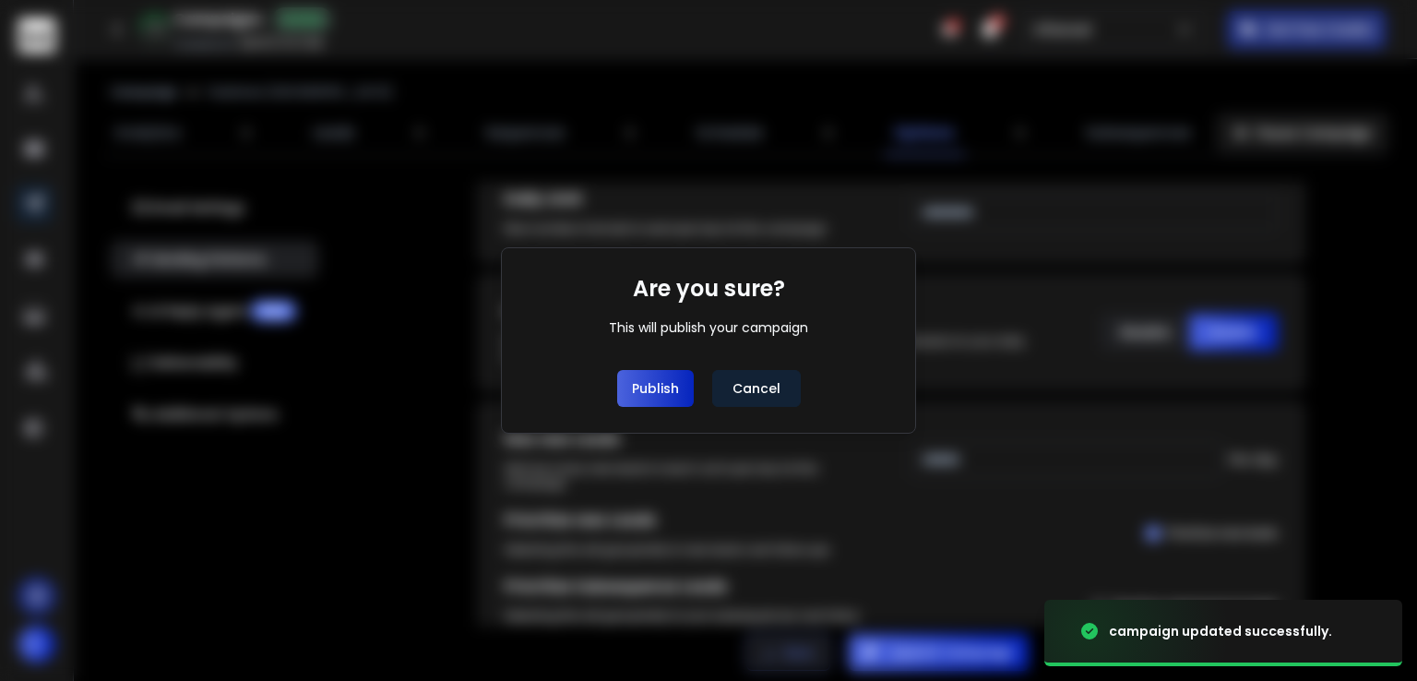
click at [646, 377] on button "Publish" at bounding box center [655, 388] width 77 height 37
